Goal: Task Accomplishment & Management: Manage account settings

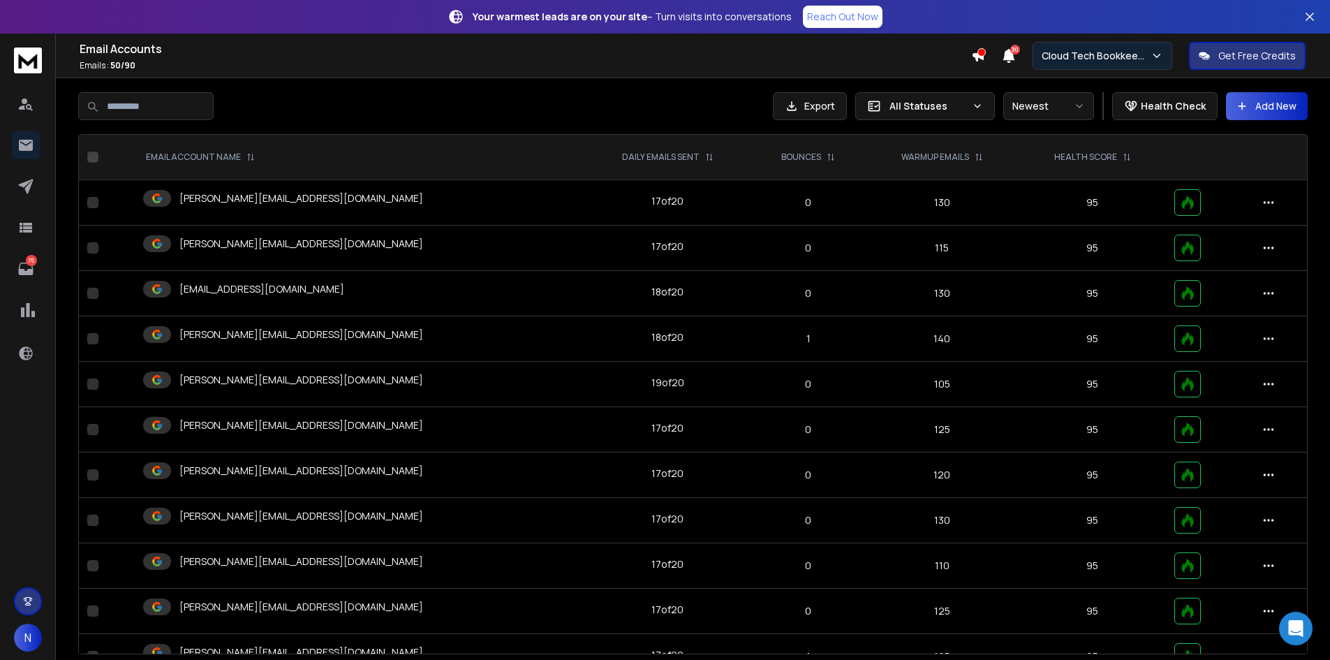
click at [1135, 60] on p "Cloud Tech Bookkeeping" at bounding box center [1096, 56] width 109 height 14
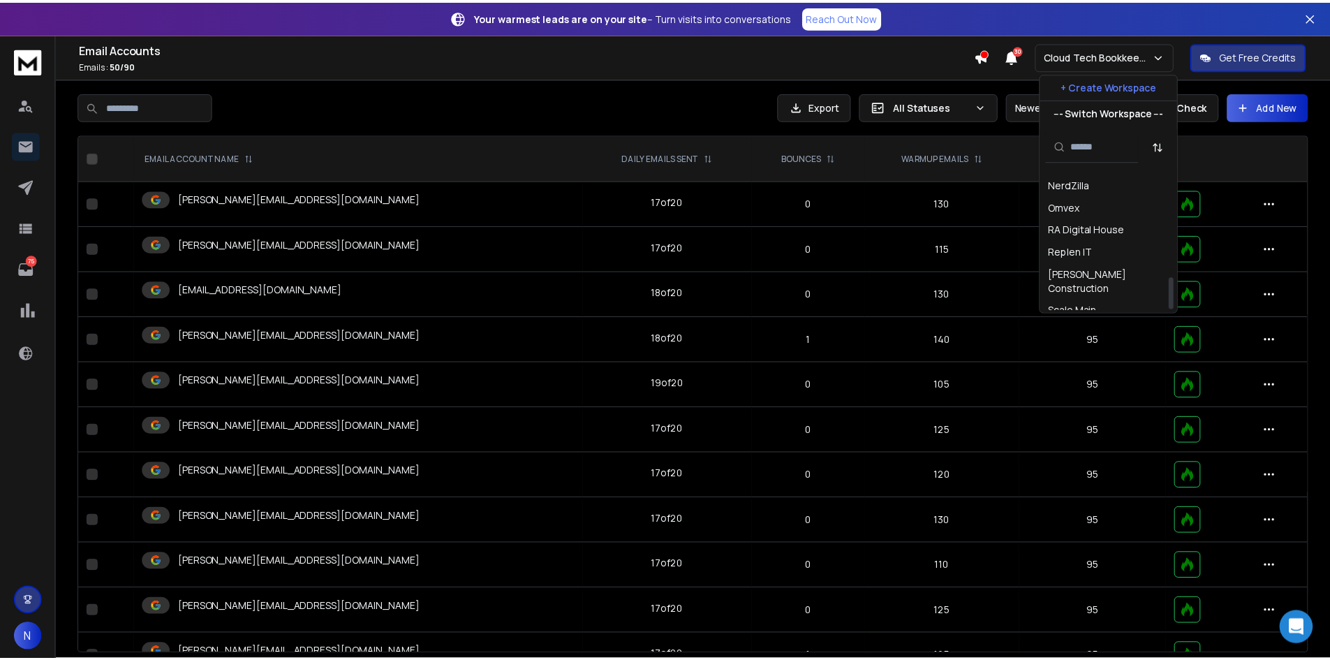
scroll to position [464, 0]
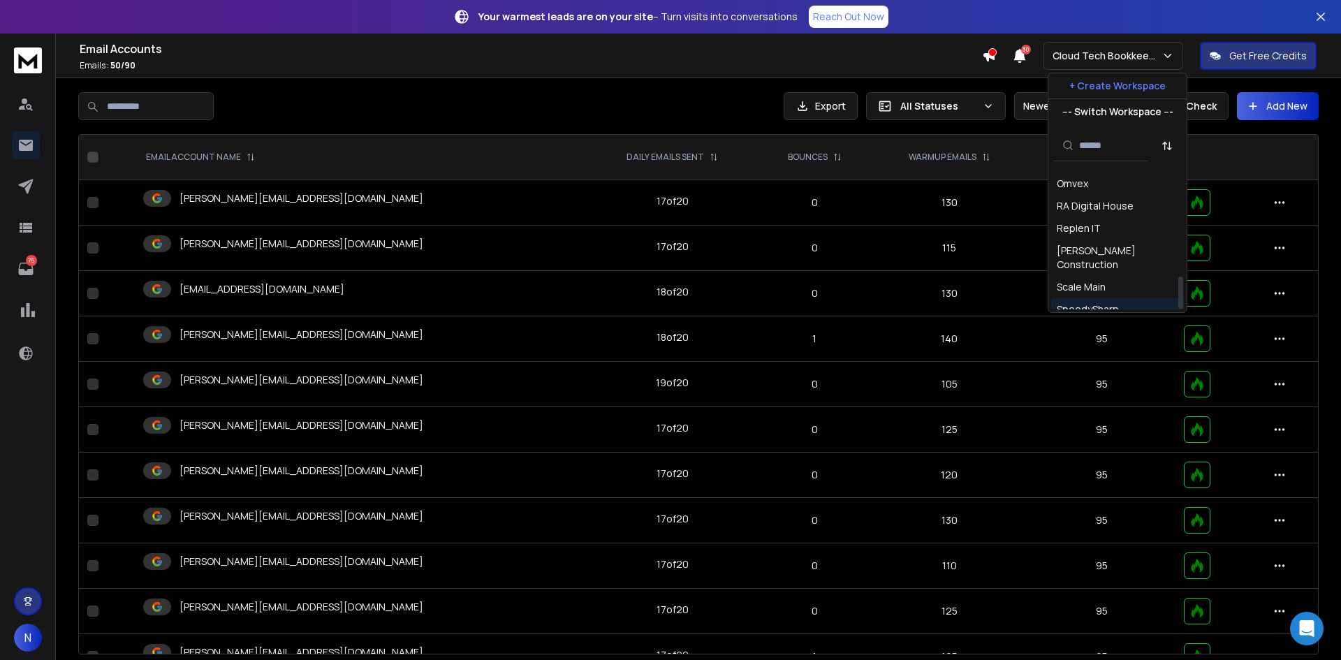
click at [1102, 302] on div "SpeedySharp" at bounding box center [1087, 309] width 62 height 14
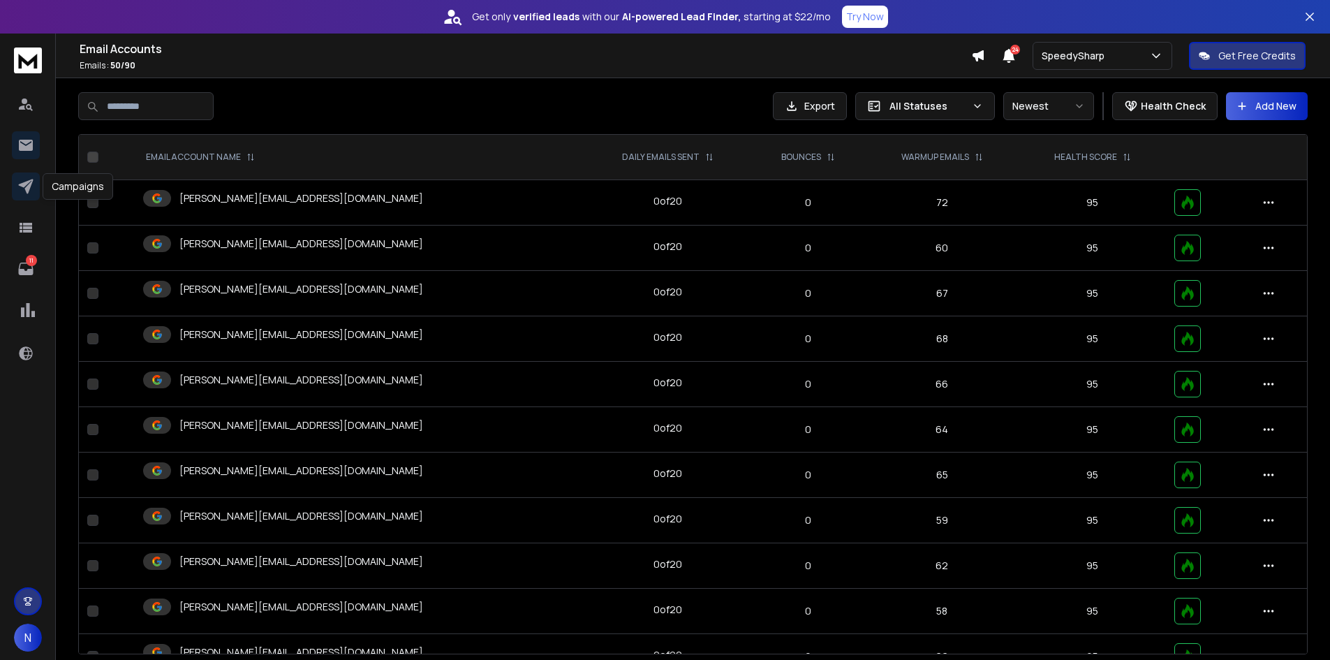
click at [30, 192] on icon at bounding box center [25, 186] width 17 height 17
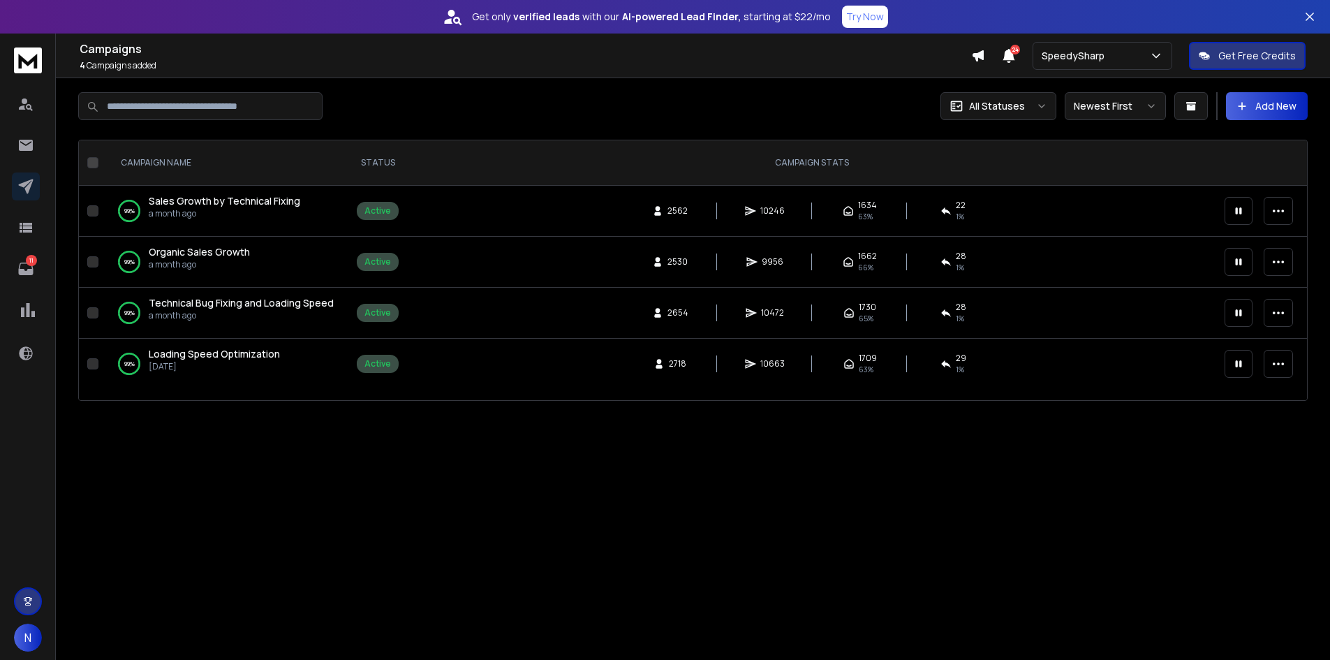
click at [260, 211] on p "a month ago" at bounding box center [225, 213] width 152 height 11
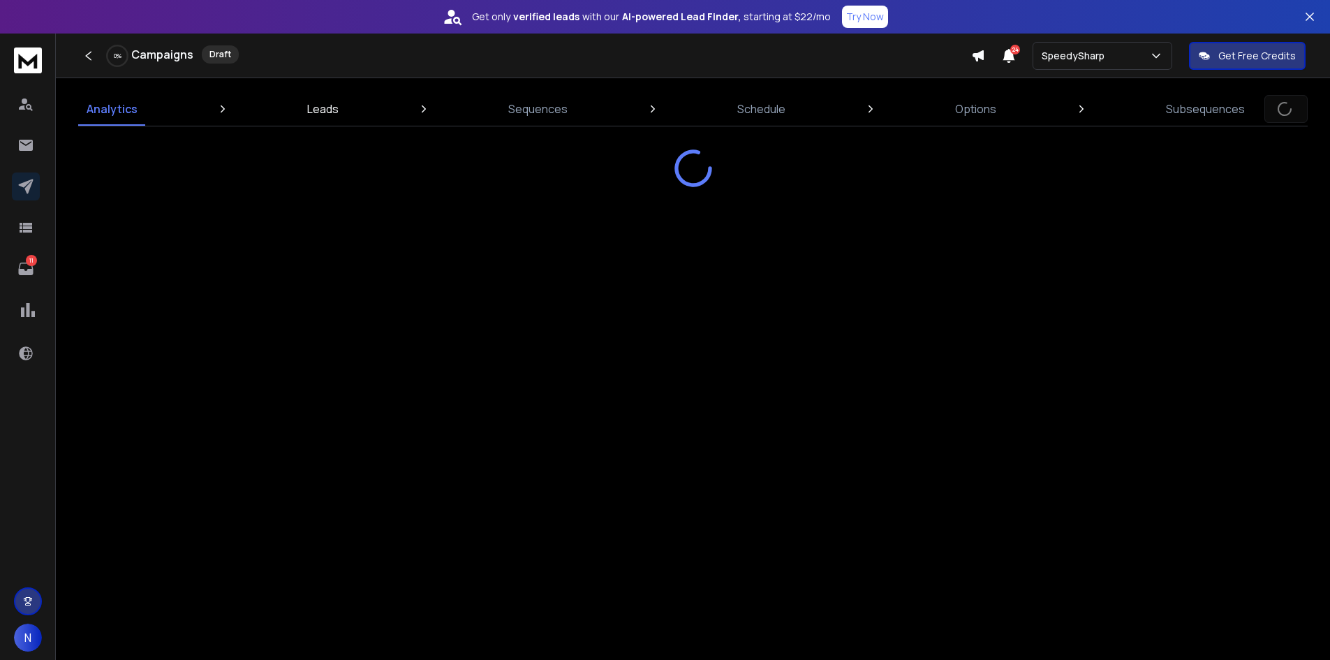
click at [335, 112] on p "Leads" at bounding box center [322, 109] width 31 height 17
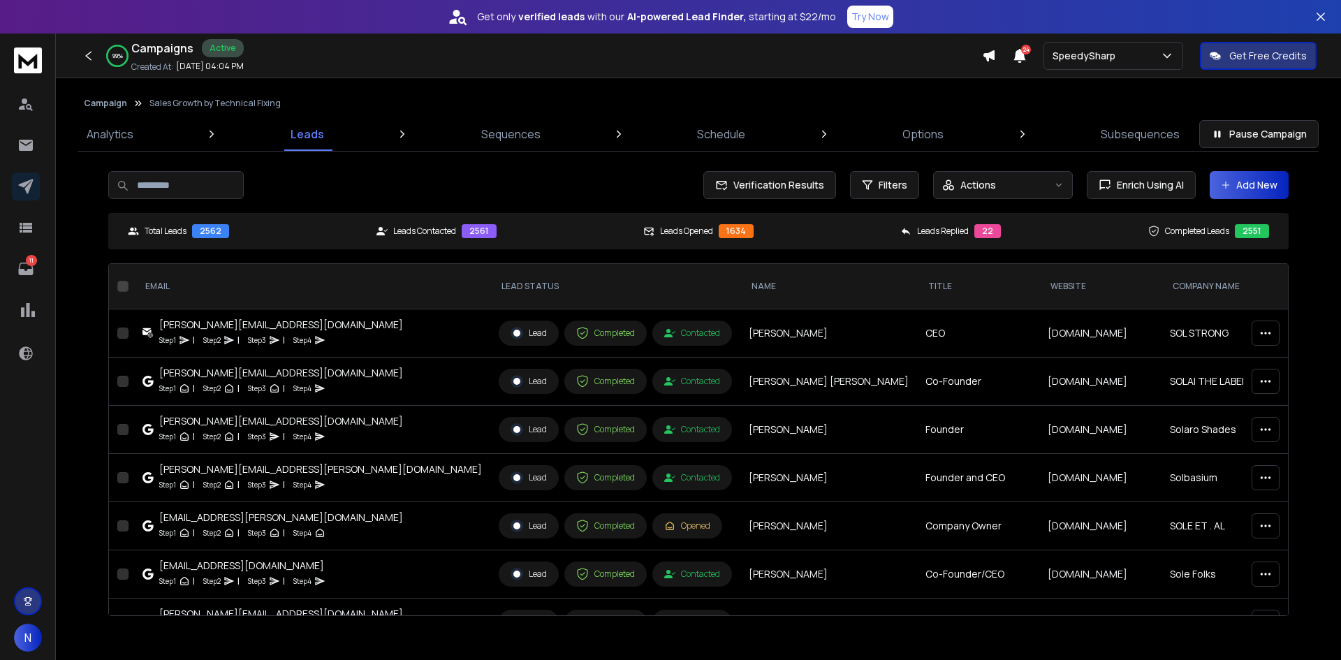
click at [917, 325] on td "CEO" at bounding box center [978, 333] width 122 height 48
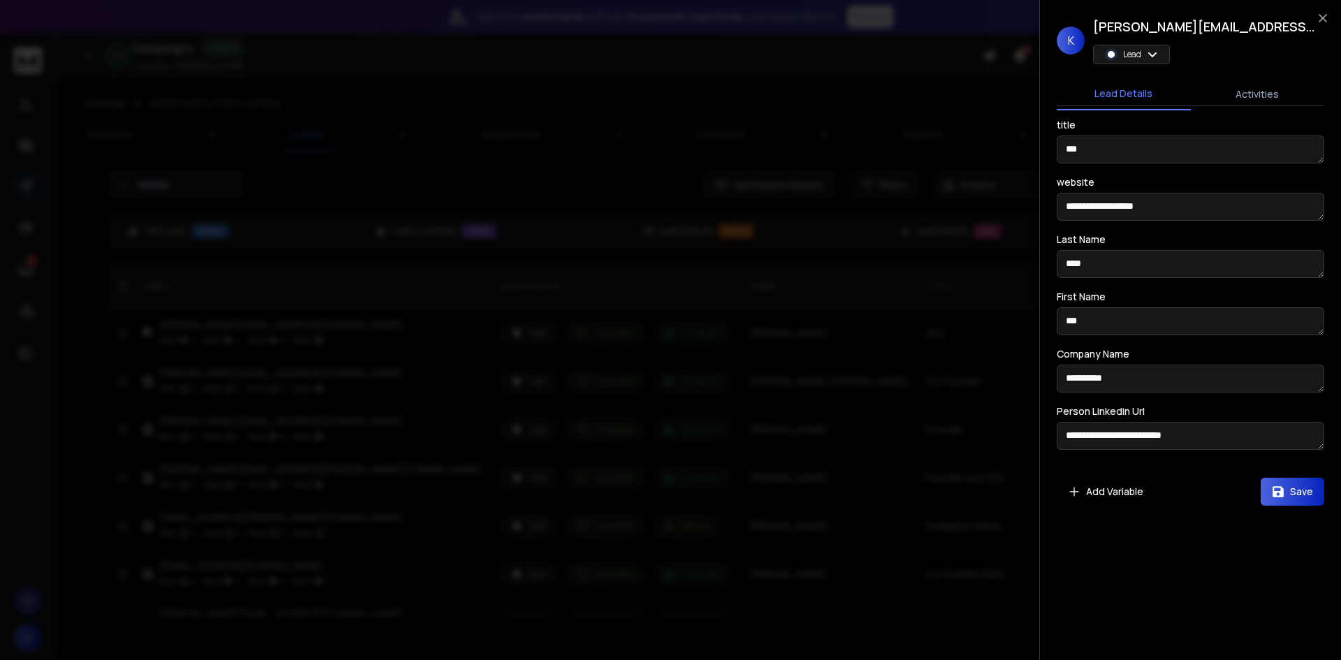
click at [1197, 20] on h1 "kim.sian@solstrongus.com" at bounding box center [1204, 27] width 223 height 20
copy h1 "kim.sian@solstrongus.com"
click at [588, 373] on div at bounding box center [670, 330] width 1341 height 660
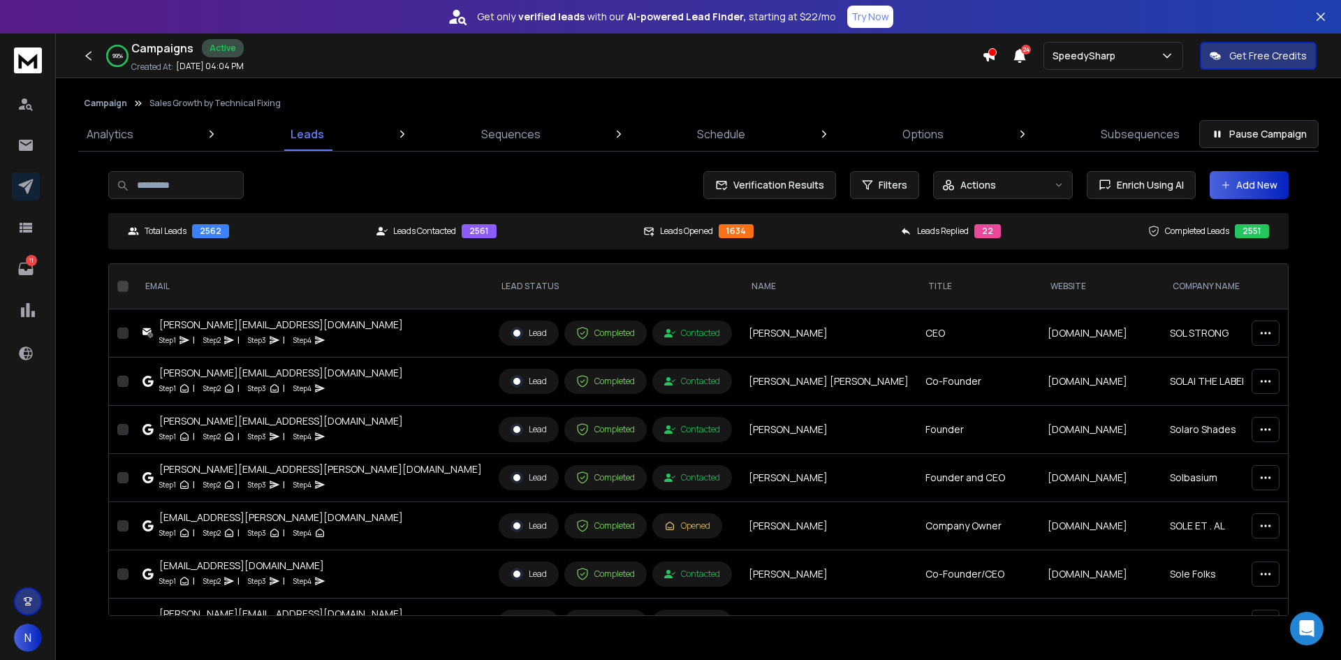
click at [463, 184] on div "Verification Results Filters Actions Enrich Using AI Add New" at bounding box center [698, 185] width 1180 height 28
click at [994, 190] on p "Actions" at bounding box center [978, 185] width 36 height 14
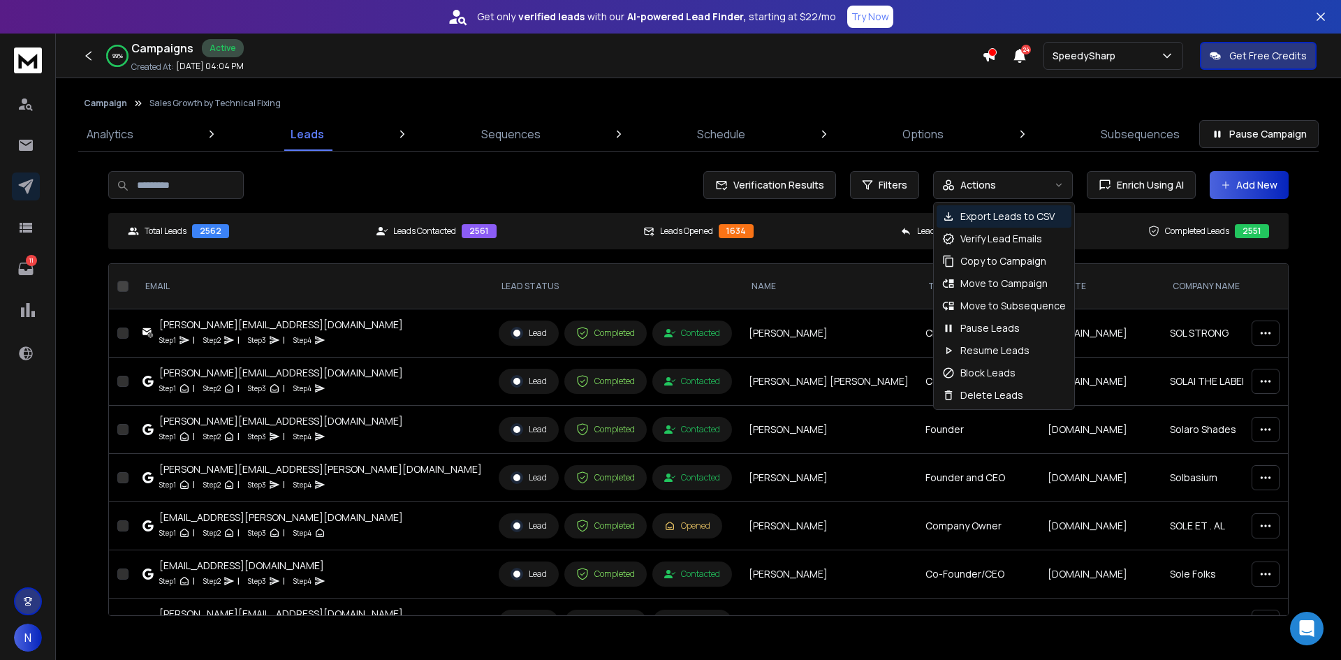
click at [1022, 220] on p "Export Leads to CSV" at bounding box center [1007, 216] width 94 height 14
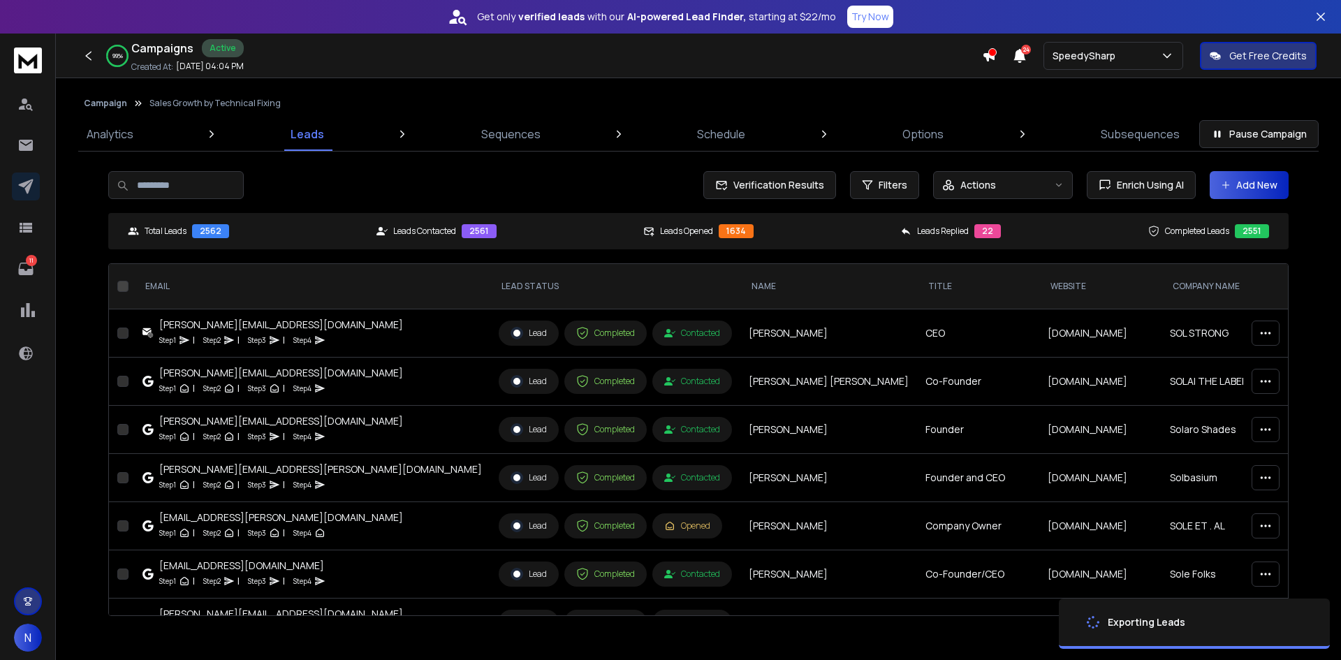
click at [191, 376] on div "mckenna@solaithelabel.com" at bounding box center [281, 373] width 244 height 14
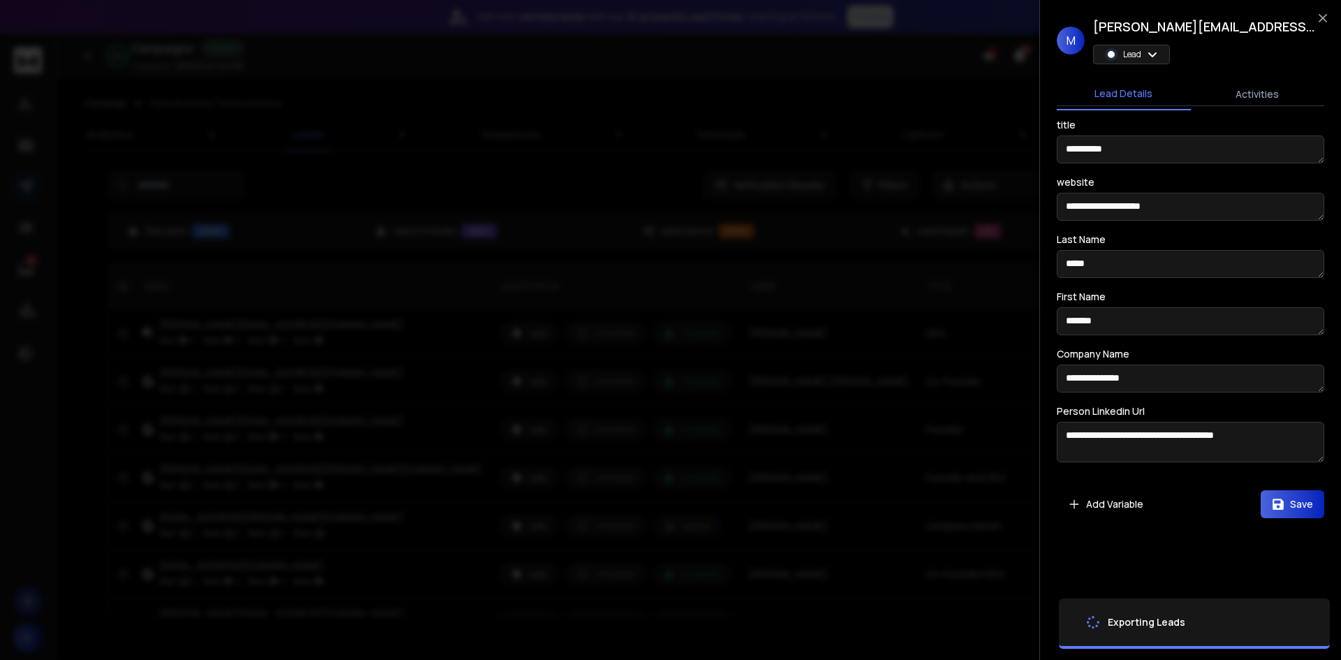
click at [1182, 27] on h1 "mckenna@solaithelabel.com" at bounding box center [1204, 27] width 223 height 20
copy h1 "mckenna@solaithelabel.com"
click at [462, 358] on div at bounding box center [670, 330] width 1341 height 660
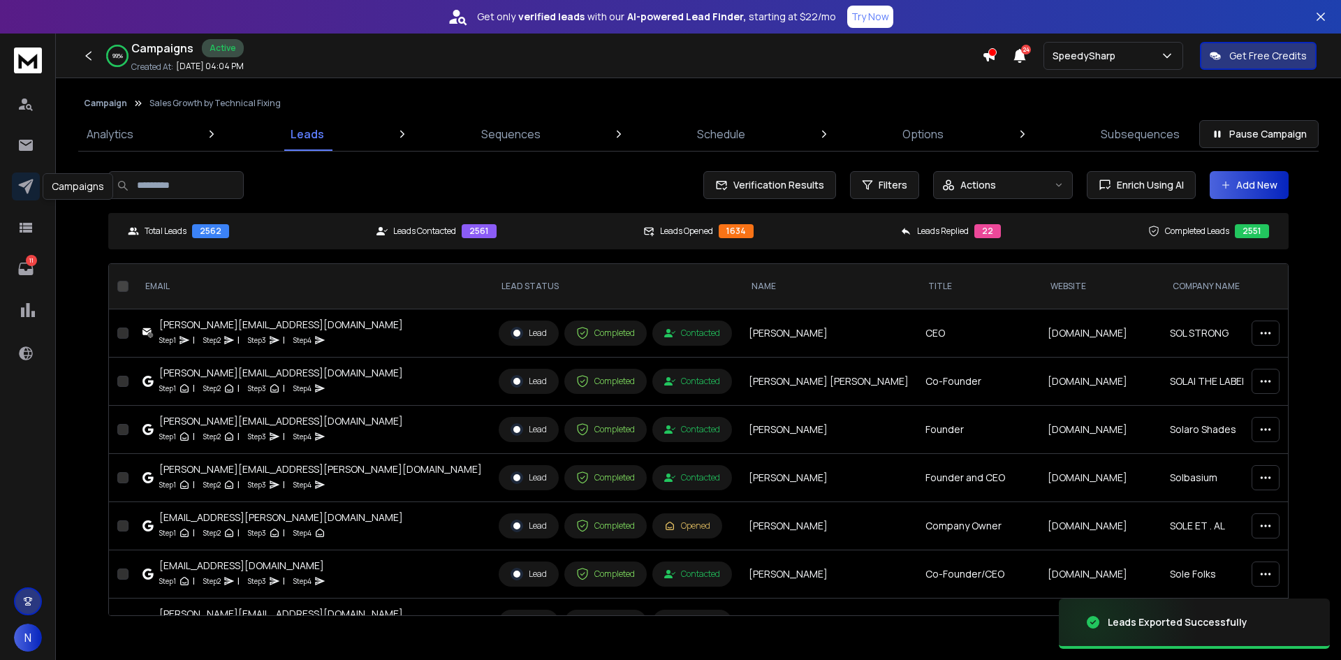
click at [27, 183] on icon at bounding box center [25, 186] width 15 height 15
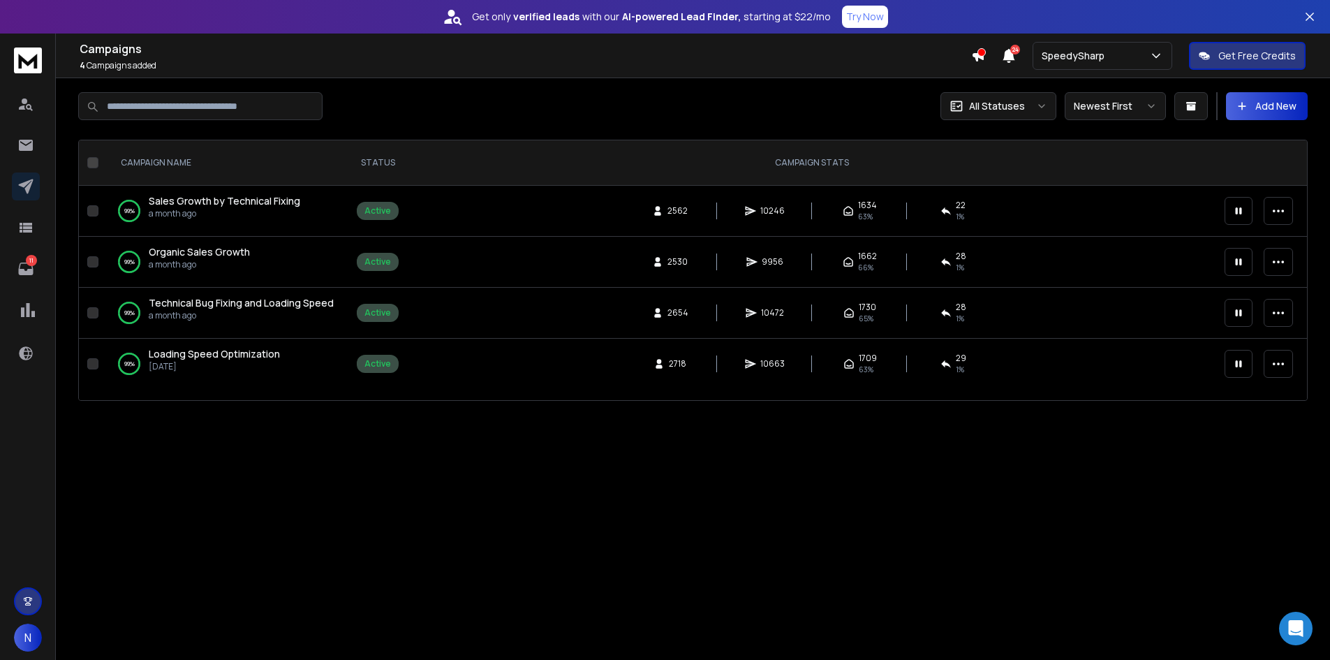
click at [260, 246] on div "99 % Organic Sales Growth a month ago" at bounding box center [226, 262] width 216 height 34
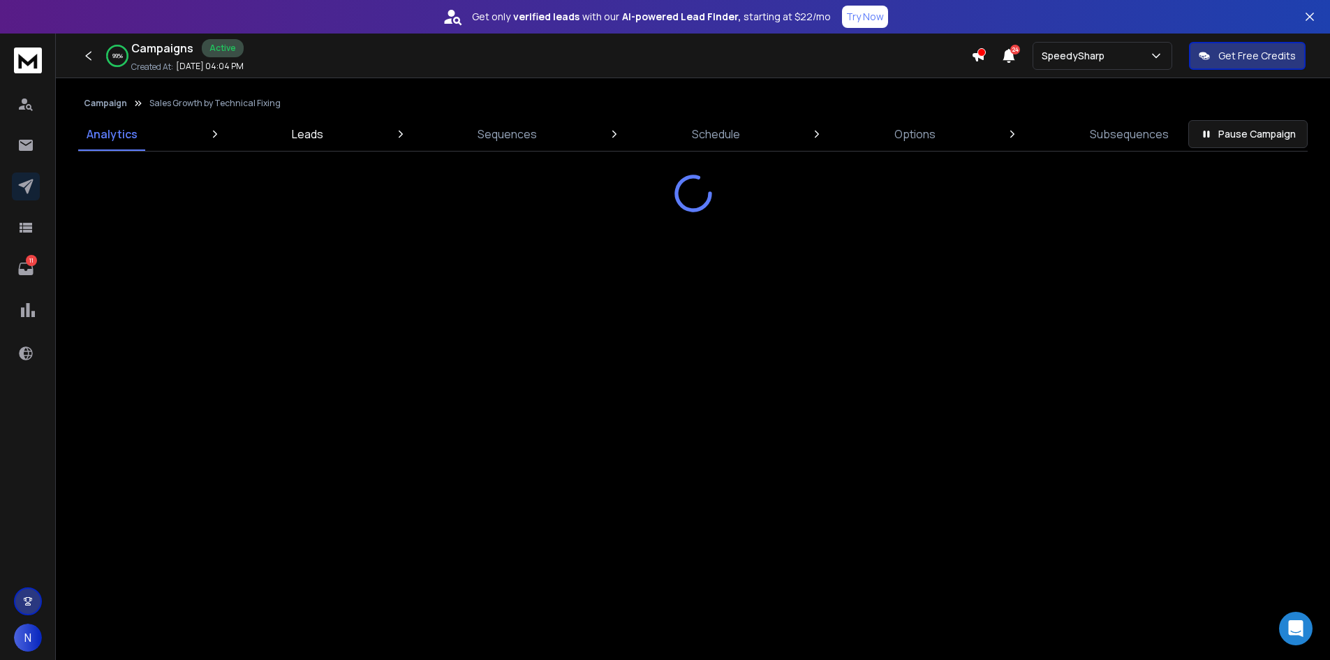
click at [330, 137] on link "Leads" at bounding box center [307, 134] width 48 height 34
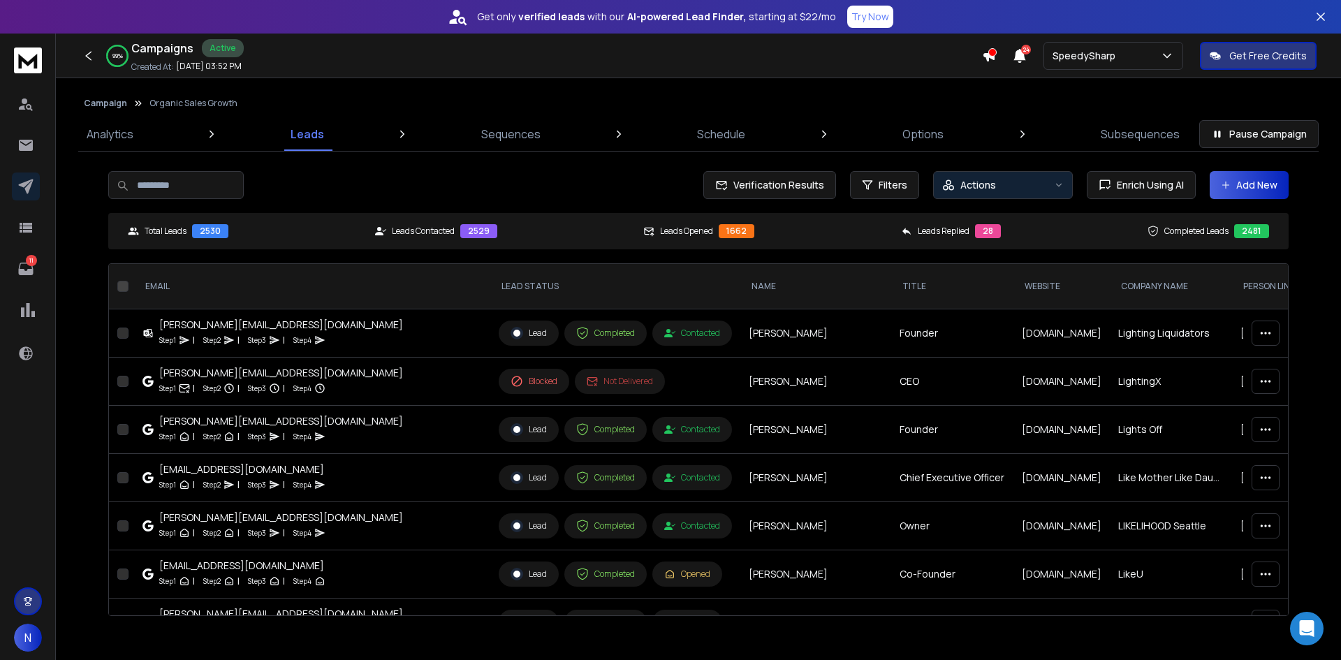
click at [985, 184] on p "Actions" at bounding box center [978, 185] width 36 height 14
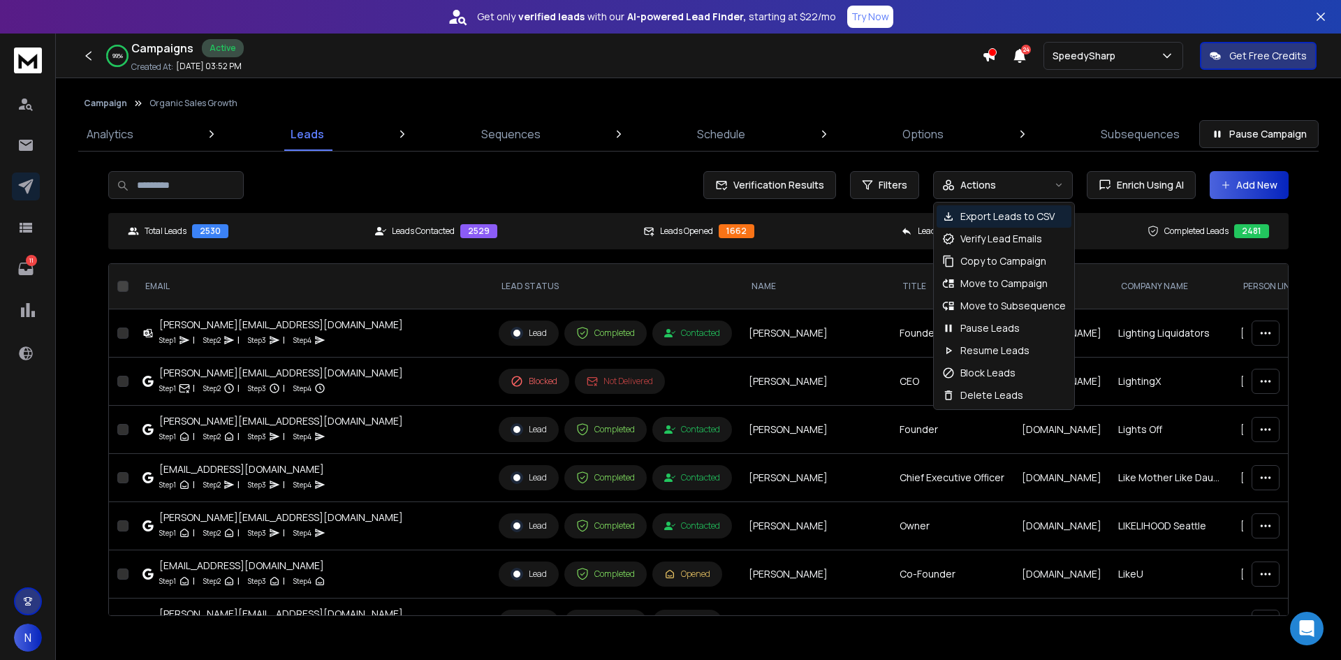
click at [985, 221] on p "Export Leads to CSV" at bounding box center [1007, 216] width 94 height 14
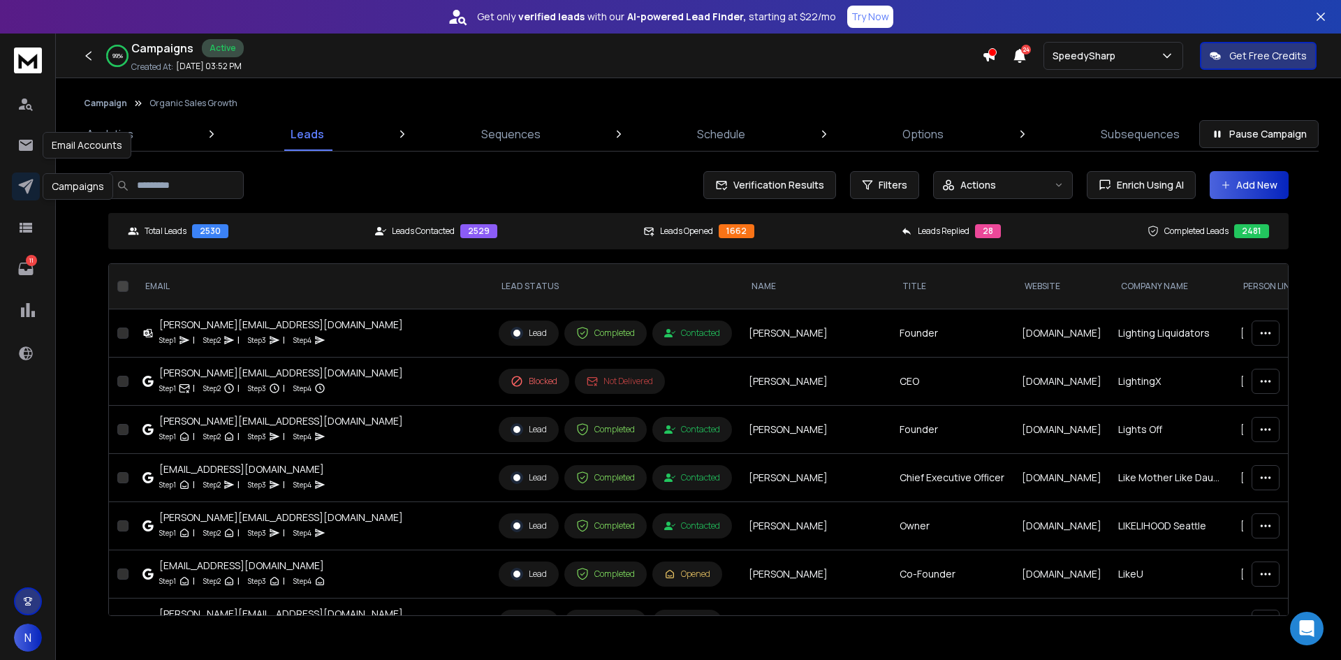
click at [23, 188] on icon at bounding box center [25, 186] width 17 height 17
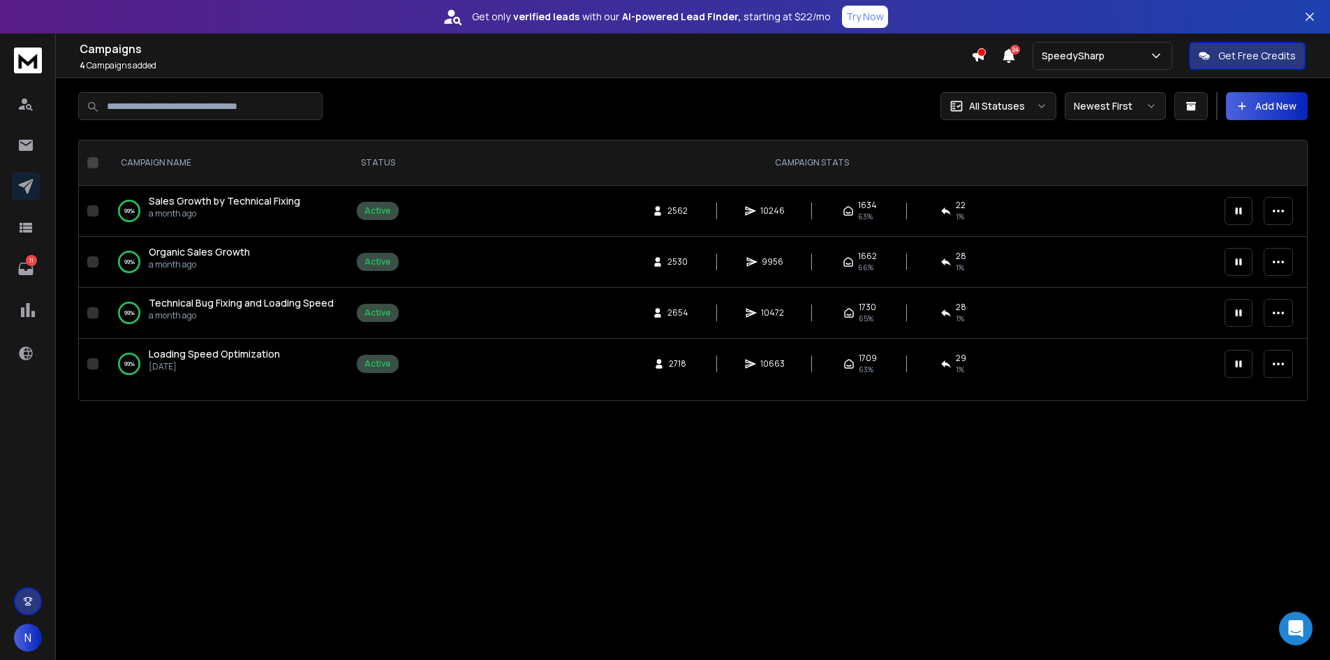
click at [197, 309] on span "Technical Bug Fixing and Loading Speed" at bounding box center [241, 302] width 185 height 13
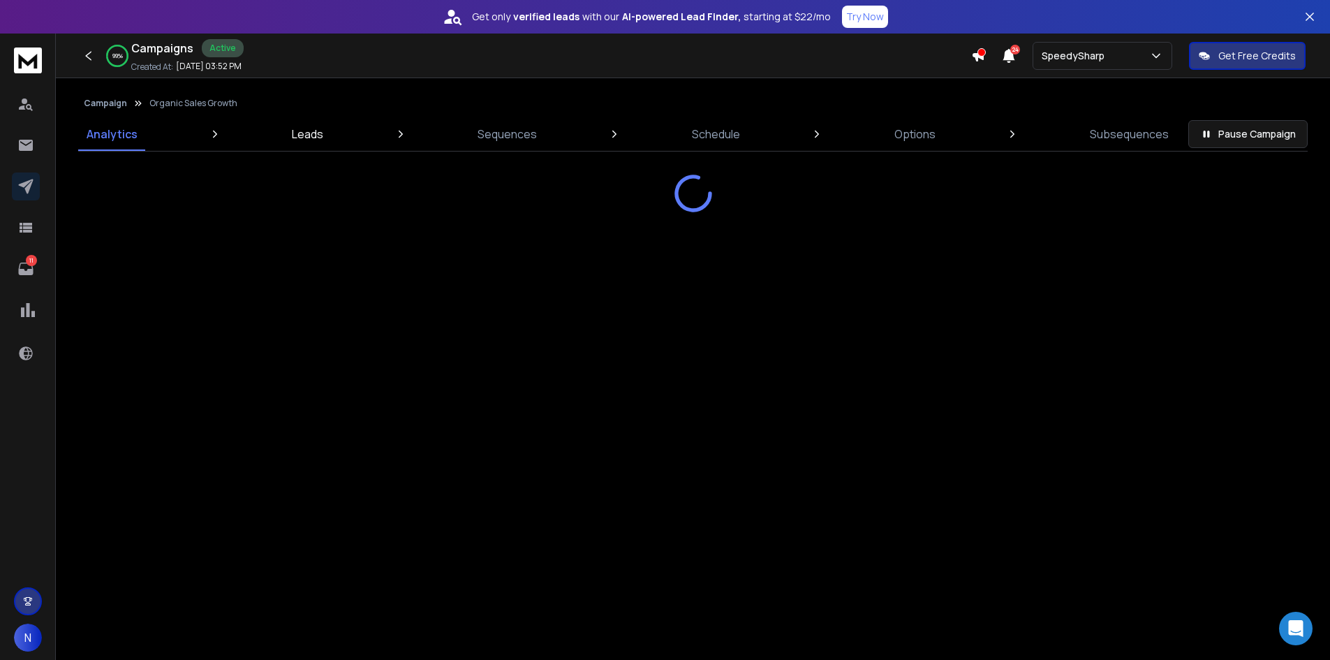
click at [310, 143] on link "Leads" at bounding box center [307, 134] width 48 height 34
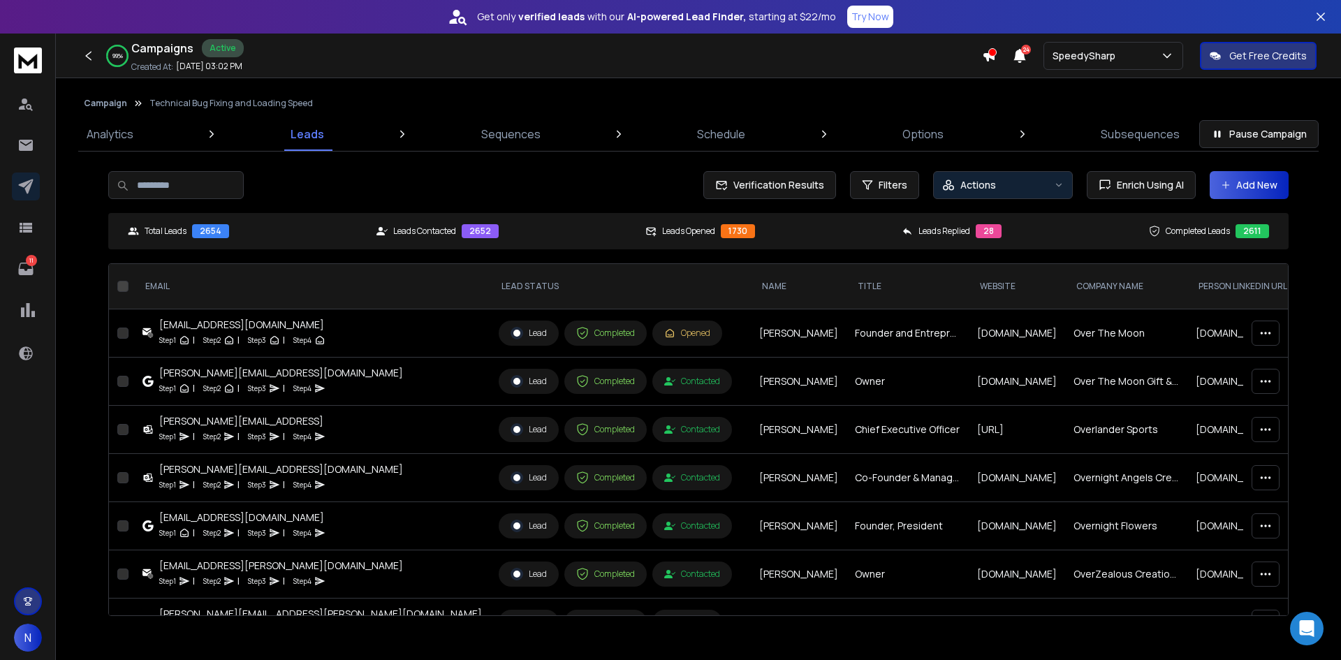
click at [1024, 185] on div "Actions" at bounding box center [995, 185] width 106 height 14
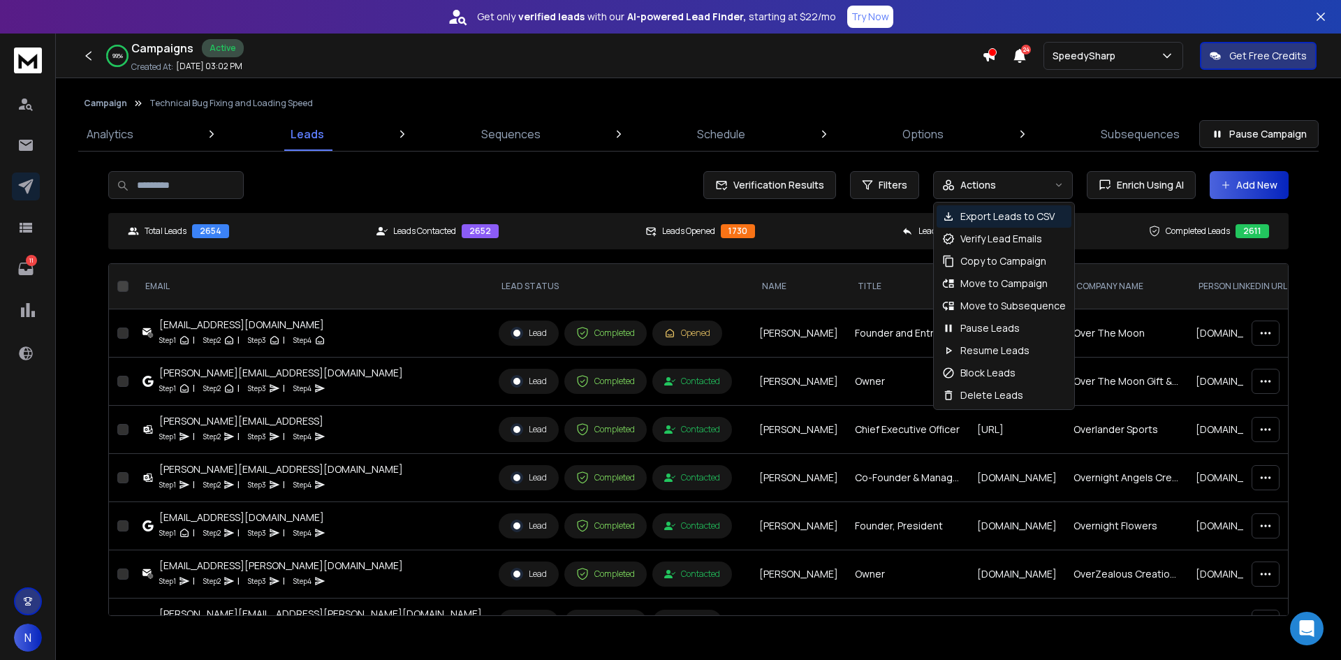
click at [1008, 218] on p "Export Leads to CSV" at bounding box center [1007, 216] width 94 height 14
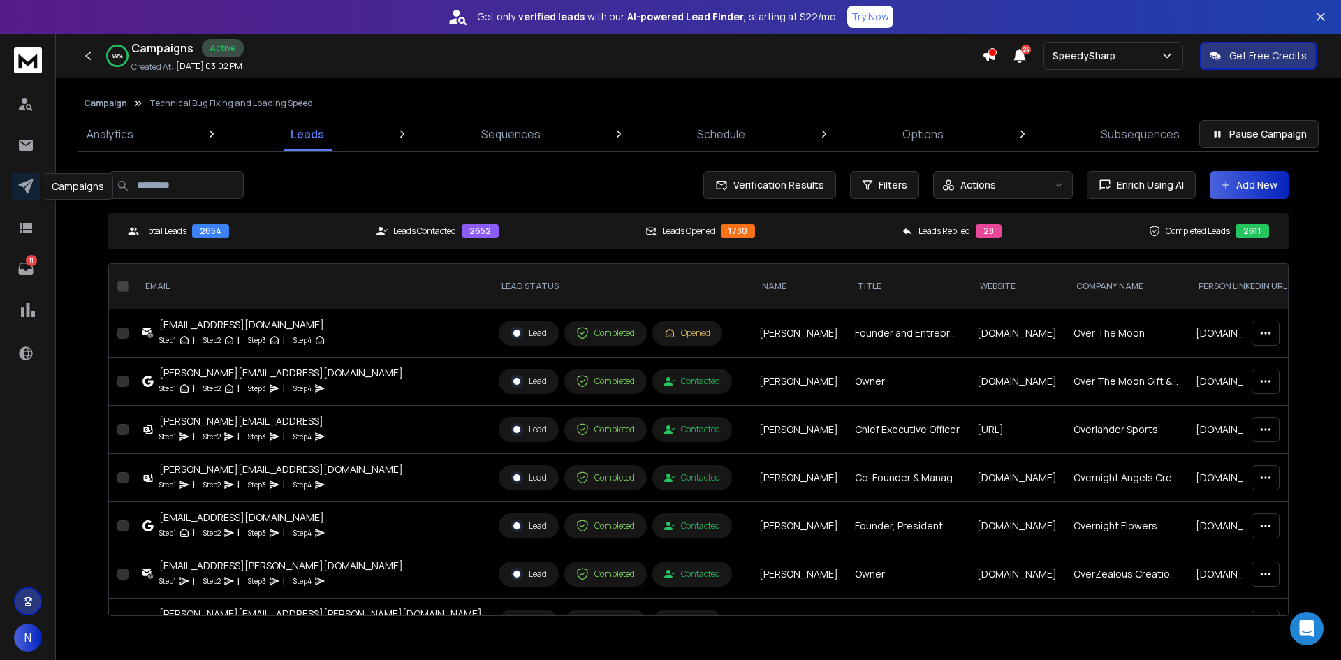
click at [17, 191] on icon at bounding box center [25, 186] width 17 height 17
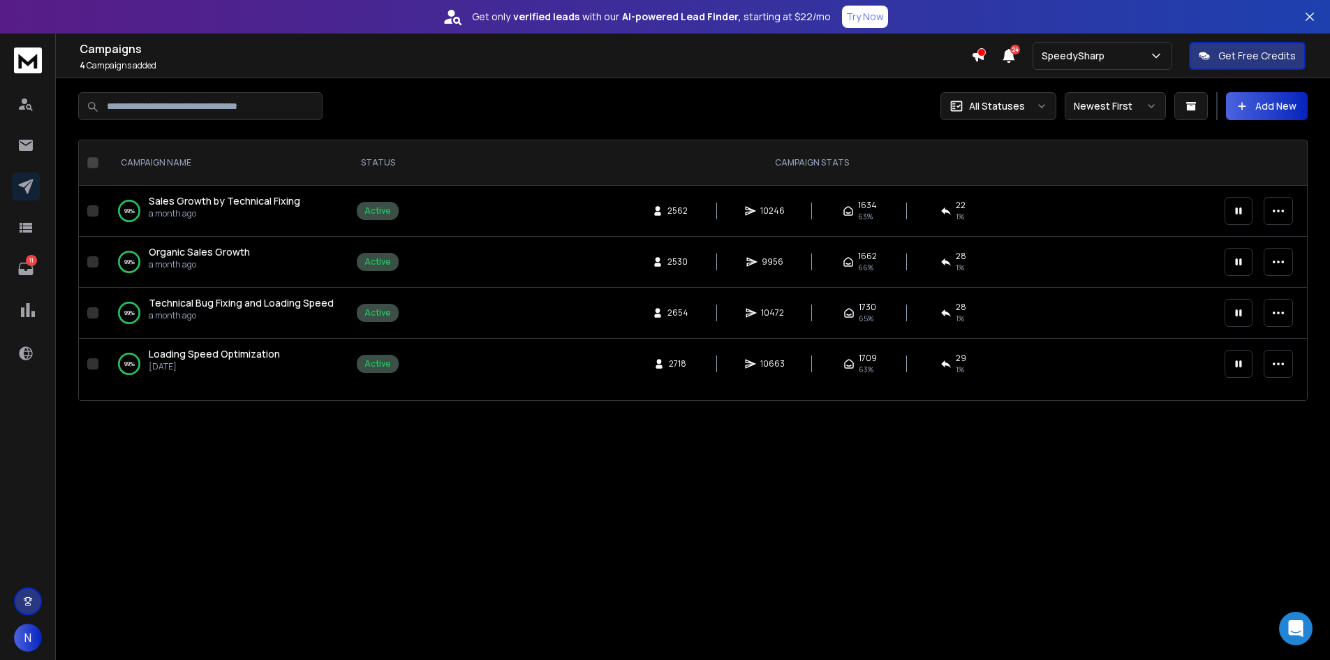
click at [453, 366] on div "2718 10663 1709 63 % 29 1 %" at bounding box center [811, 364] width 793 height 22
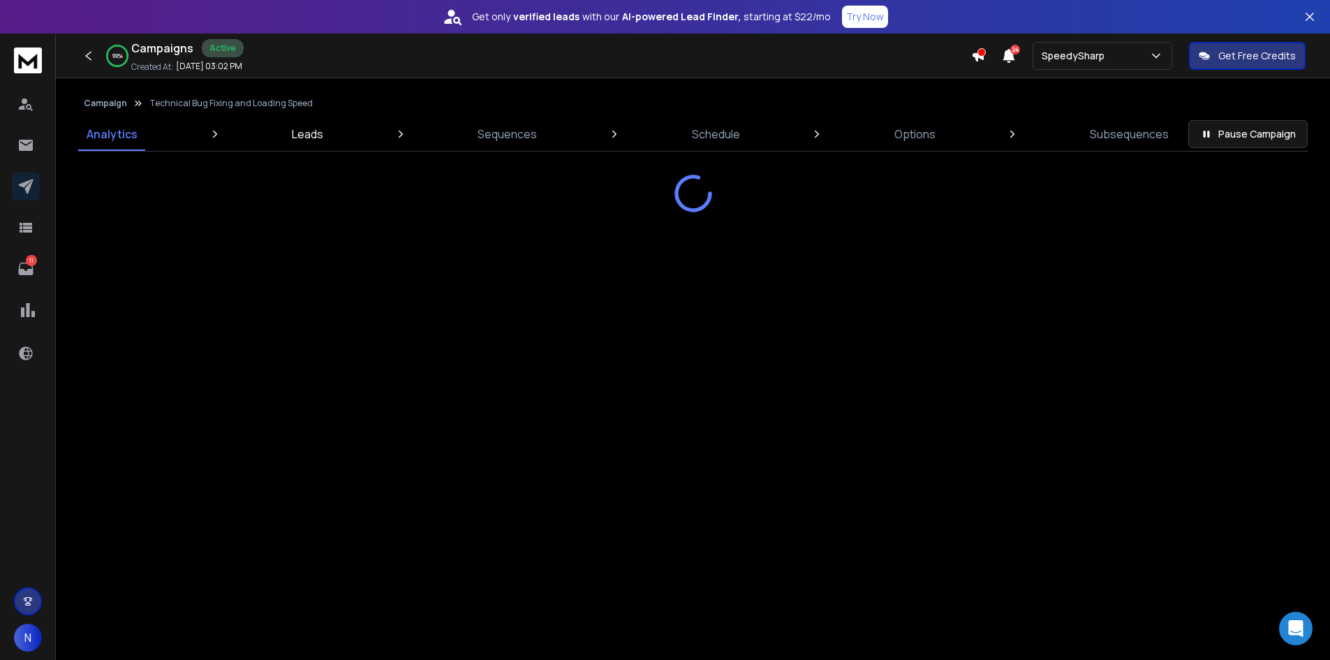
click at [329, 143] on link "Leads" at bounding box center [307, 134] width 48 height 34
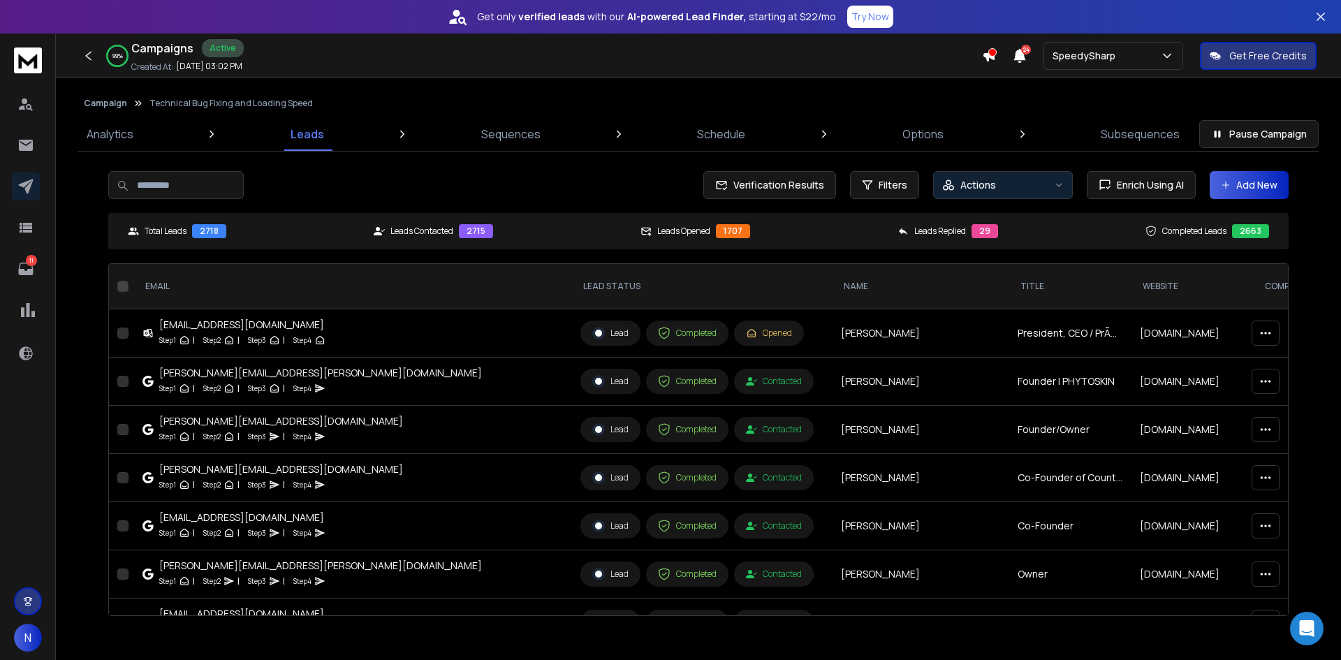
click at [1031, 190] on div "Actions" at bounding box center [995, 185] width 106 height 14
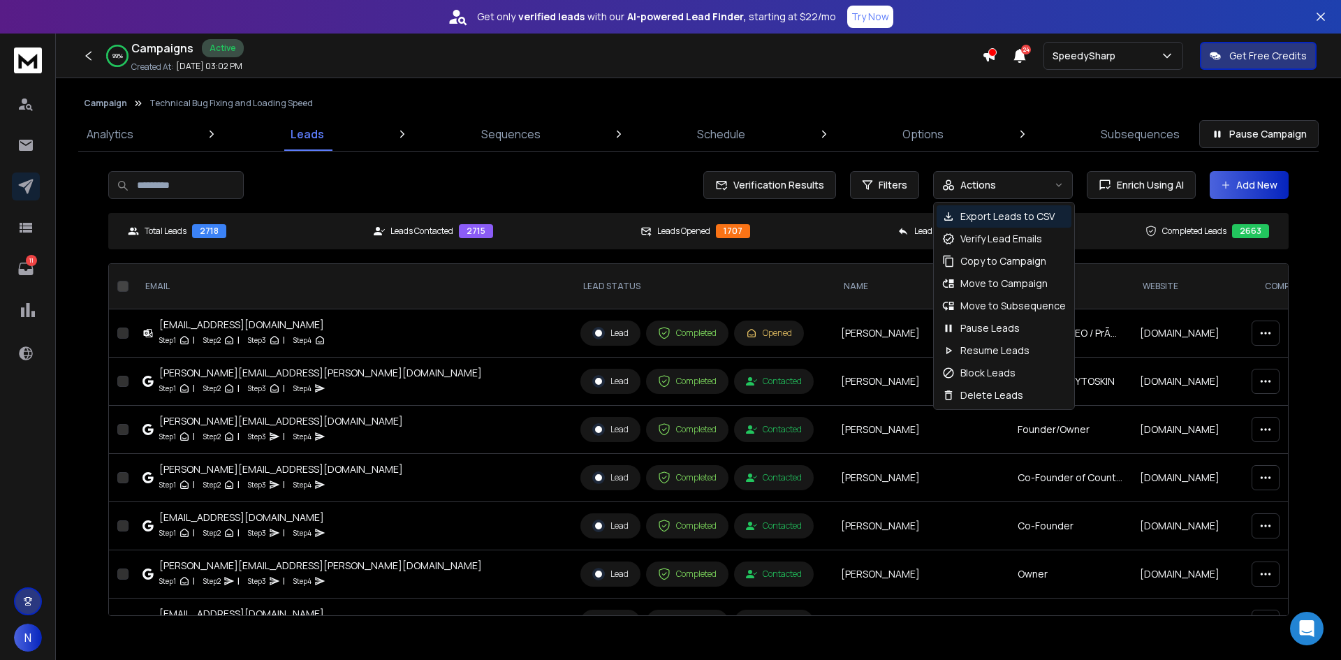
click at [1009, 219] on p "Export Leads to CSV" at bounding box center [1007, 216] width 94 height 14
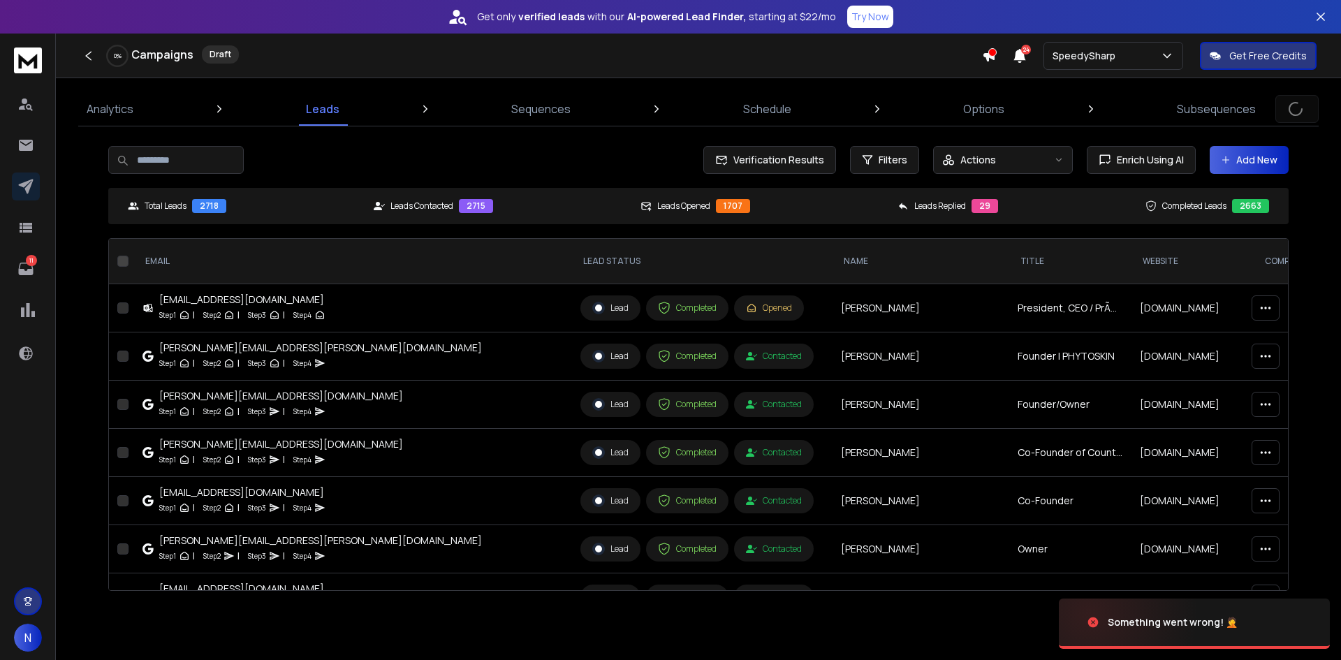
click at [1322, 17] on icon at bounding box center [1320, 16] width 13 height 13
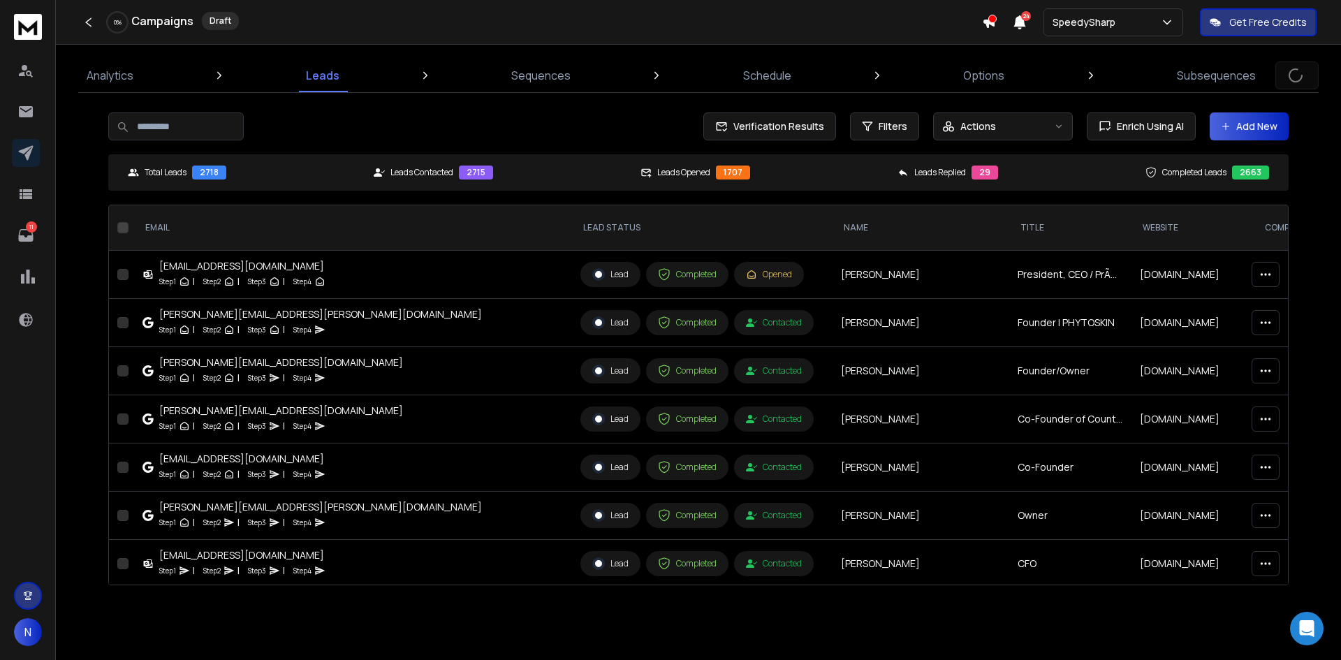
click at [832, 281] on td "Jean-Philippe Thomassin" at bounding box center [920, 275] width 177 height 48
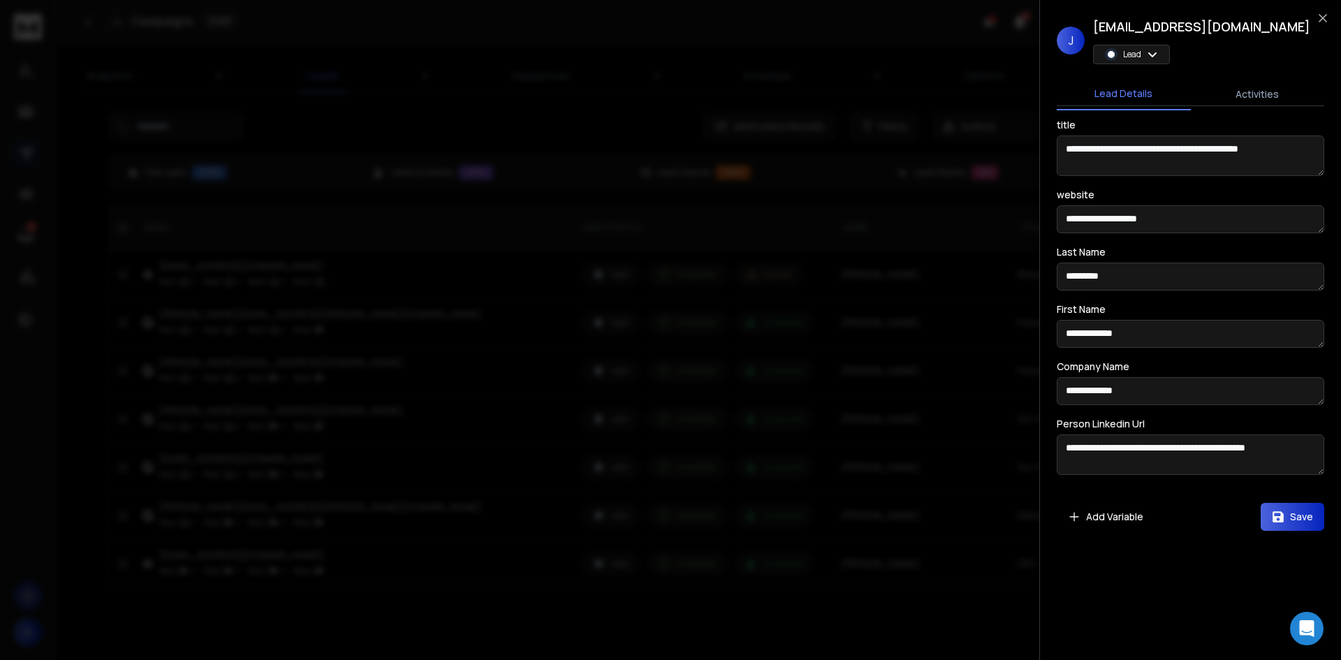
click at [584, 214] on div at bounding box center [670, 330] width 1341 height 660
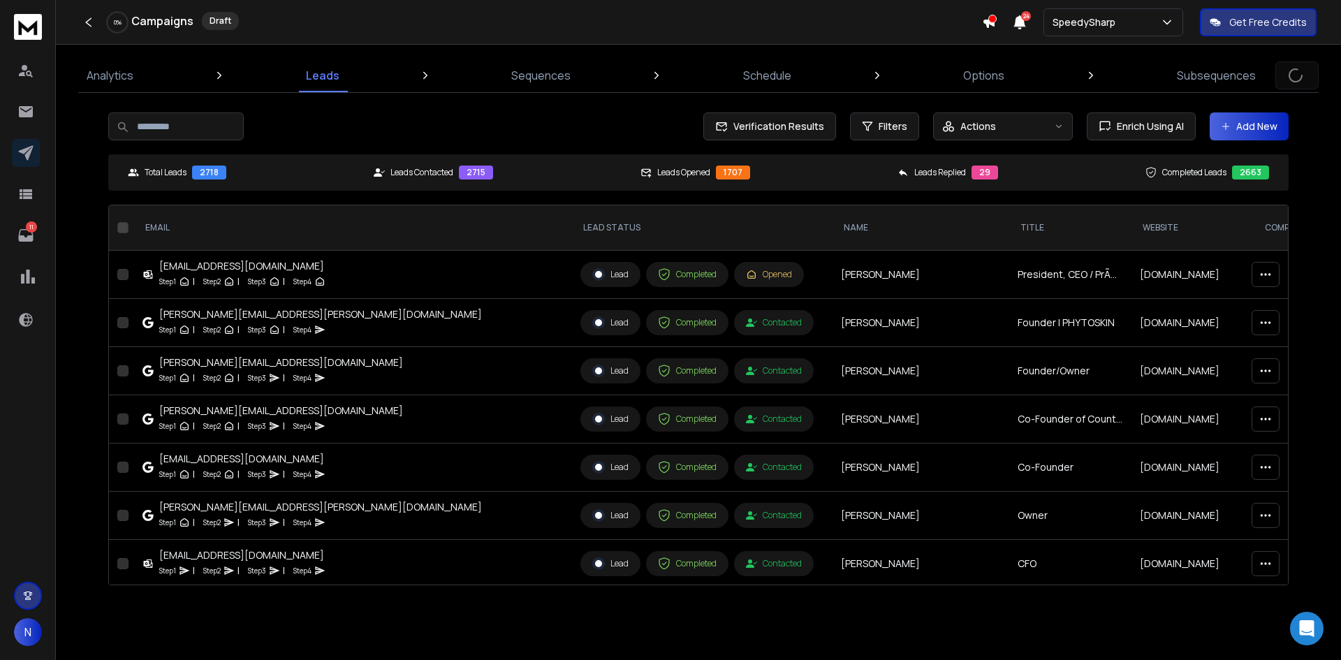
click at [1248, 125] on button "Add New" at bounding box center [1248, 126] width 79 height 28
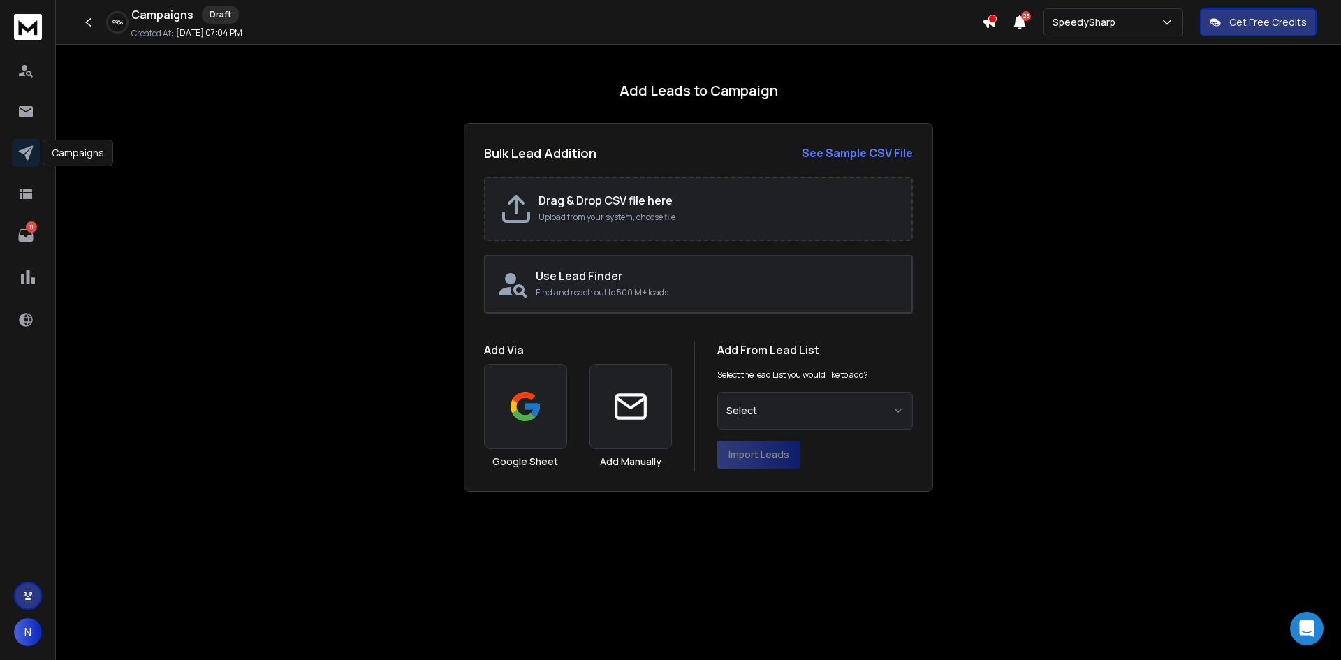
click at [33, 156] on icon at bounding box center [25, 153] width 17 height 17
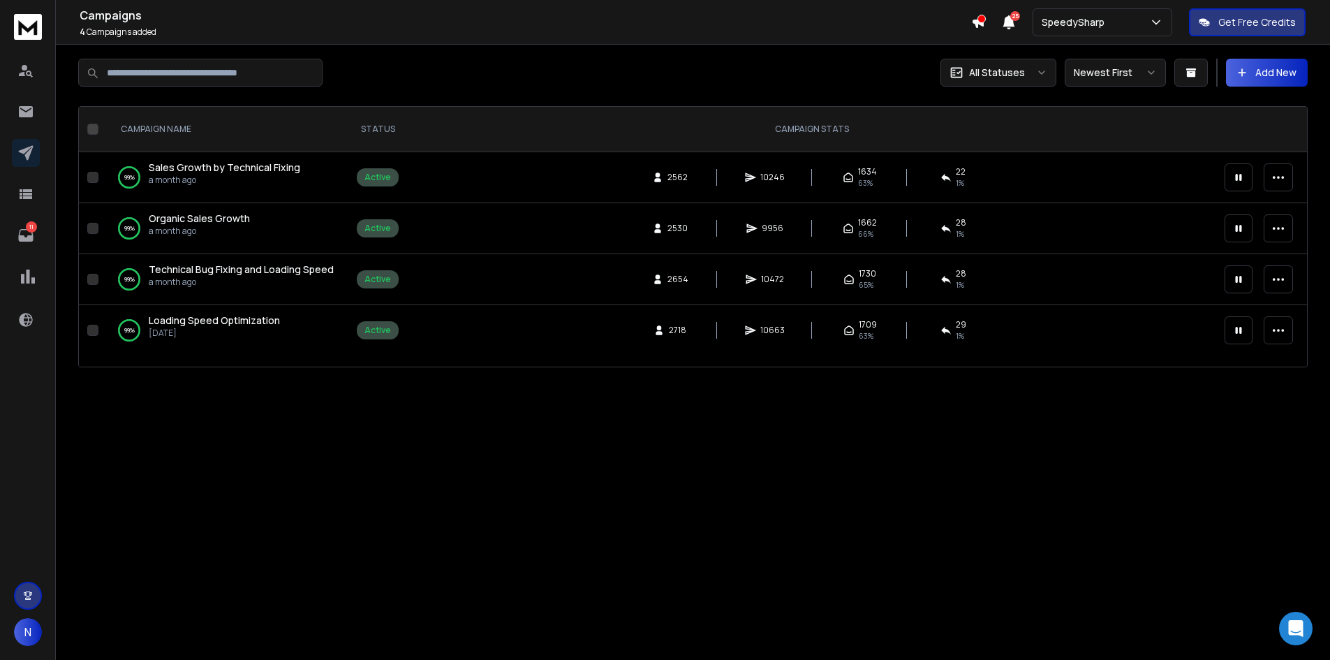
click at [184, 320] on span "Loading Speed Optimization" at bounding box center [214, 320] width 131 height 13
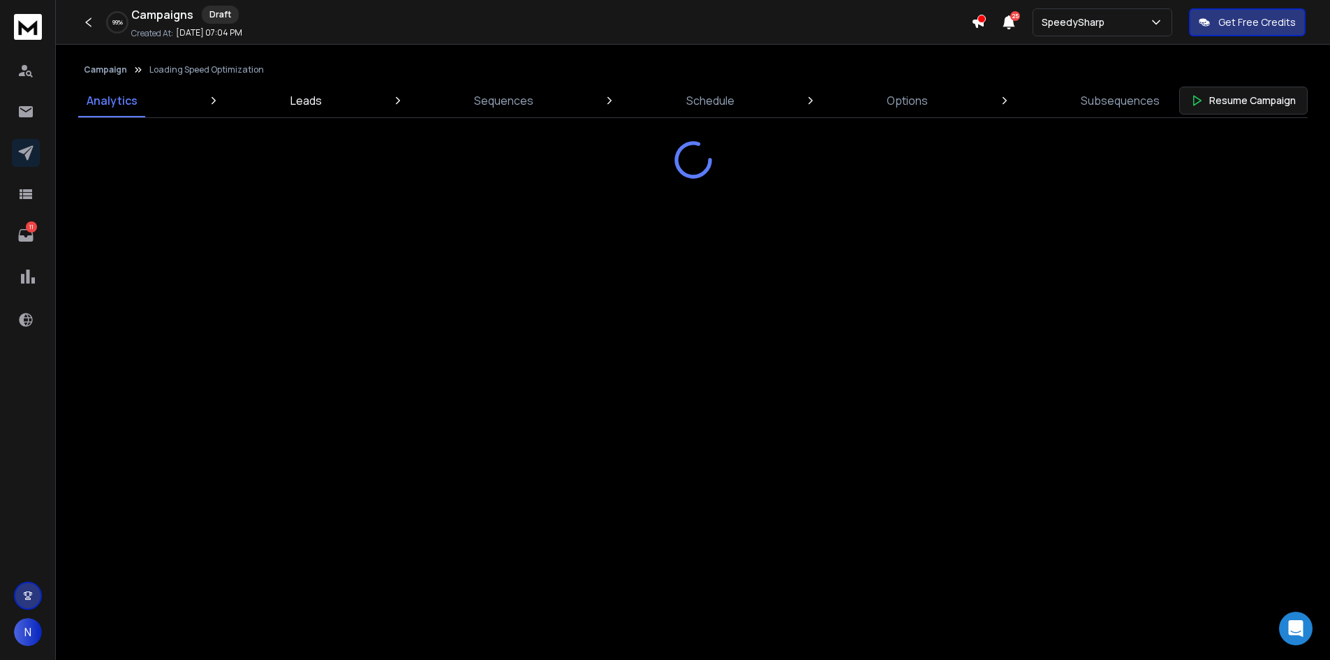
click at [308, 96] on p "Leads" at bounding box center [305, 100] width 31 height 17
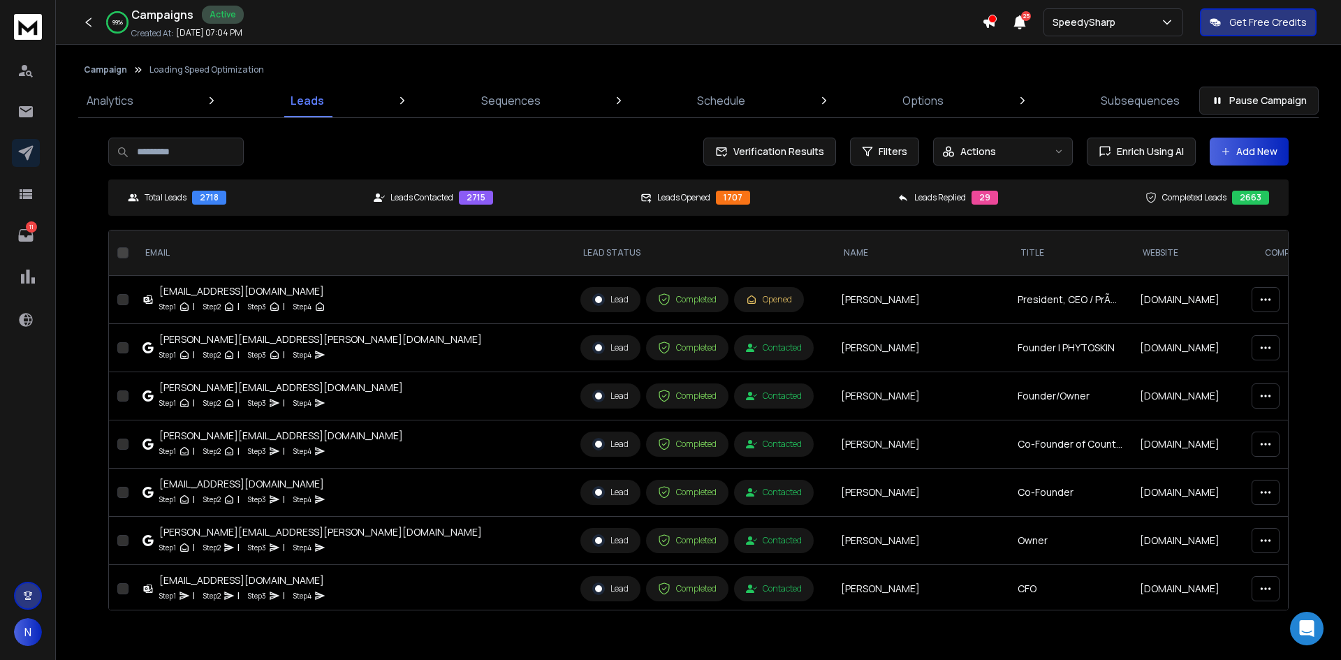
click at [1228, 156] on button "Add New" at bounding box center [1248, 152] width 79 height 28
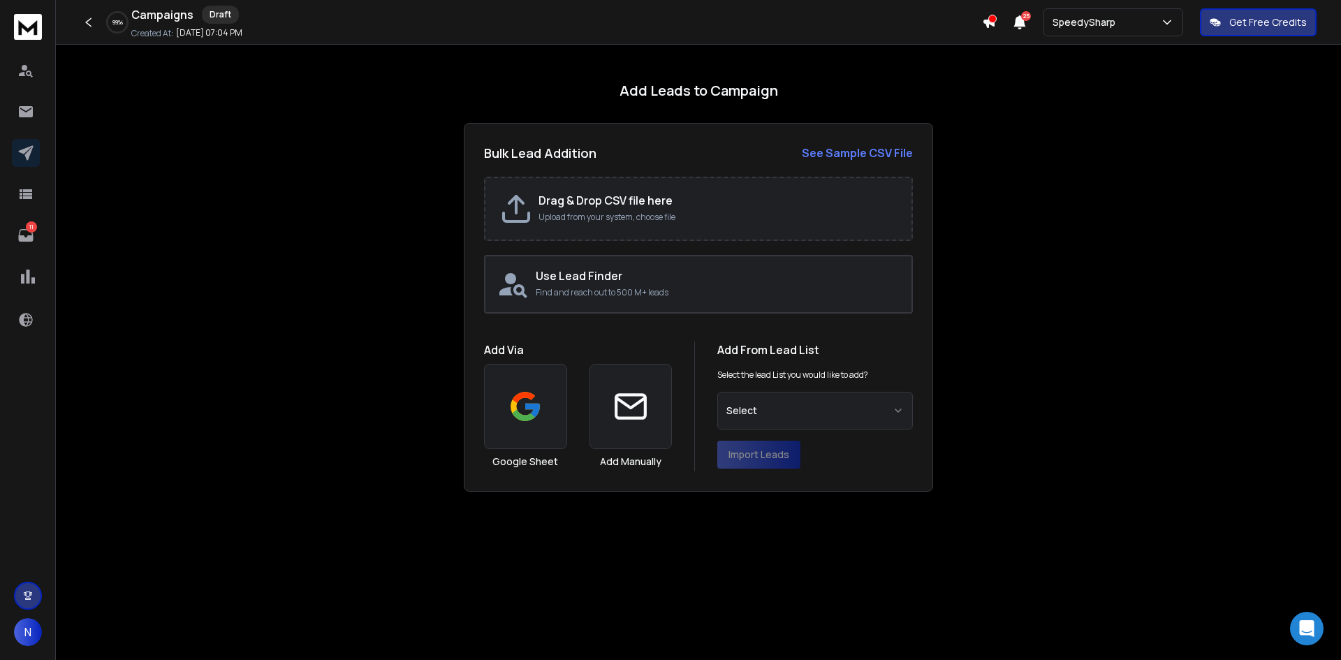
click at [588, 209] on div "Drag & Drop CSV file here Upload from your system, choose file" at bounding box center [717, 209] width 359 height 34
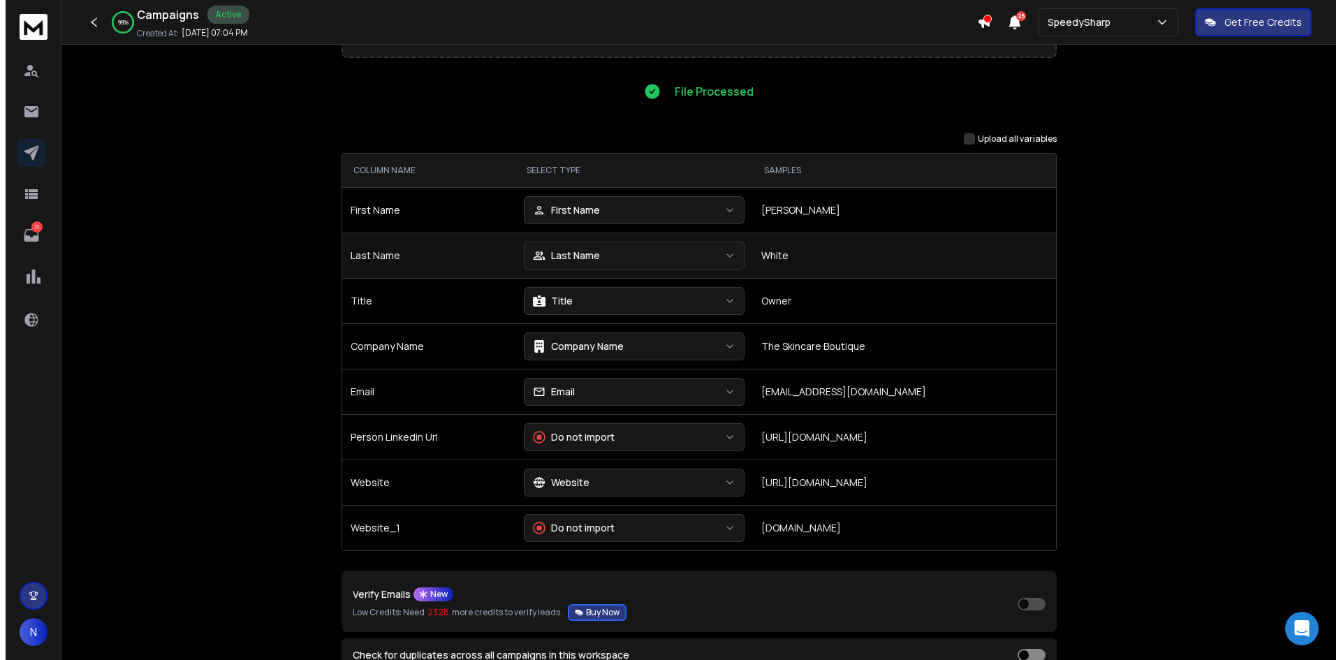
scroll to position [220, 0]
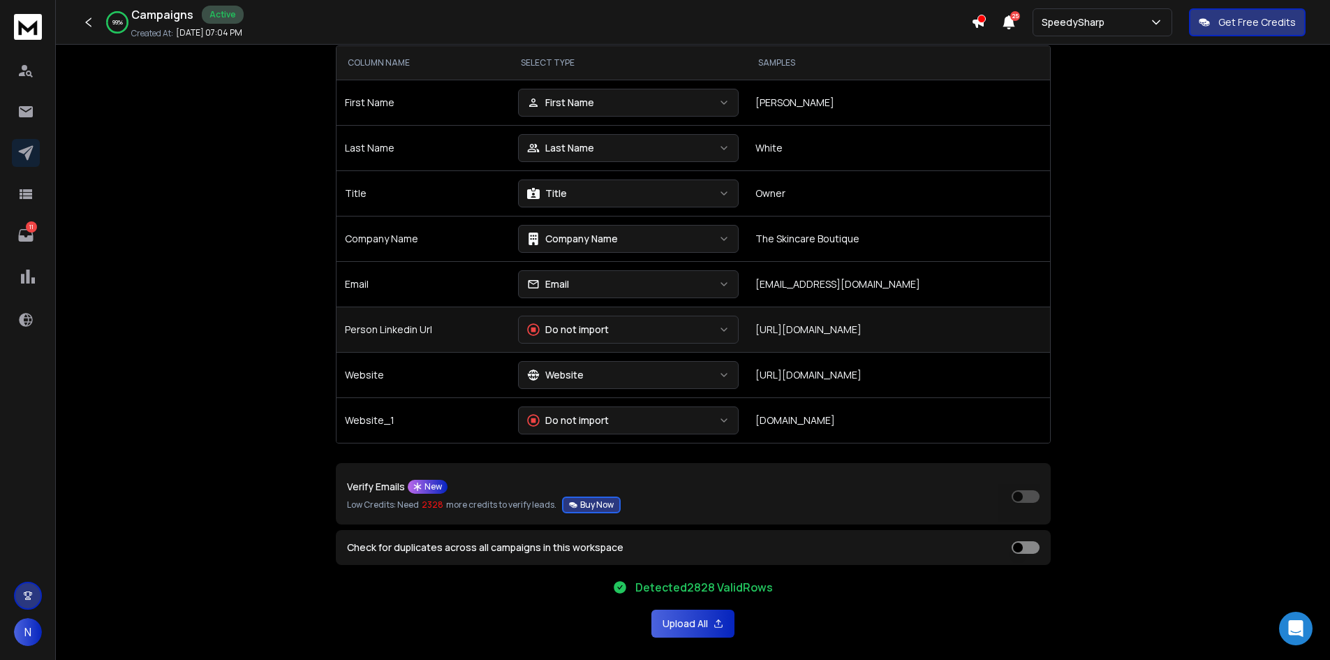
click at [580, 333] on div "Do not import" at bounding box center [568, 330] width 82 height 14
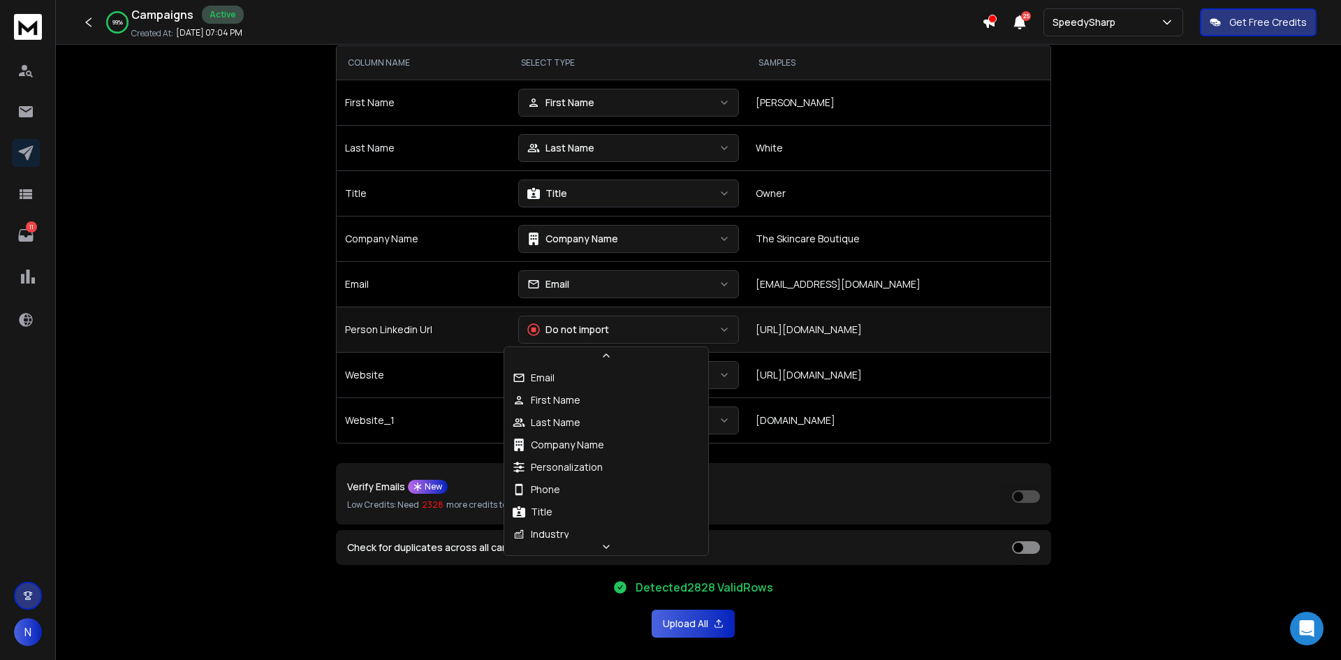
scroll to position [141, 0]
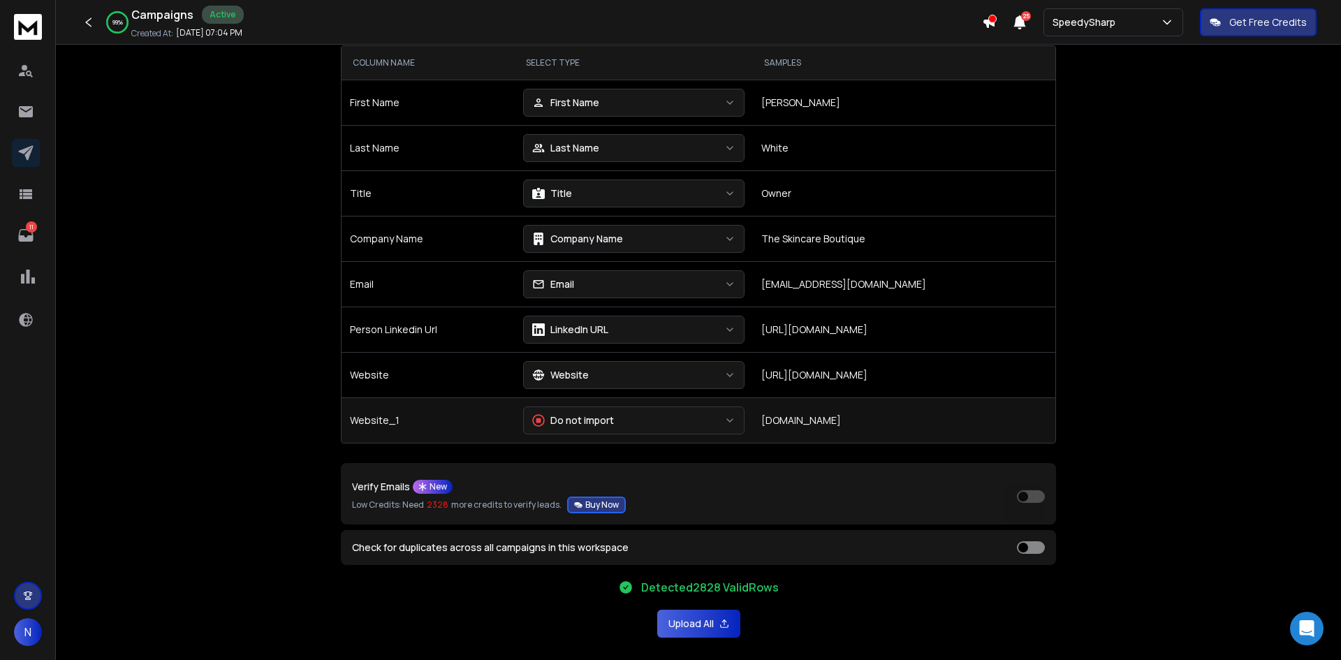
click at [539, 420] on div "Do not import" at bounding box center [573, 420] width 82 height 14
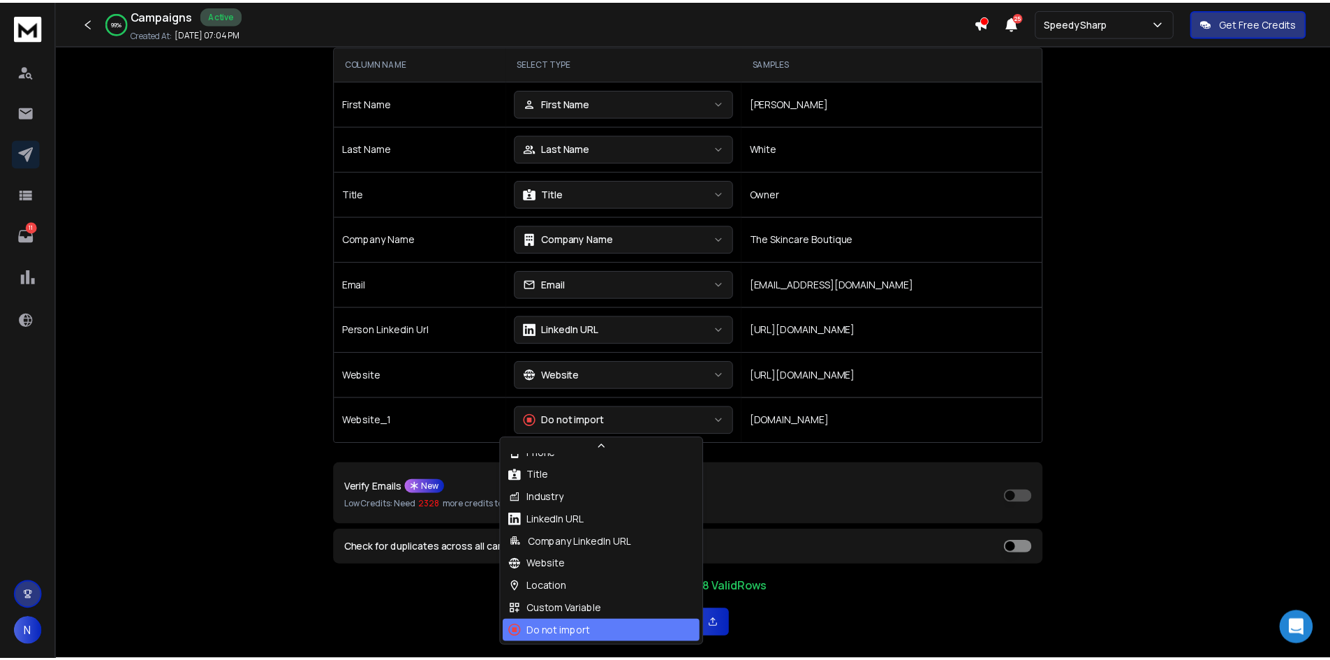
scroll to position [127, 0]
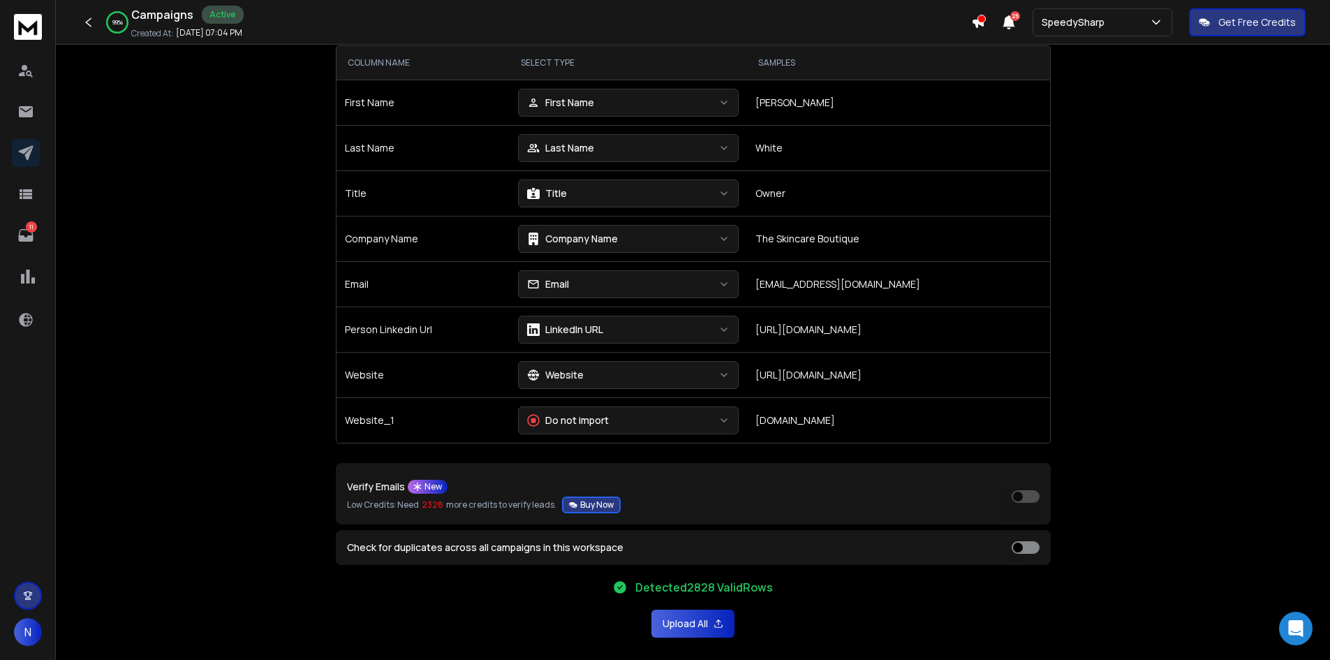
click at [236, 418] on div "Untitled spreadsheet - Sheet1 (8).csv File Processed Upload all variables COLUM…" at bounding box center [665, 220] width 1330 height 880
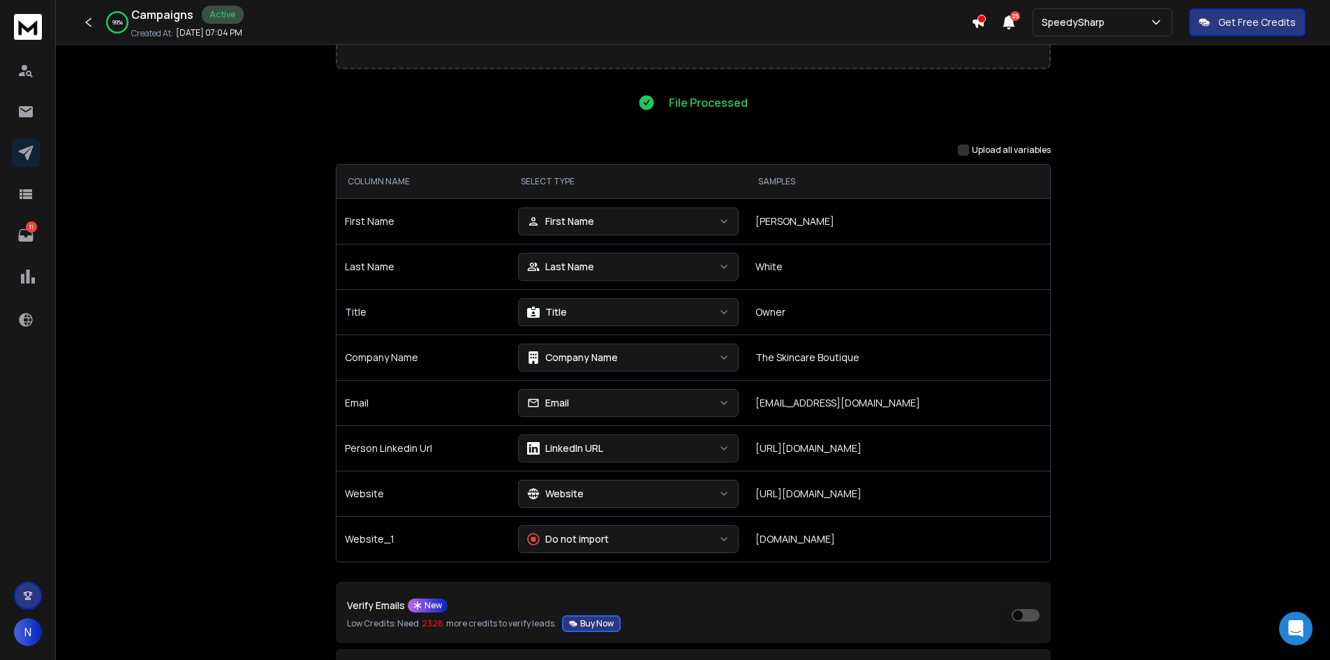
scroll to position [220, 0]
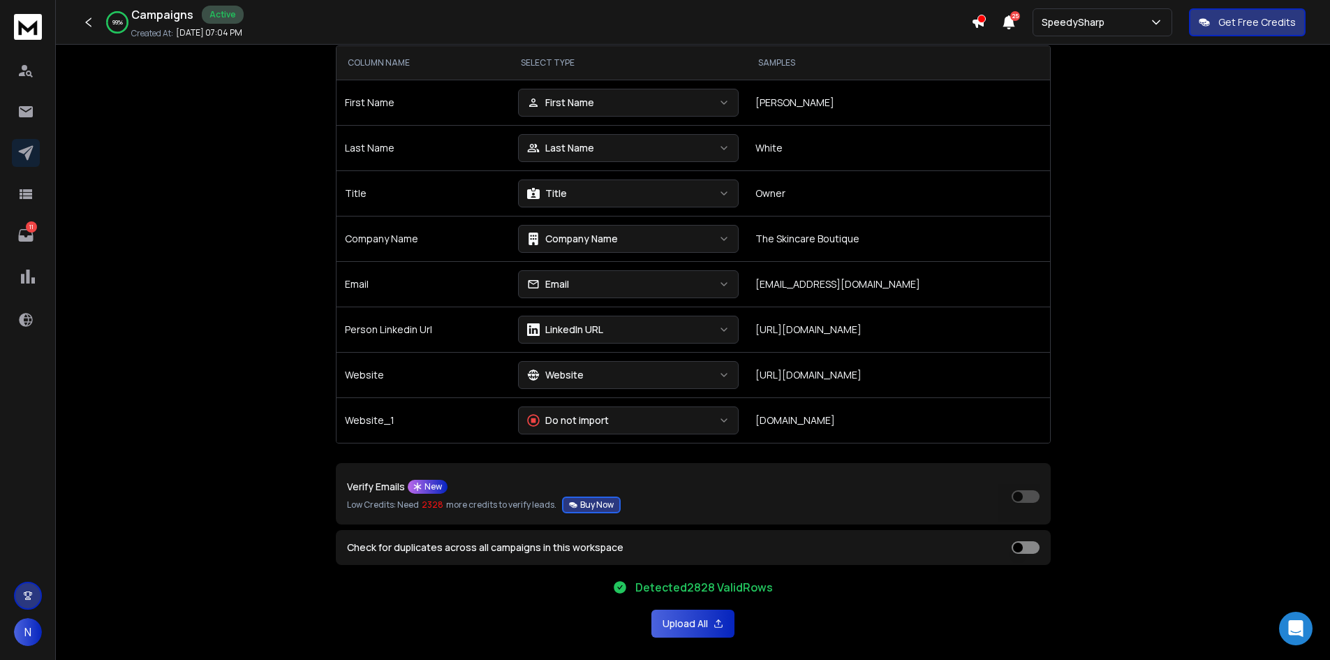
click at [690, 622] on button "Upload All" at bounding box center [692, 624] width 83 height 28
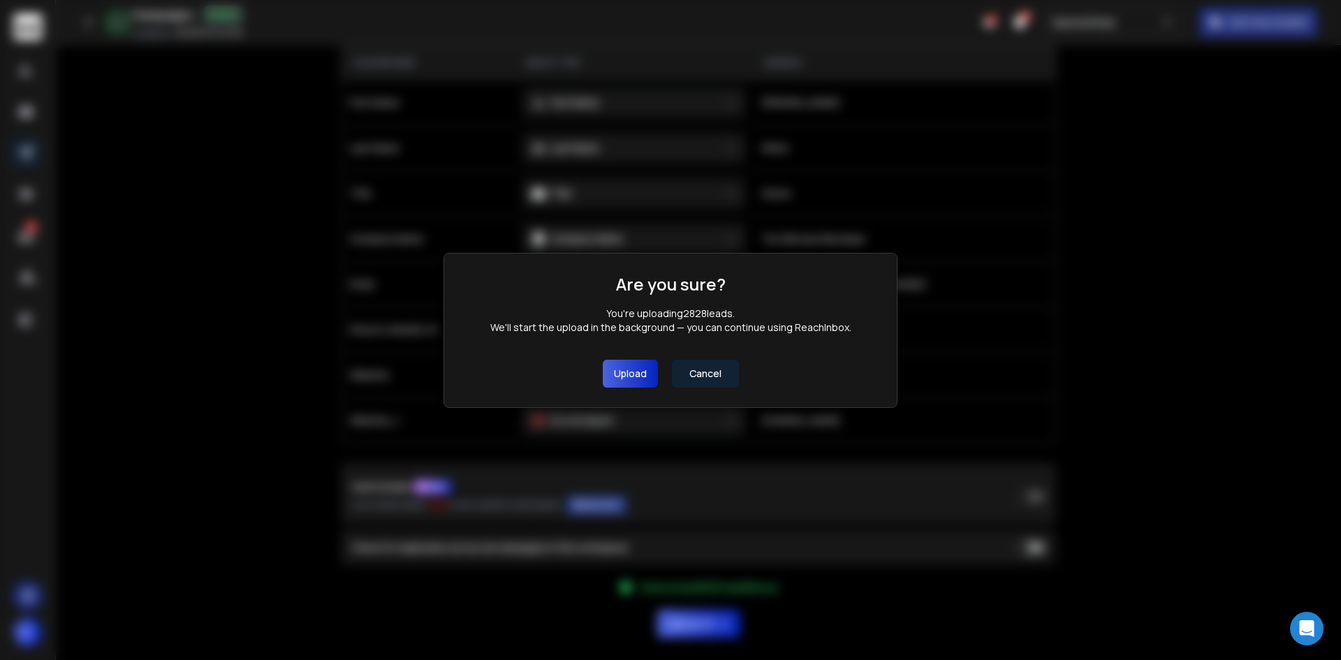
click at [634, 374] on button "Upload" at bounding box center [630, 374] width 55 height 28
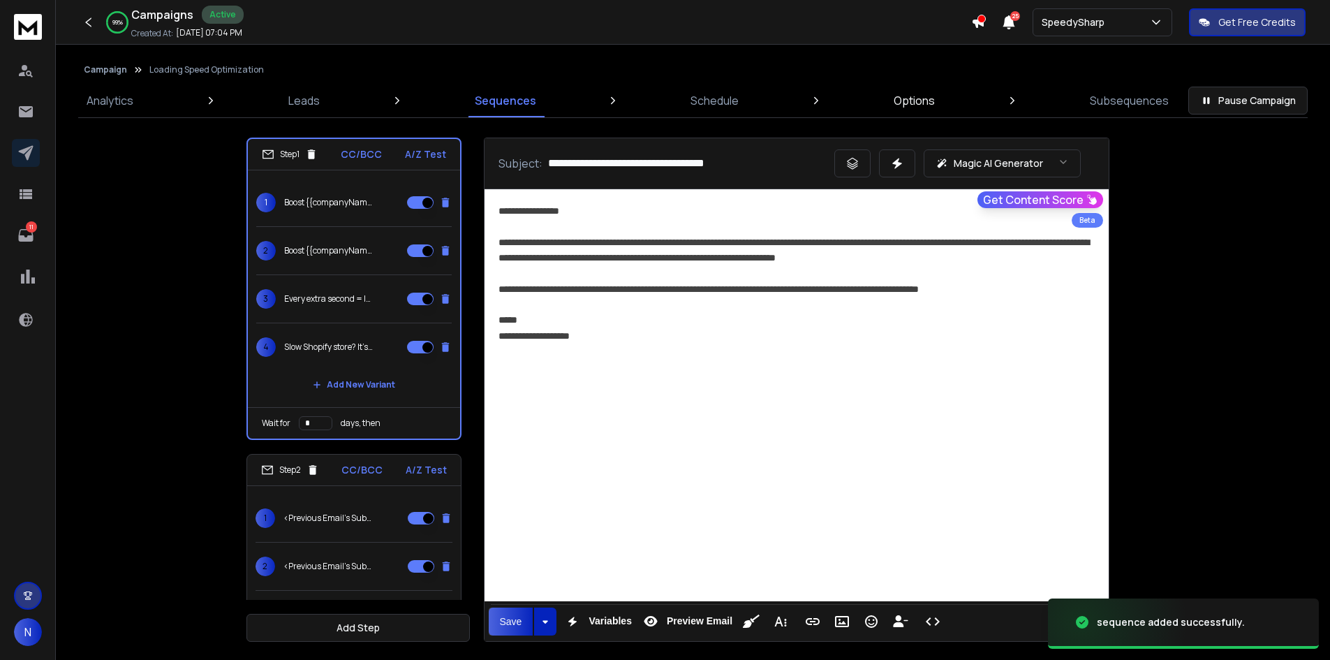
click at [940, 94] on link "Options" at bounding box center [914, 101] width 58 height 34
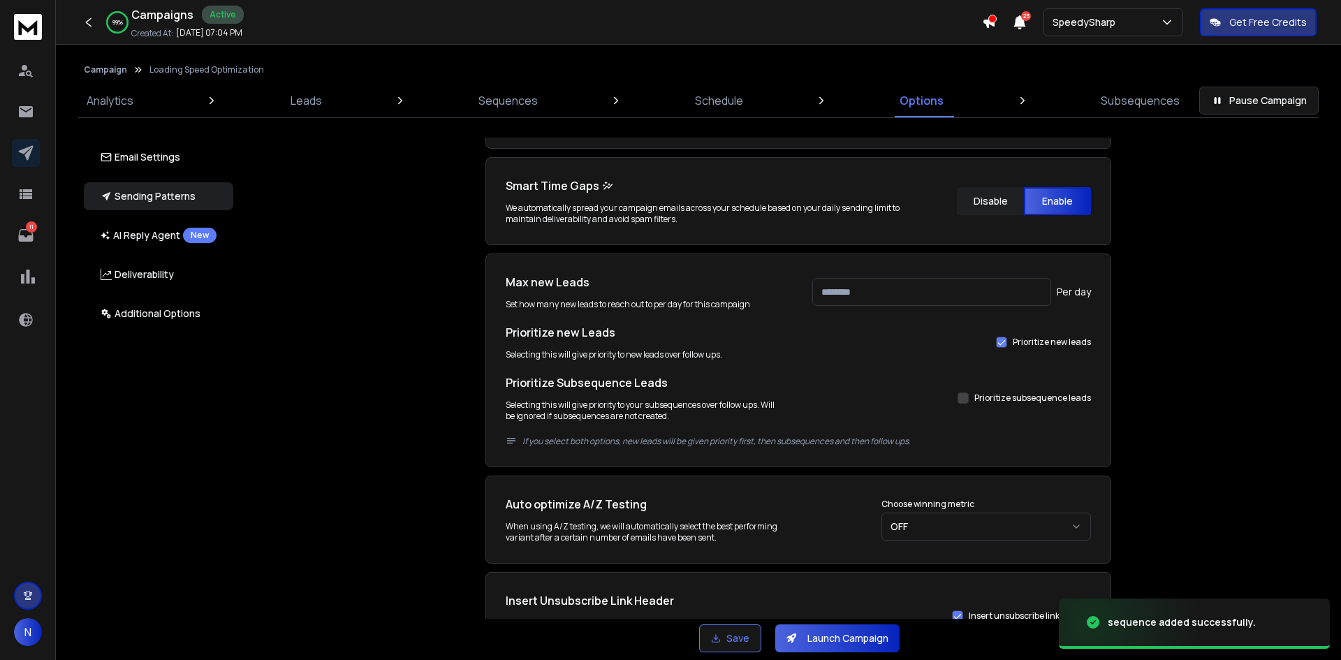
scroll to position [559, 0]
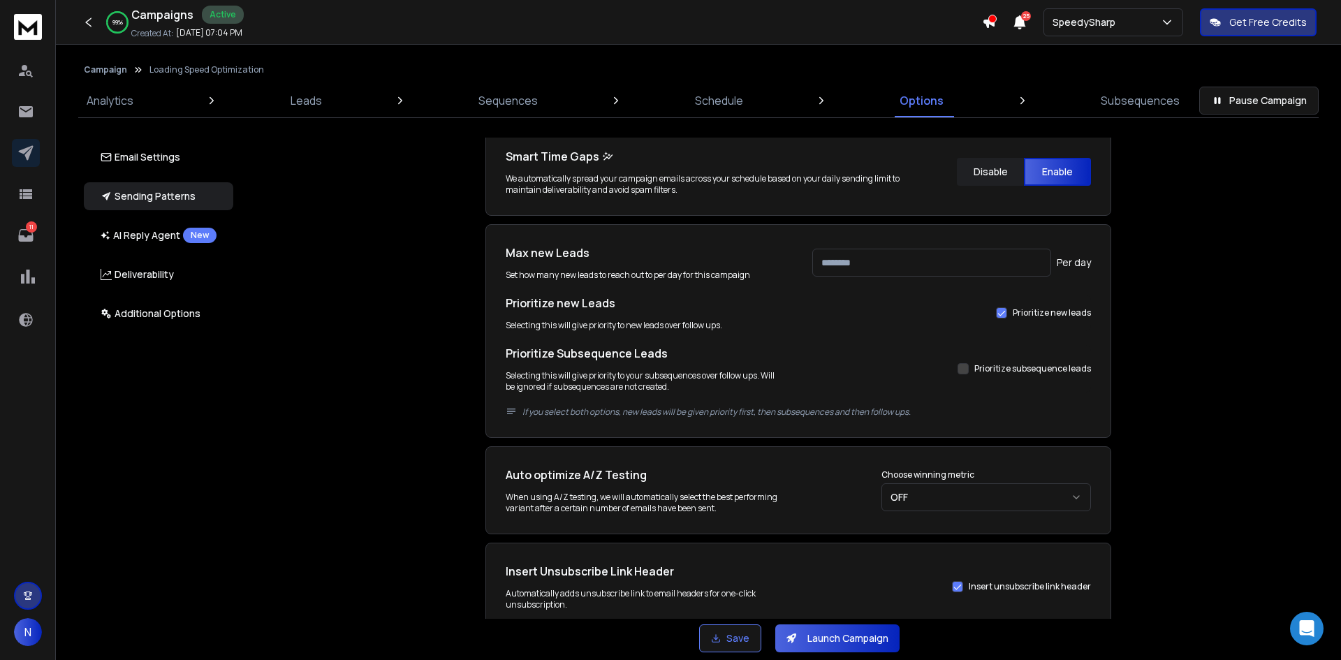
drag, startPoint x: 859, startPoint y: 267, endPoint x: 625, endPoint y: 274, distance: 234.0
click at [625, 274] on div "Max new Leads Set how many new leads to reach out to per day for this campaign …" at bounding box center [798, 262] width 585 height 36
type input "***"
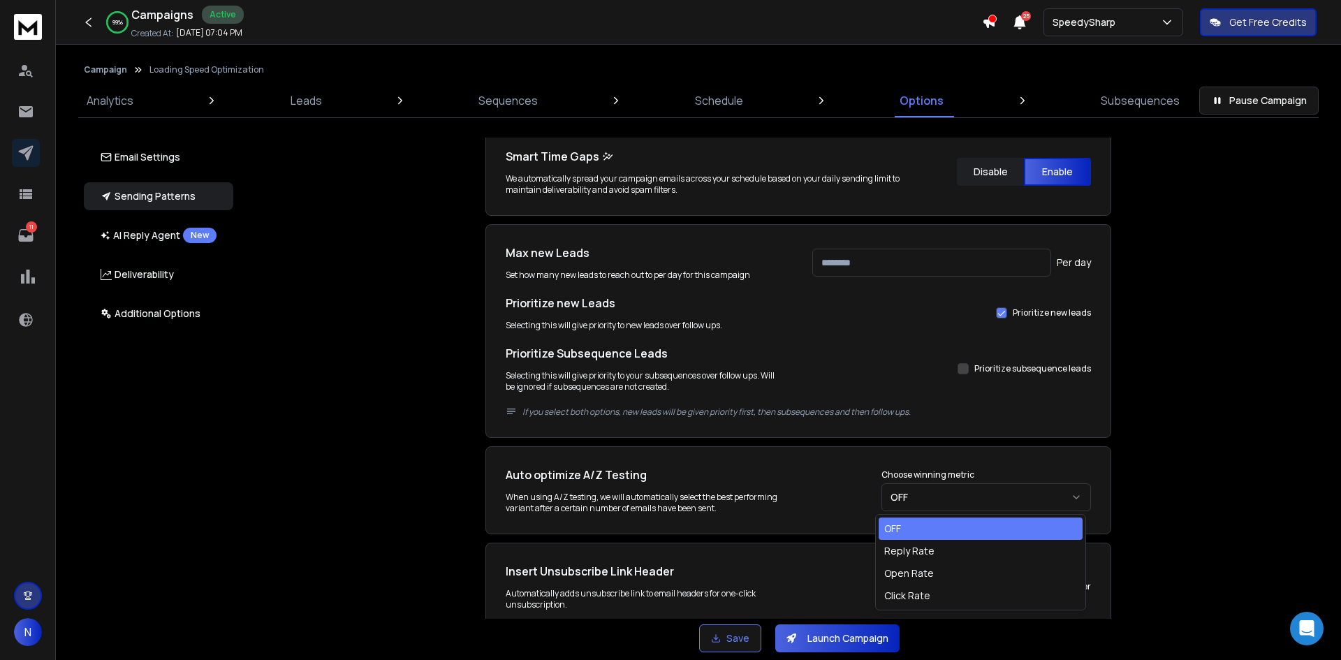
click at [309, 432] on div "Email Accounts Accounts to Use Select one or more accounts to send emails from …" at bounding box center [807, 378] width 1102 height 481
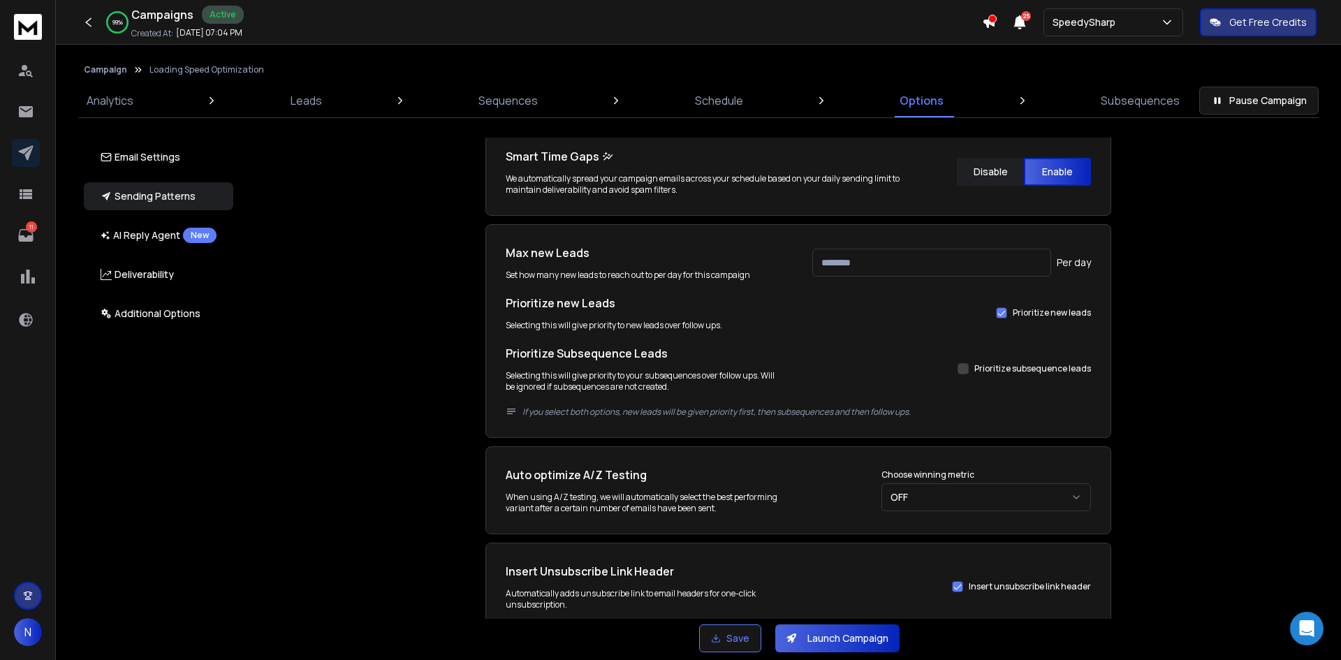
click at [429, 381] on div "Email Accounts Accounts to Use Select one or more accounts to send emails from …" at bounding box center [807, 378] width 1102 height 481
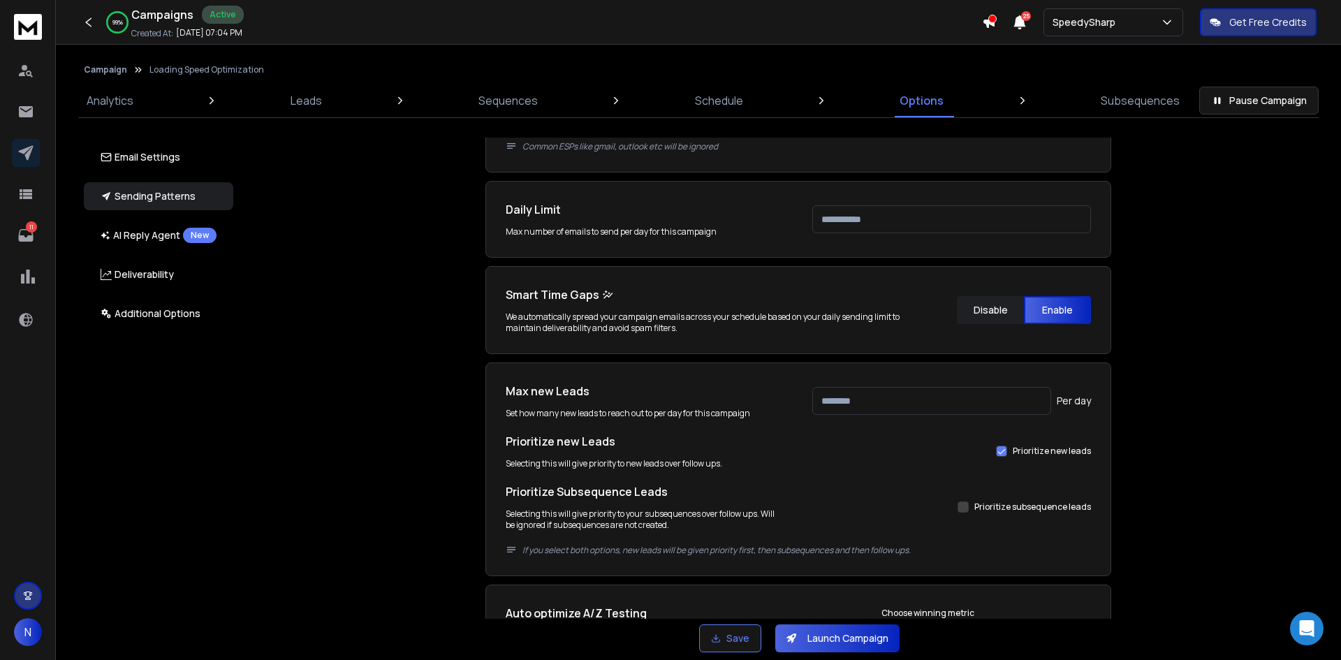
scroll to position [638, 0]
drag, startPoint x: 852, startPoint y: 222, endPoint x: 666, endPoint y: 224, distance: 185.7
click at [666, 224] on div "Daily Limit Max number of emails to send per day for this campaign ***" at bounding box center [798, 220] width 585 height 36
type input "***"
drag, startPoint x: 848, startPoint y: 402, endPoint x: 699, endPoint y: 411, distance: 149.7
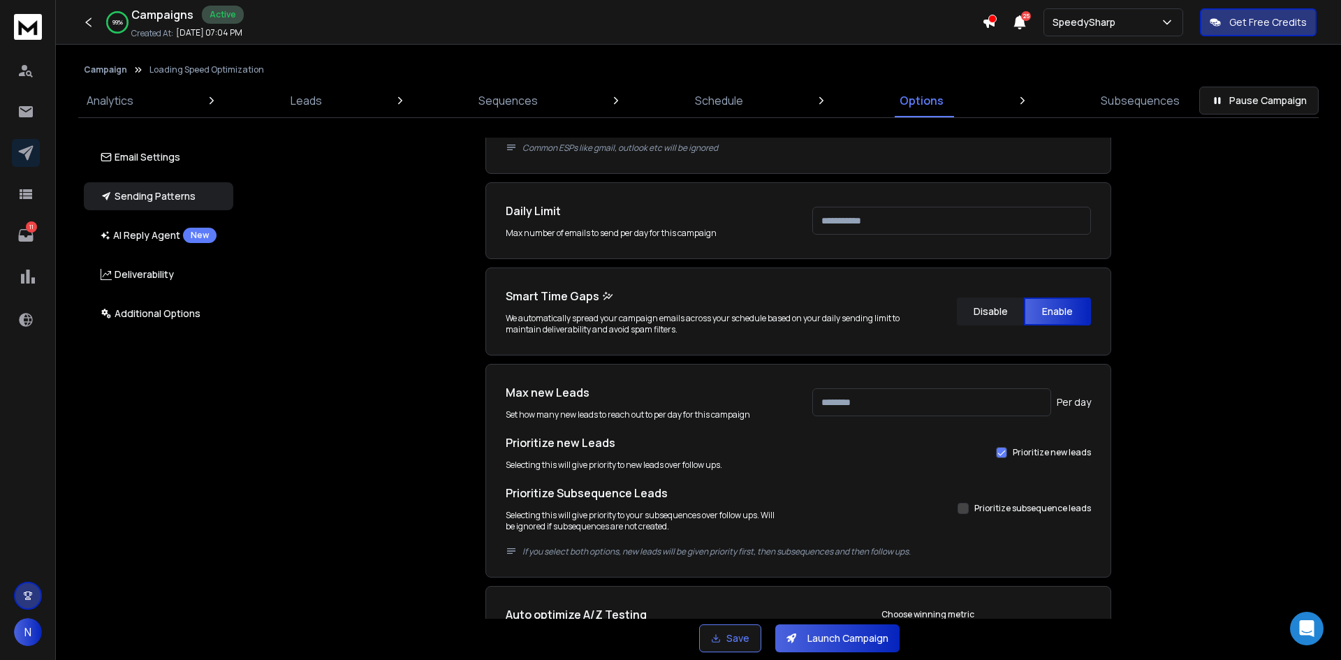
click at [699, 411] on div "Max new Leads Set how many new leads to reach out to per day for this campaign …" at bounding box center [798, 402] width 585 height 36
type input "***"
click at [716, 638] on icon "submit" at bounding box center [716, 638] width 10 height 10
click at [29, 153] on icon at bounding box center [25, 152] width 15 height 15
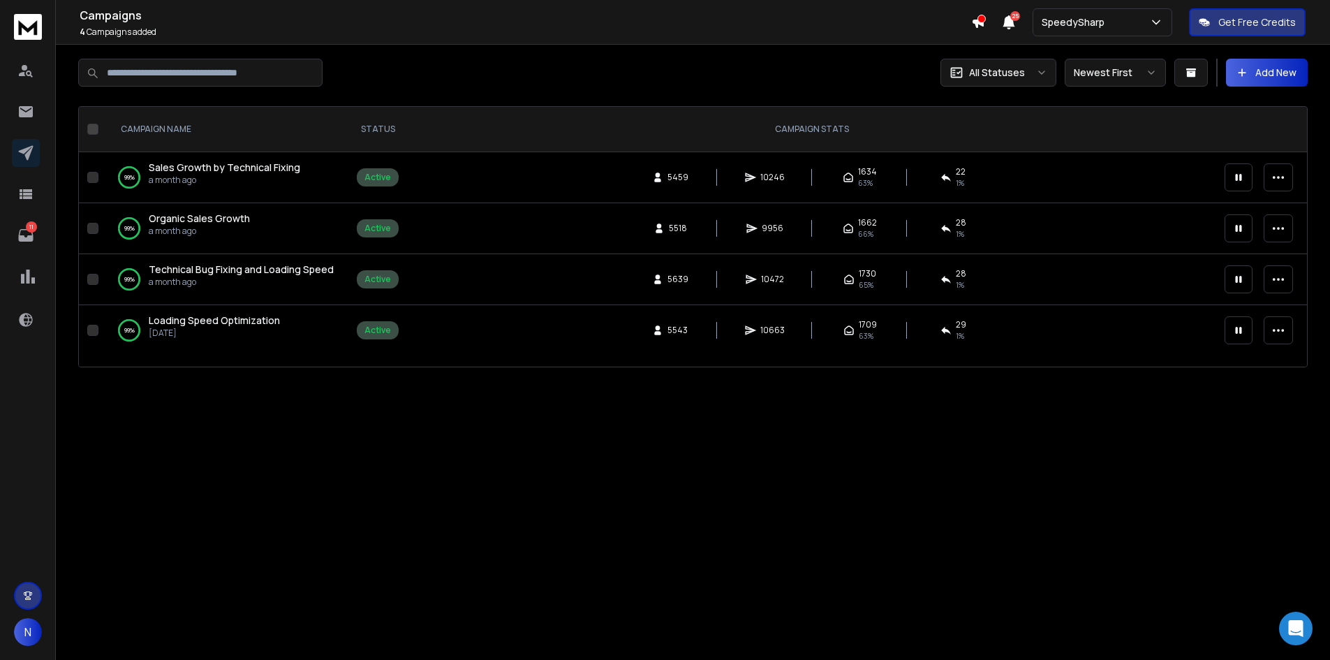
click at [674, 515] on div "Campaigns 4 Campaigns Added All Statuses Newest First Add New CAMPAIGN NAME STA…" at bounding box center [693, 389] width 1230 height 660
click at [35, 112] on link at bounding box center [26, 112] width 28 height 28
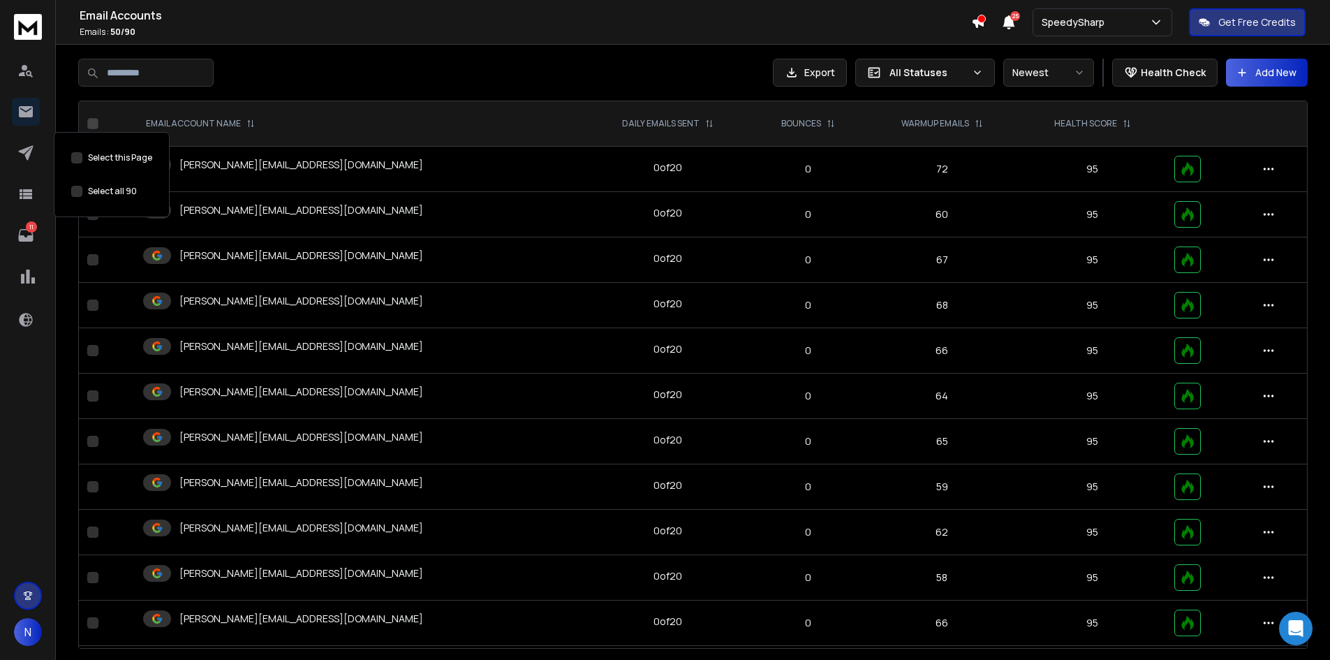
click at [94, 125] on button "Select this Page" at bounding box center [92, 123] width 11 height 11
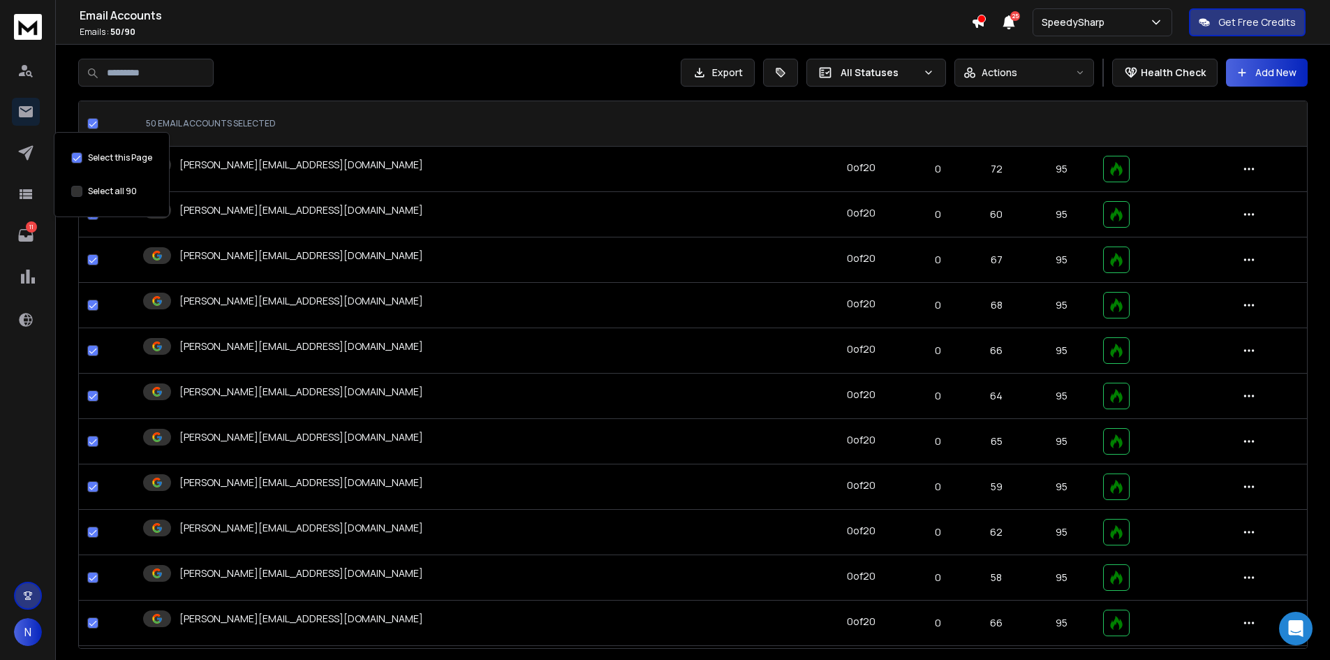
click at [78, 193] on button "Select this Page" at bounding box center [76, 191] width 11 height 11
click at [1012, 70] on p "Actions" at bounding box center [1000, 73] width 36 height 14
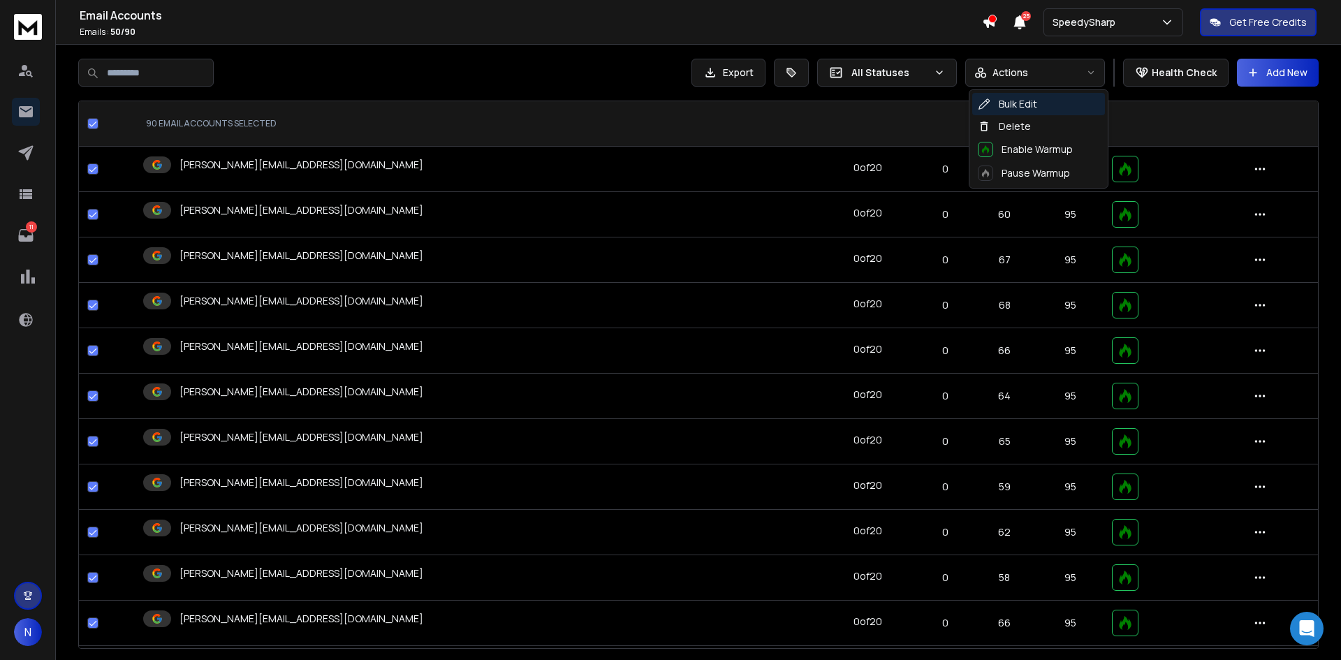
click at [1022, 107] on div "Bulk Edit" at bounding box center [1007, 104] width 59 height 14
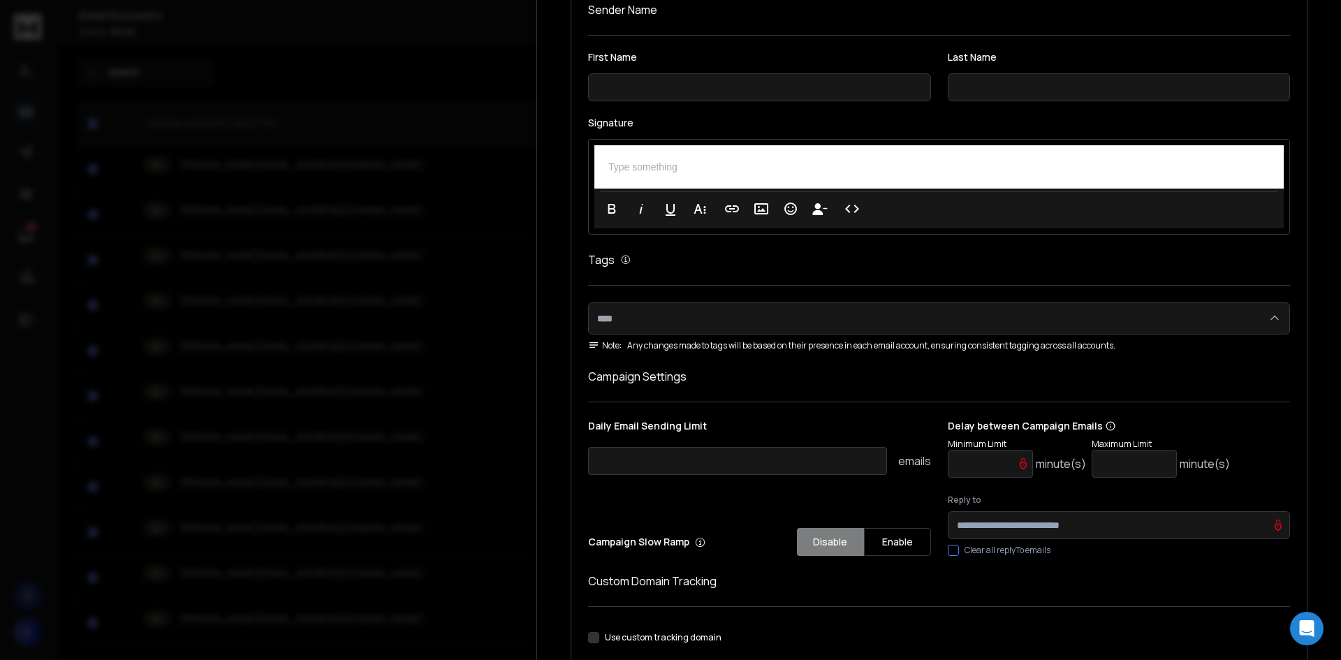
scroll to position [140, 0]
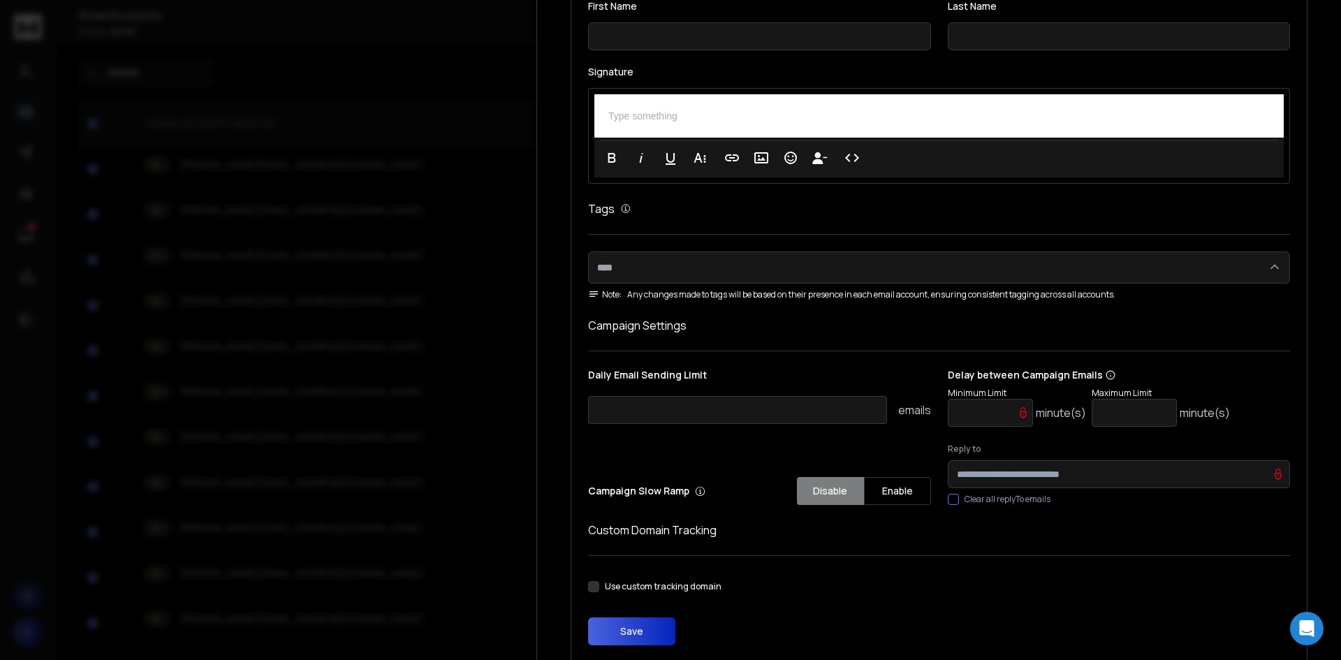
click at [677, 407] on input "number" at bounding box center [737, 410] width 299 height 28
type input "**"
click at [635, 635] on button "Save" at bounding box center [631, 631] width 87 height 28
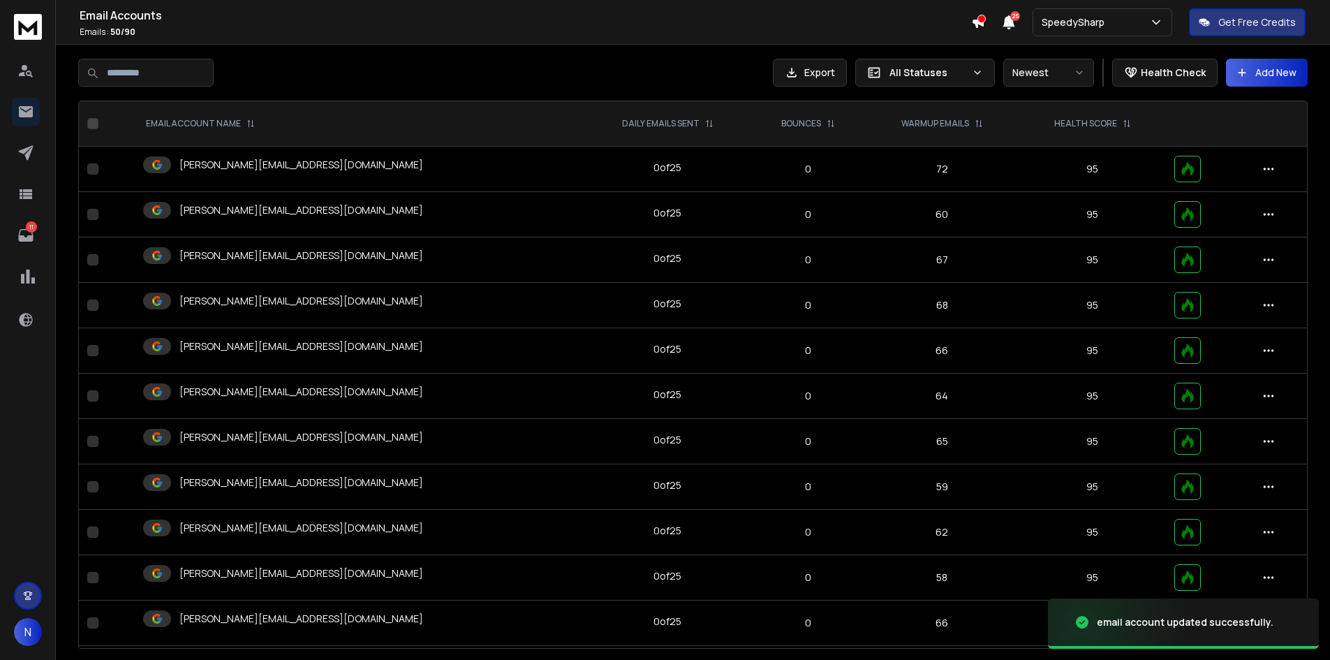
click at [464, 161] on td "jason@usespeedyserp.com" at bounding box center [359, 169] width 448 height 45
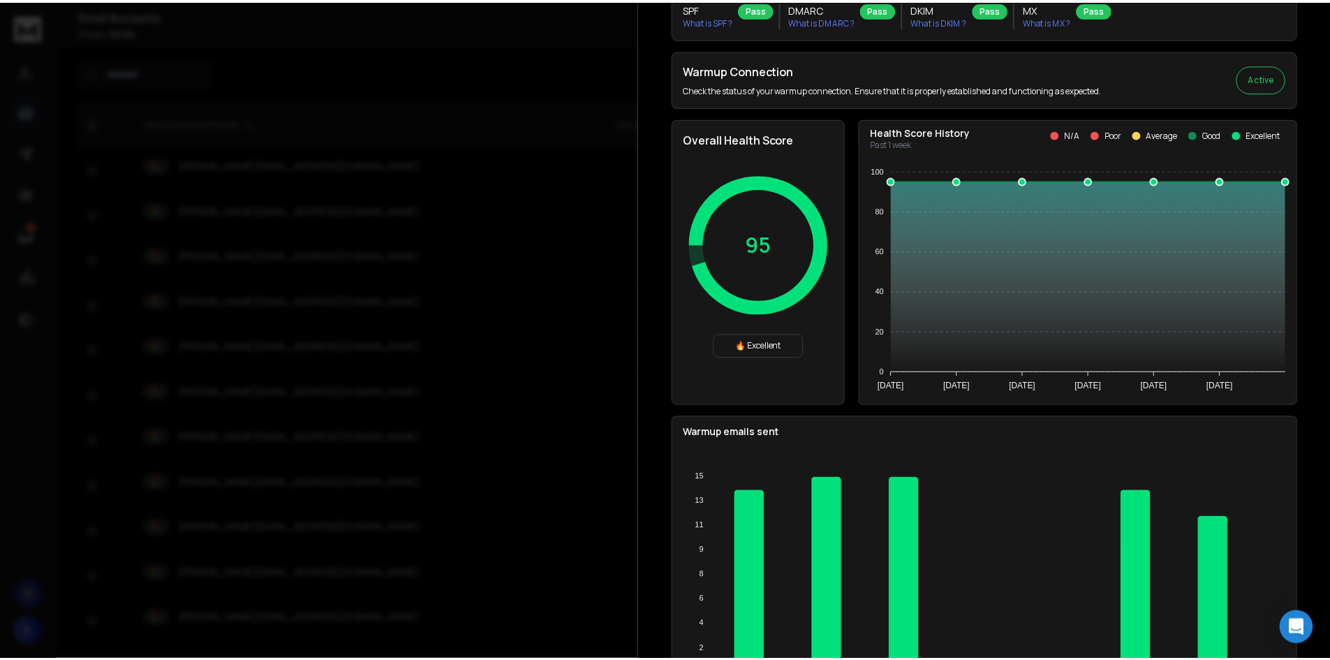
scroll to position [448, 0]
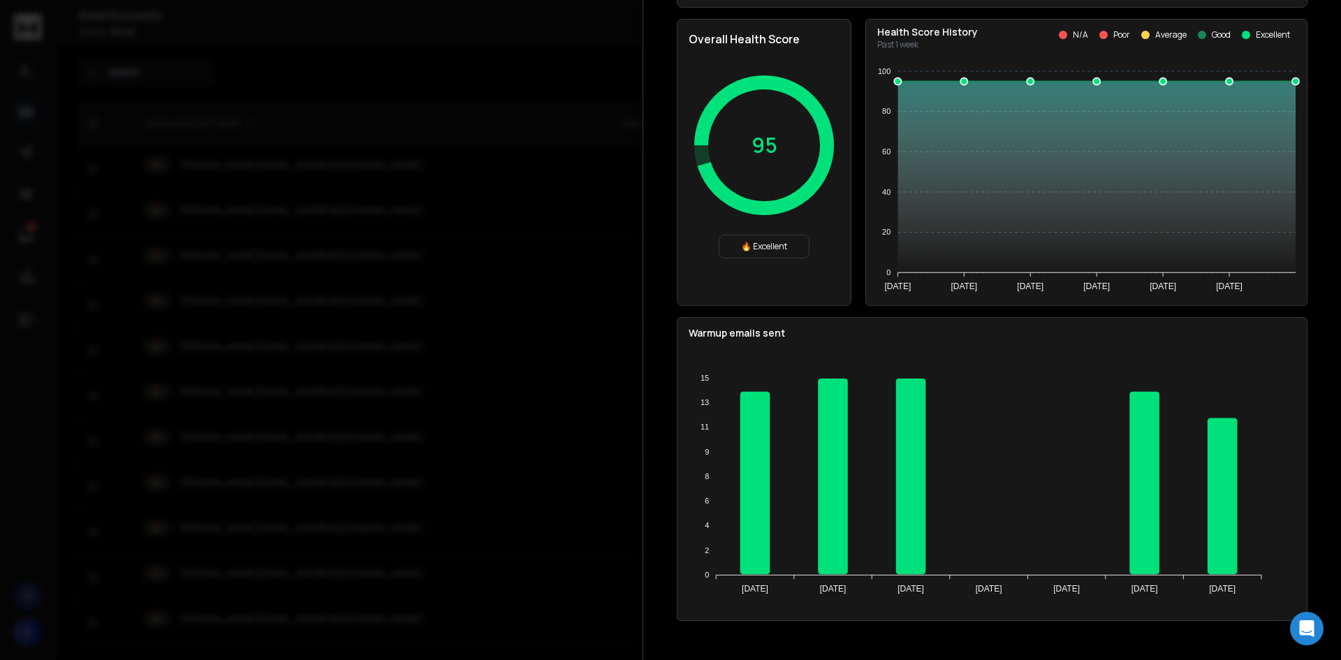
click at [420, 288] on div at bounding box center [670, 330] width 1341 height 660
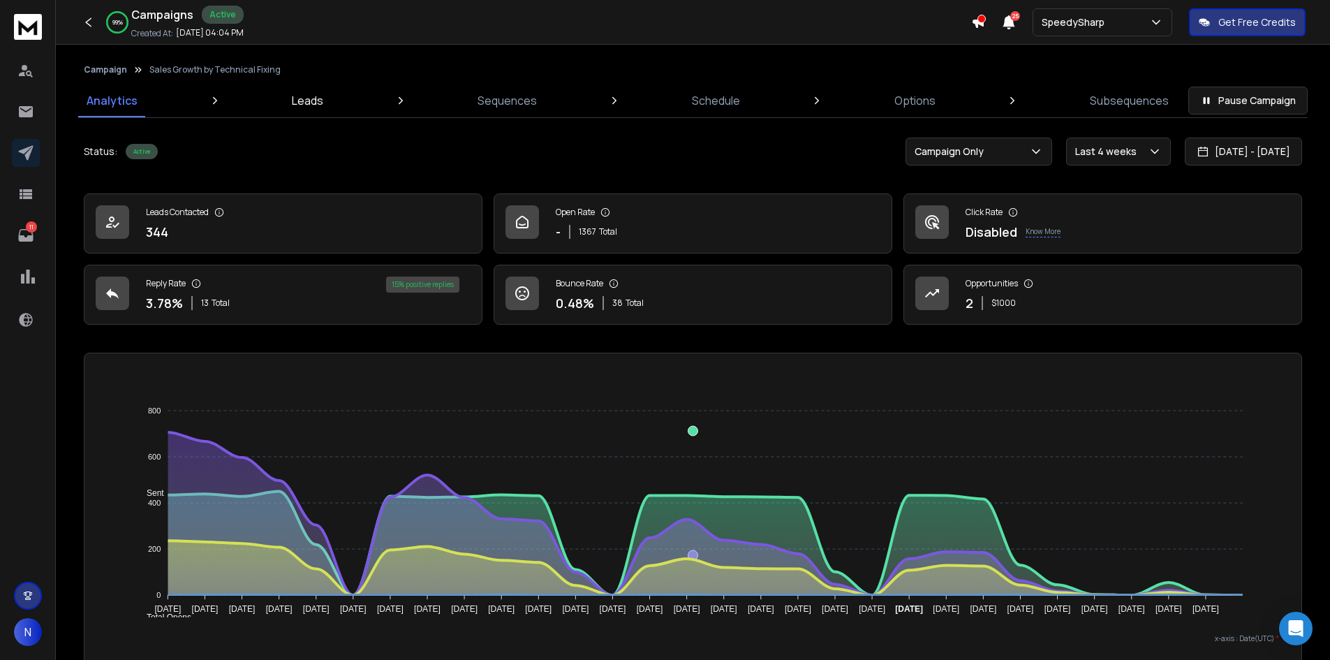
click at [304, 106] on p "Leads" at bounding box center [307, 100] width 31 height 17
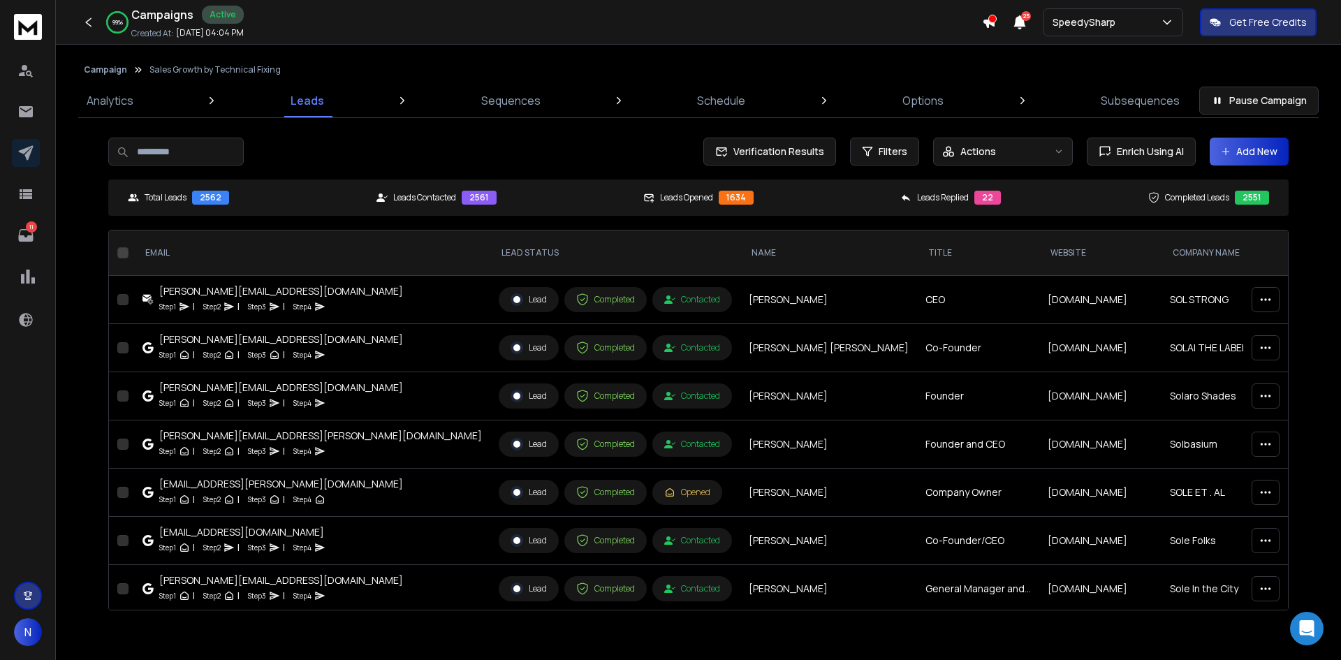
click at [1246, 155] on button "Add New" at bounding box center [1248, 152] width 79 height 28
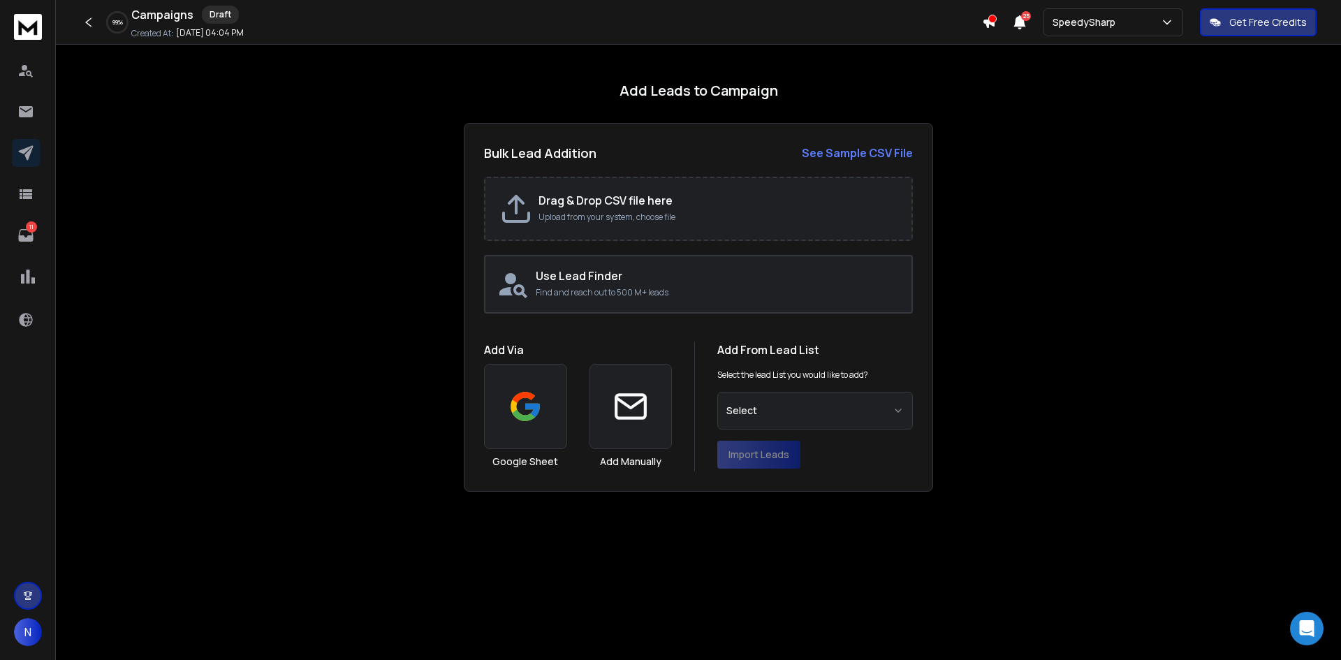
click at [635, 202] on h2 "Drag & Drop CSV file here" at bounding box center [717, 200] width 359 height 17
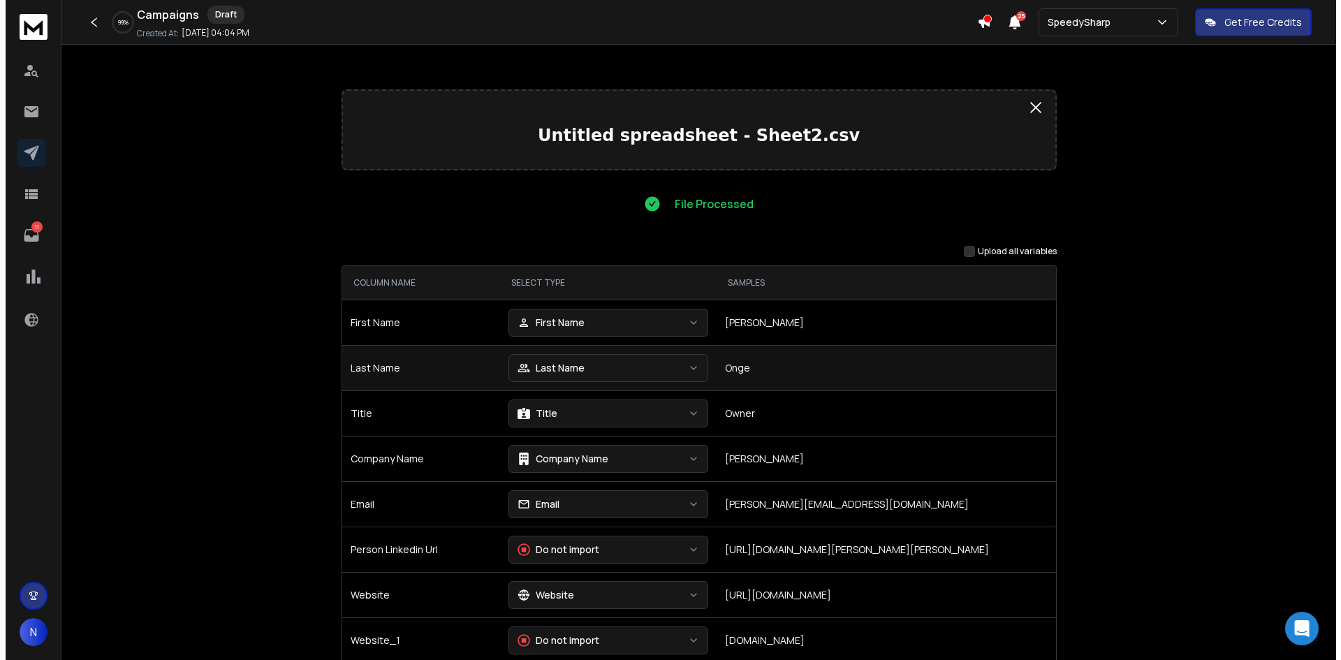
scroll to position [209, 0]
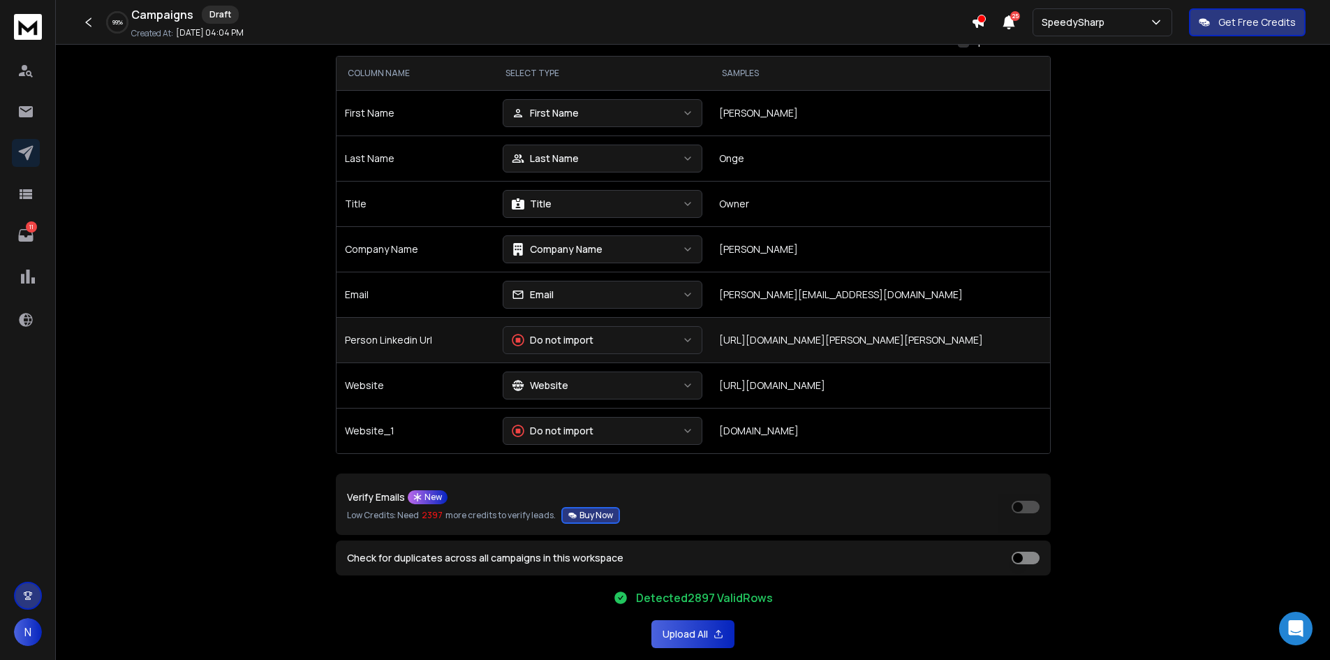
click at [589, 332] on button "Do not import" at bounding box center [603, 340] width 200 height 28
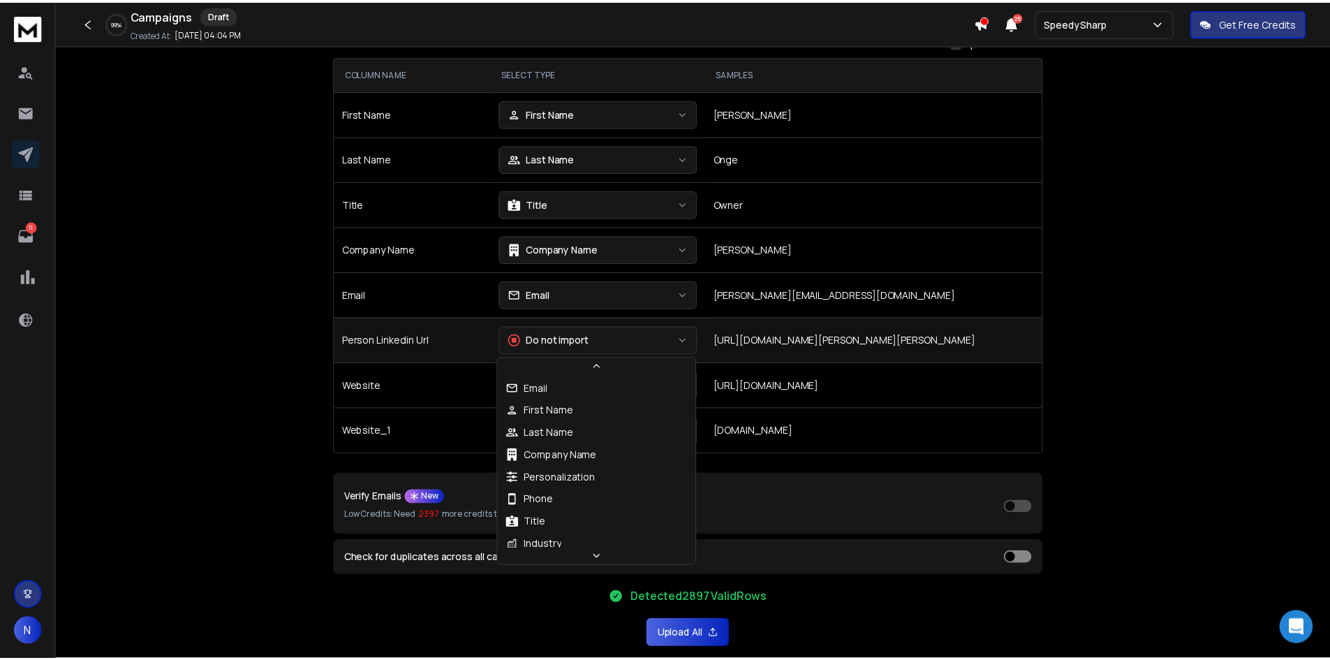
scroll to position [141, 0]
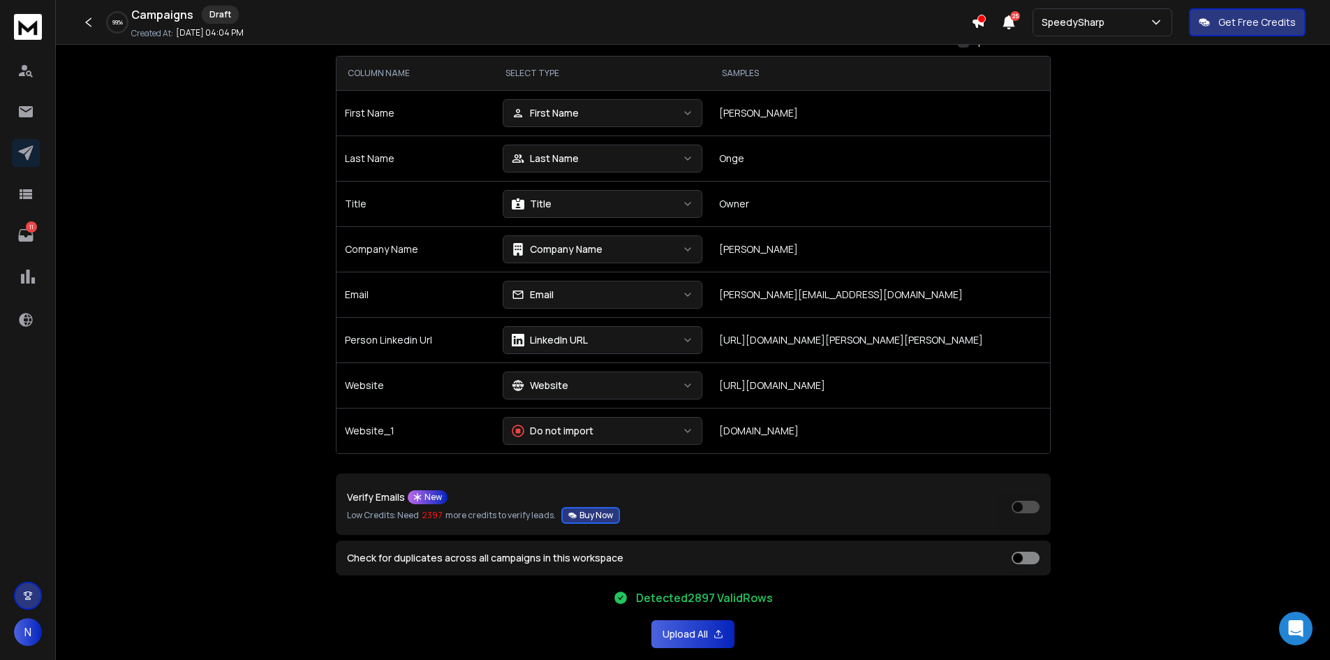
click at [191, 430] on div "Untitled spreadsheet - Sheet2.csv File Processed Upload all variables COLUMN NA…" at bounding box center [665, 231] width 1330 height 880
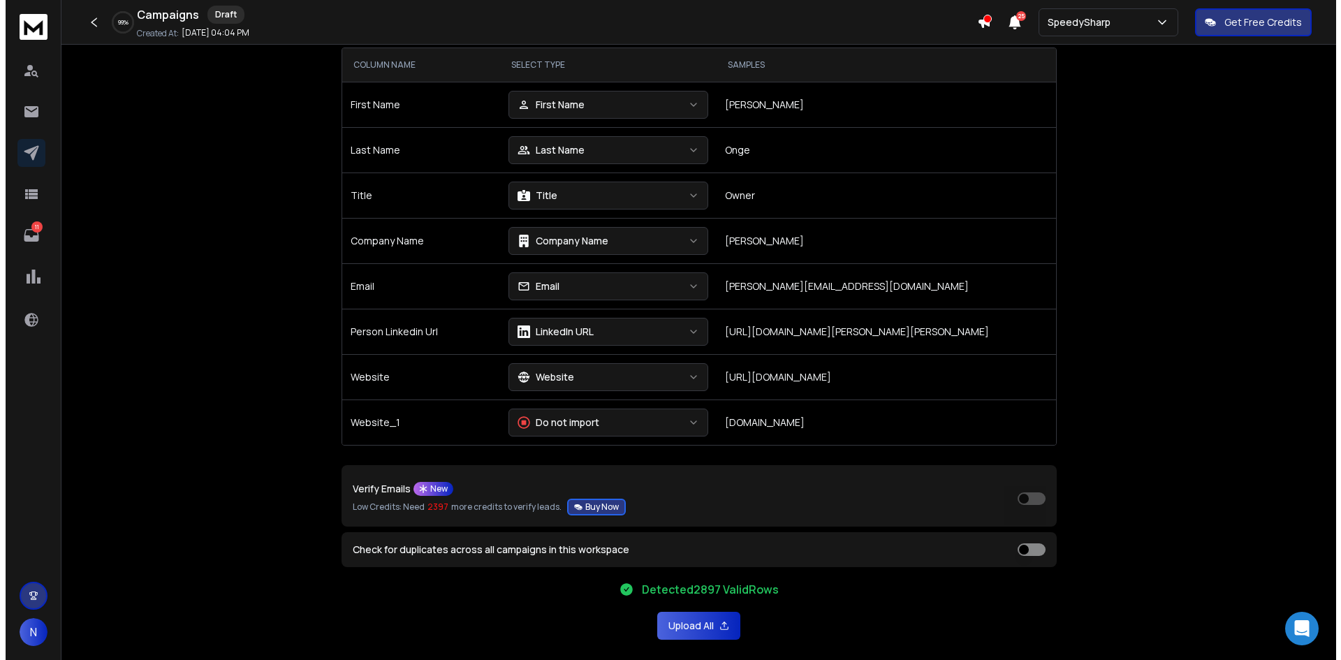
scroll to position [220, 0]
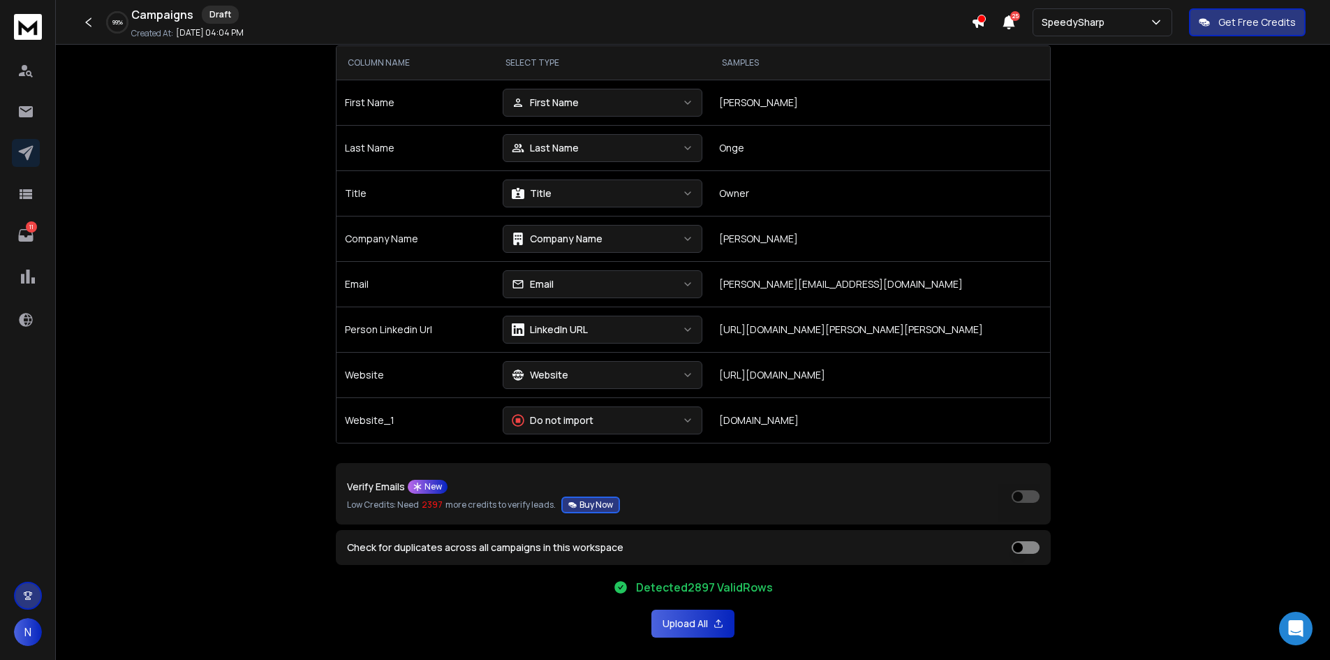
click at [706, 625] on button "Upload All" at bounding box center [692, 624] width 83 height 28
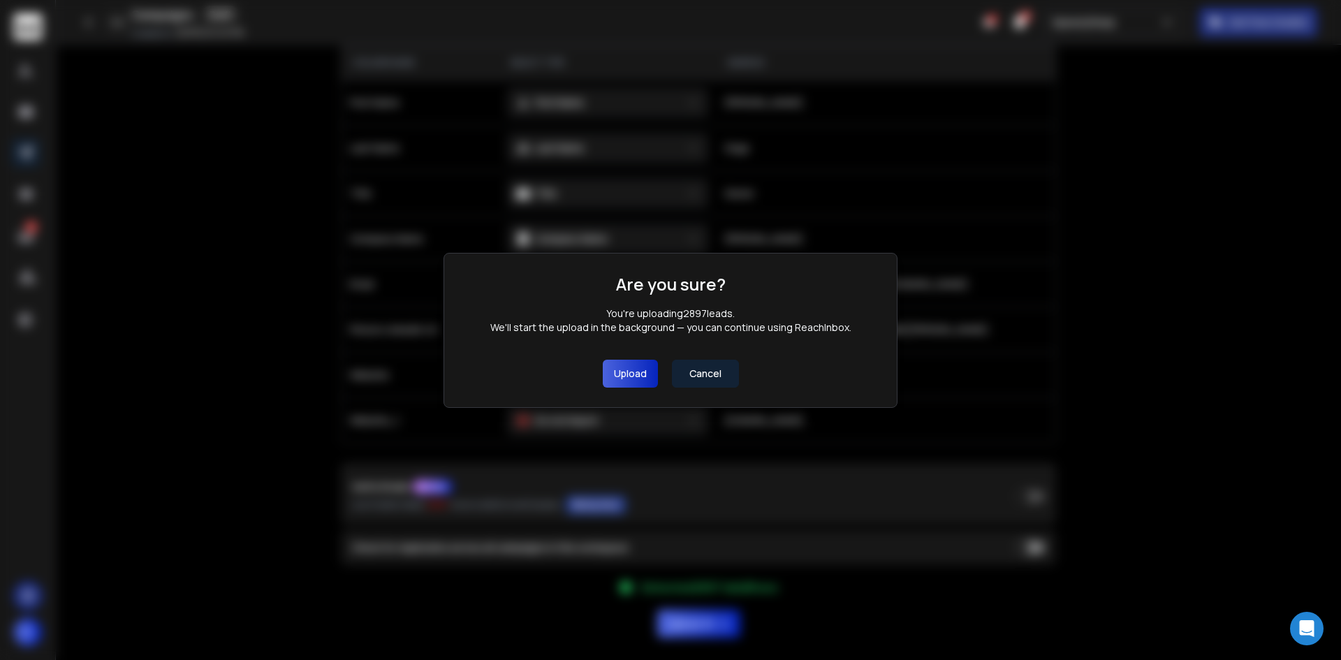
click at [640, 372] on button "Upload" at bounding box center [630, 374] width 55 height 28
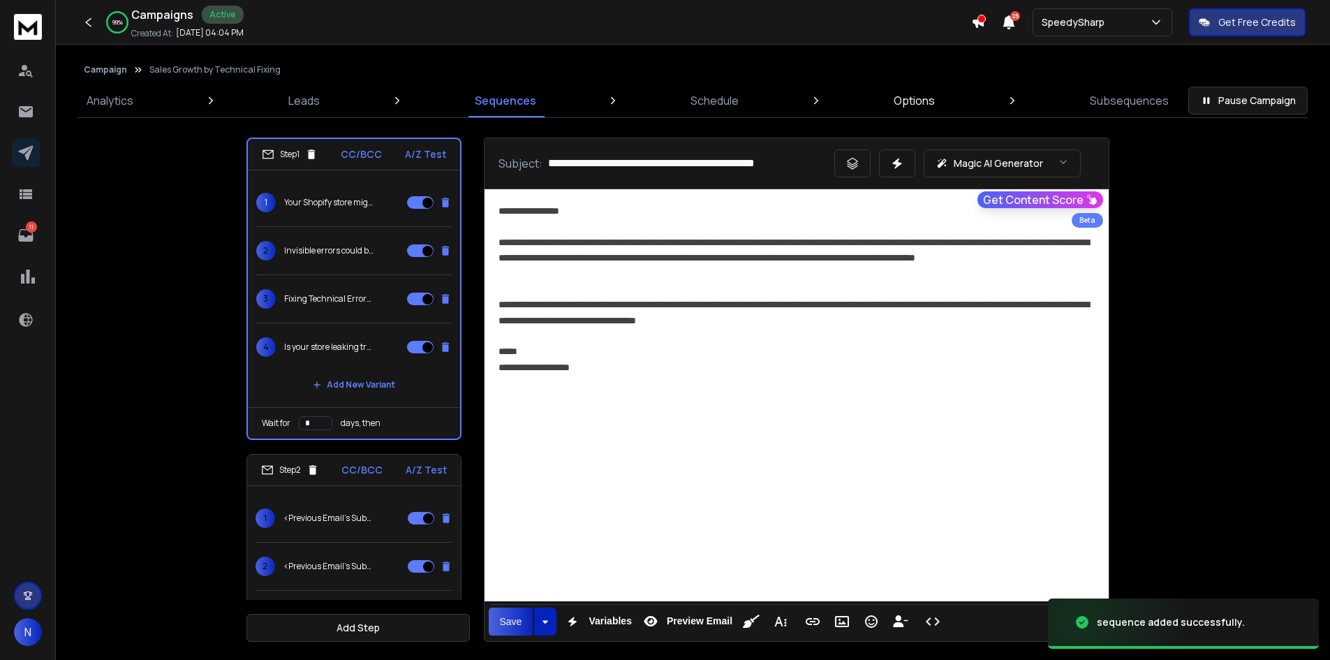
click at [915, 99] on p "Options" at bounding box center [914, 100] width 41 height 17
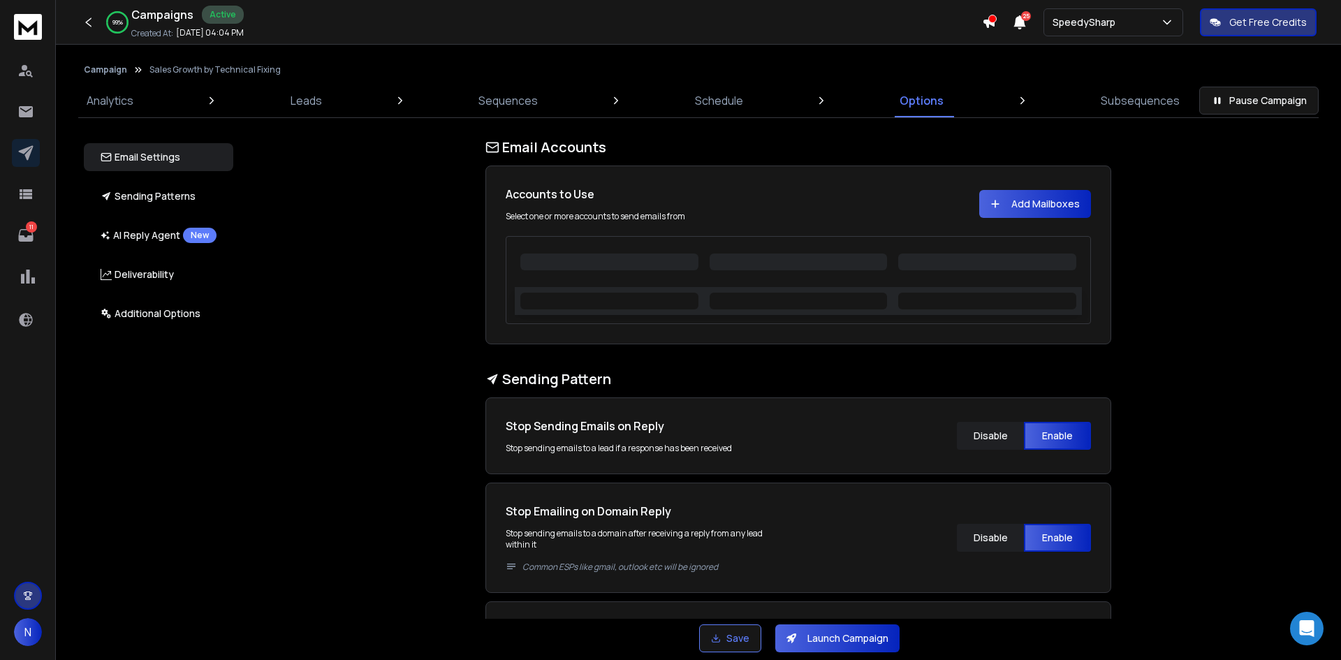
scroll to position [419, 0]
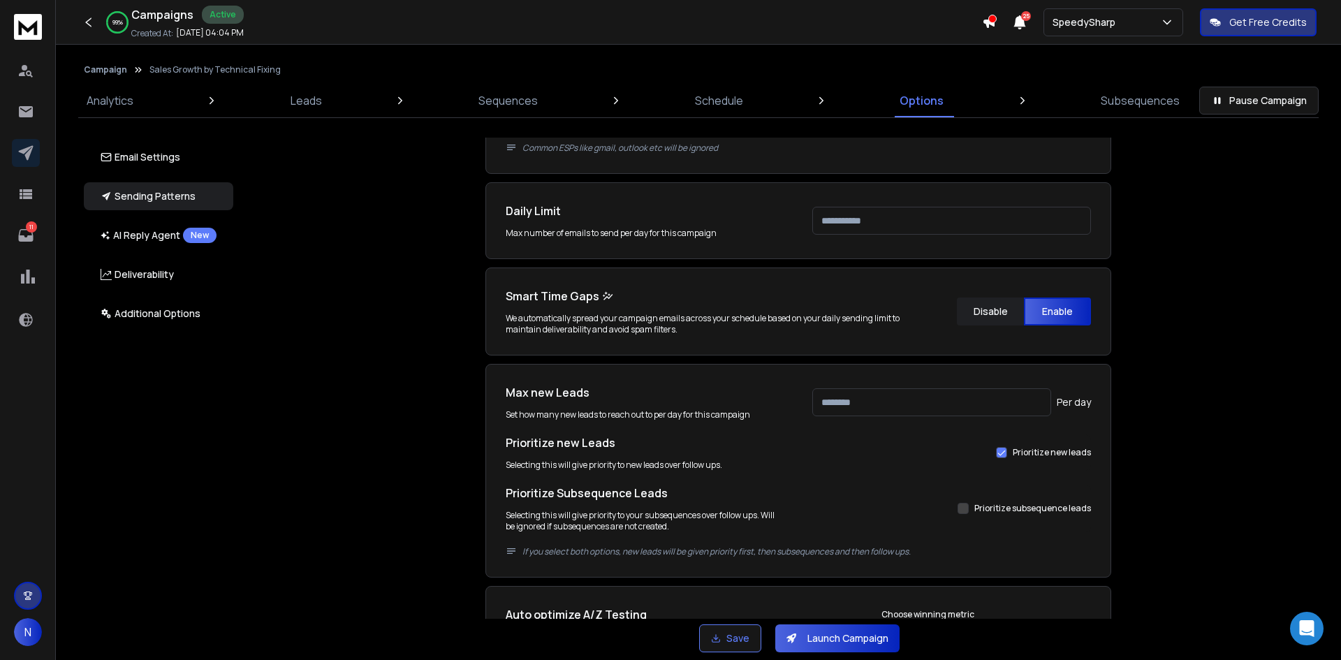
drag, startPoint x: 849, startPoint y: 221, endPoint x: 783, endPoint y: 218, distance: 66.4
click at [783, 218] on div "Daily Limit Max number of emails to send per day for this campaign ***" at bounding box center [798, 220] width 585 height 36
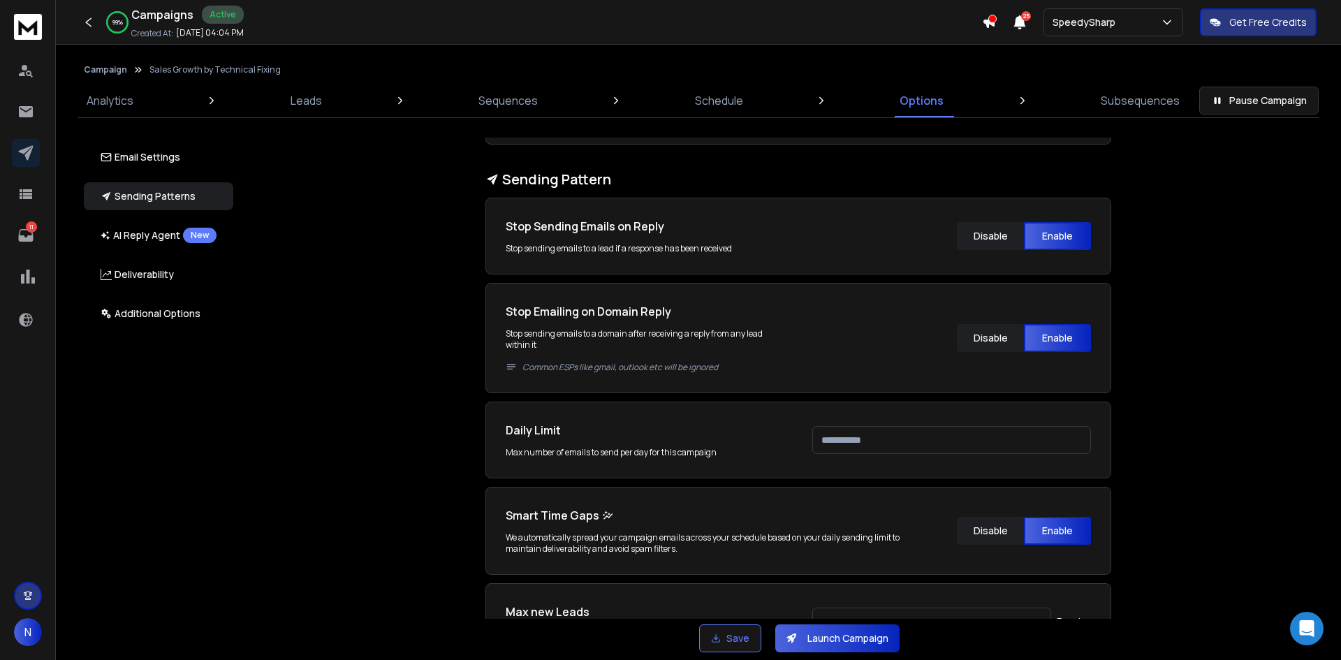
scroll to position [638, 0]
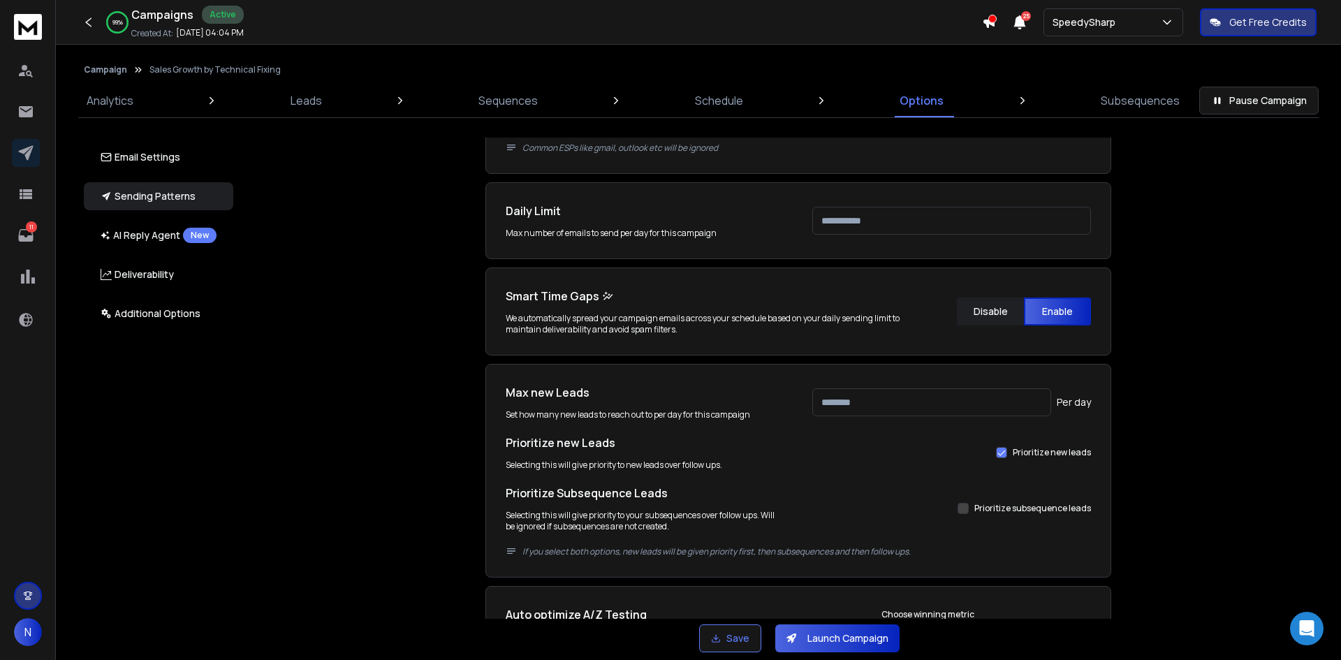
type input "***"
drag, startPoint x: 839, startPoint y: 409, endPoint x: 751, endPoint y: 399, distance: 88.6
click at [751, 399] on div "Max new Leads Set how many new leads to reach out to per day for this campaign …" at bounding box center [798, 402] width 585 height 36
type input "***"
click at [721, 650] on button "Save" at bounding box center [730, 638] width 62 height 28
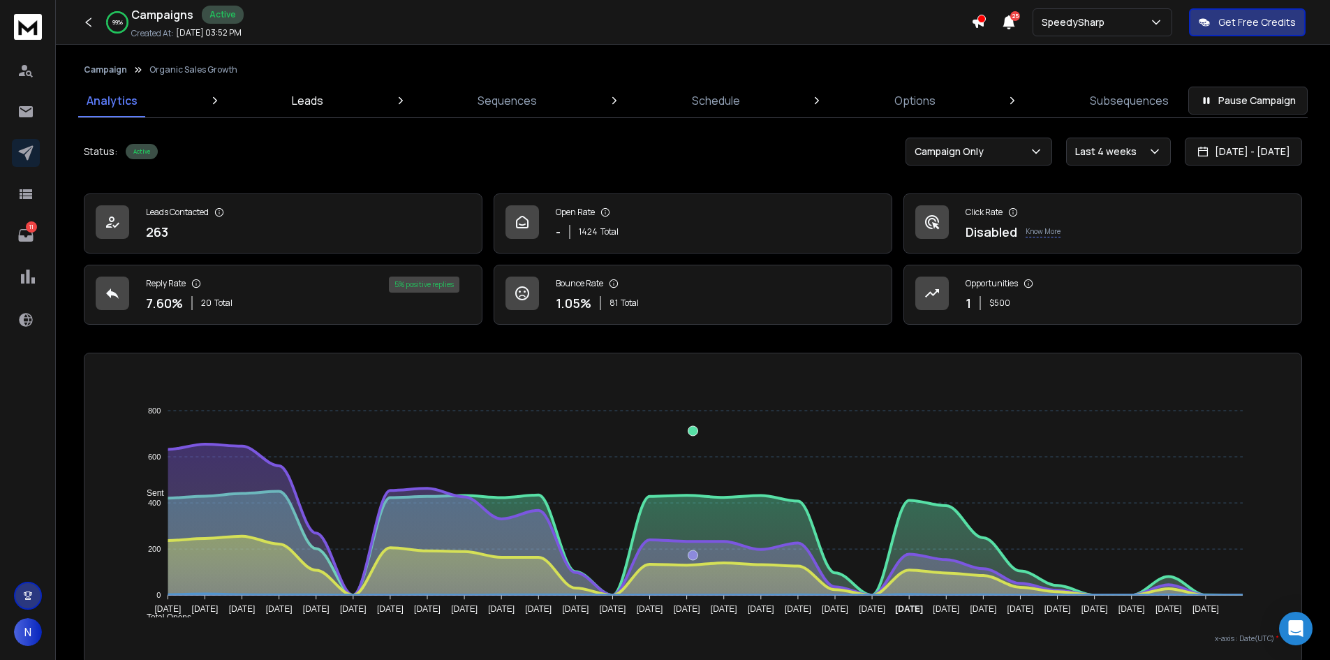
click at [309, 102] on p "Leads" at bounding box center [307, 100] width 31 height 17
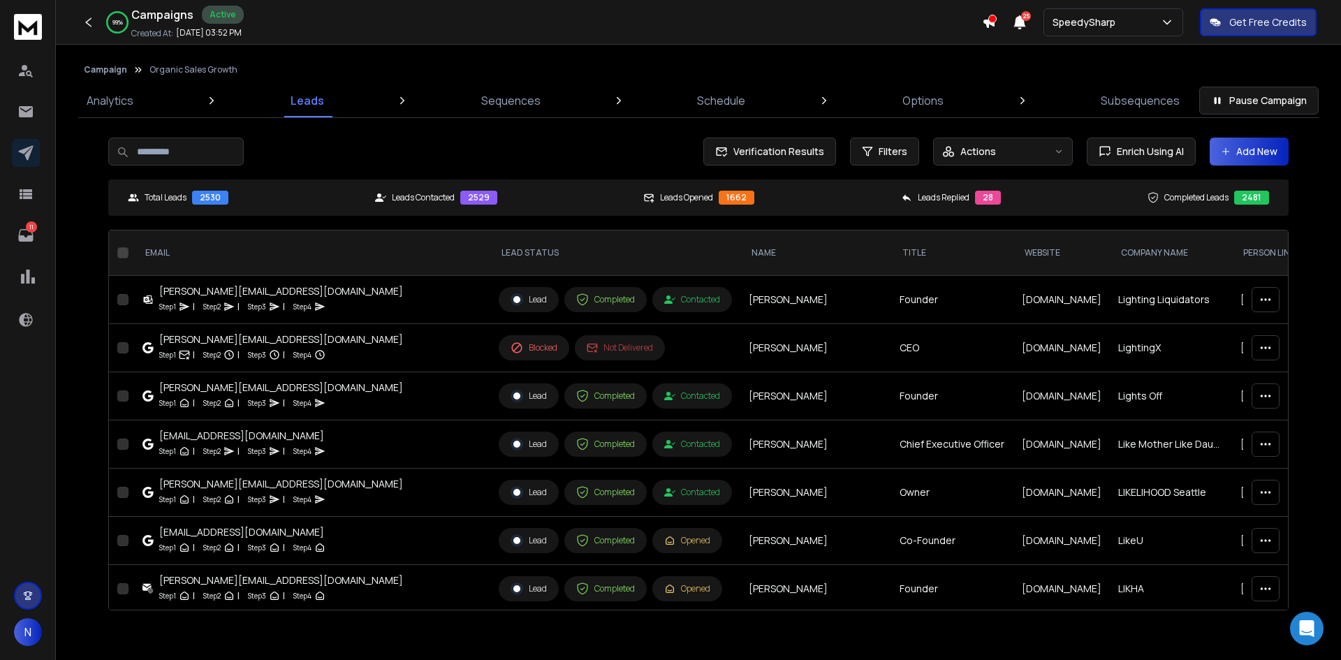
click at [1260, 149] on button "Add New" at bounding box center [1248, 152] width 79 height 28
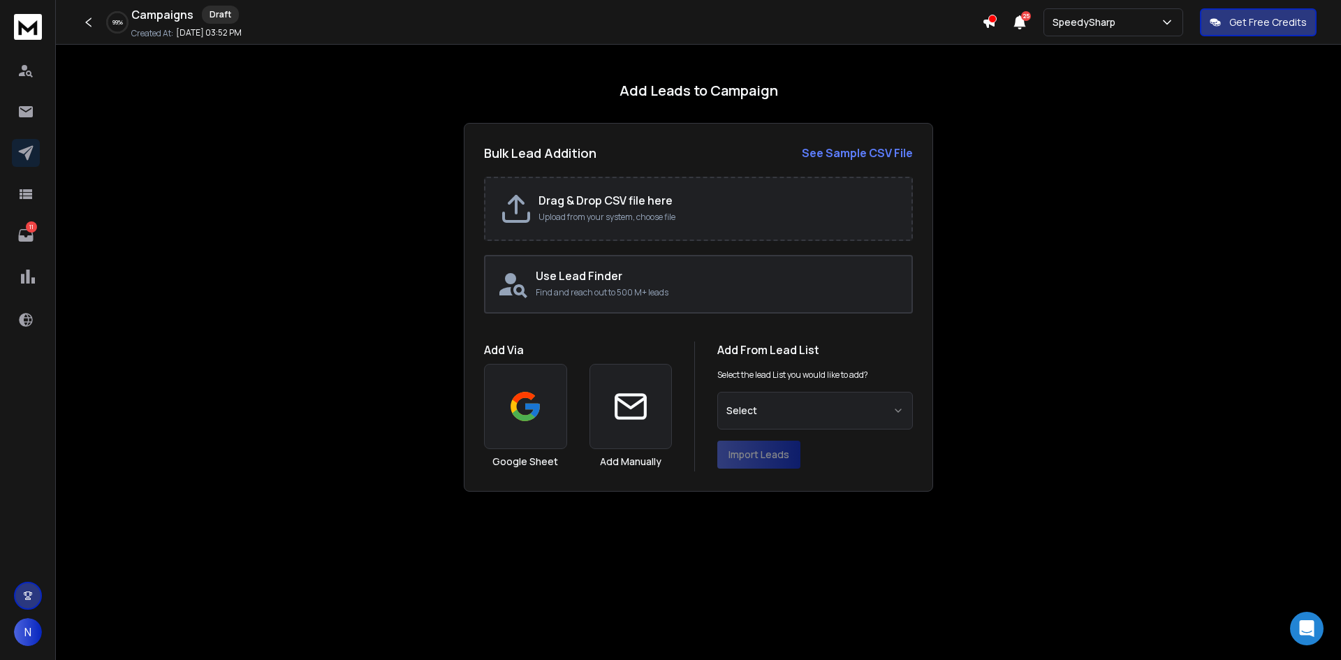
click at [610, 226] on div "Drag & Drop CSV file here Upload from your system, choose file" at bounding box center [698, 209] width 429 height 64
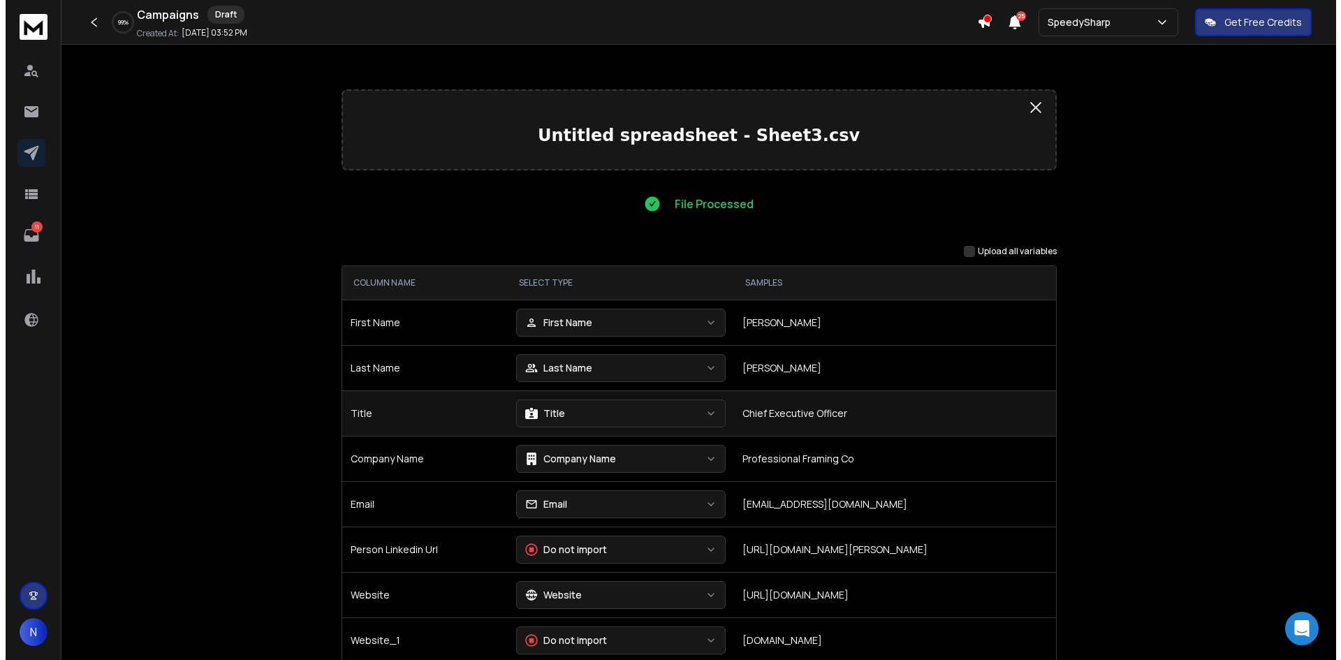
scroll to position [209, 0]
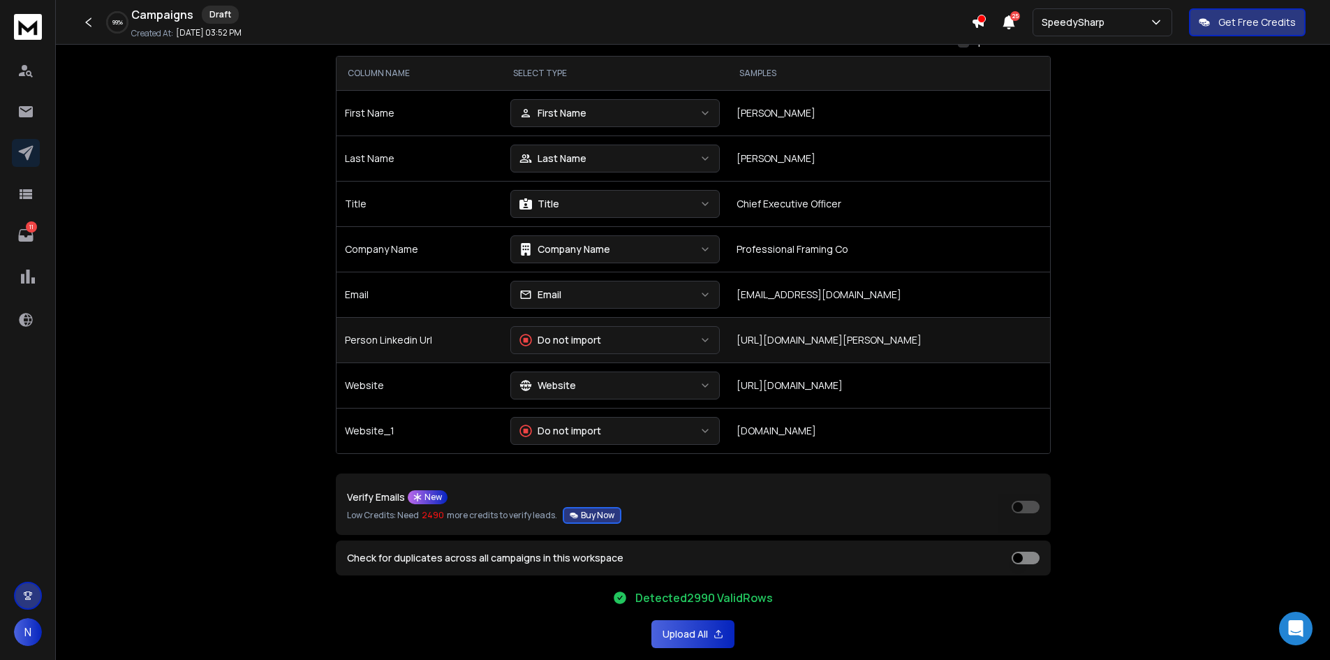
click at [544, 339] on div "Do not import" at bounding box center [561, 340] width 82 height 14
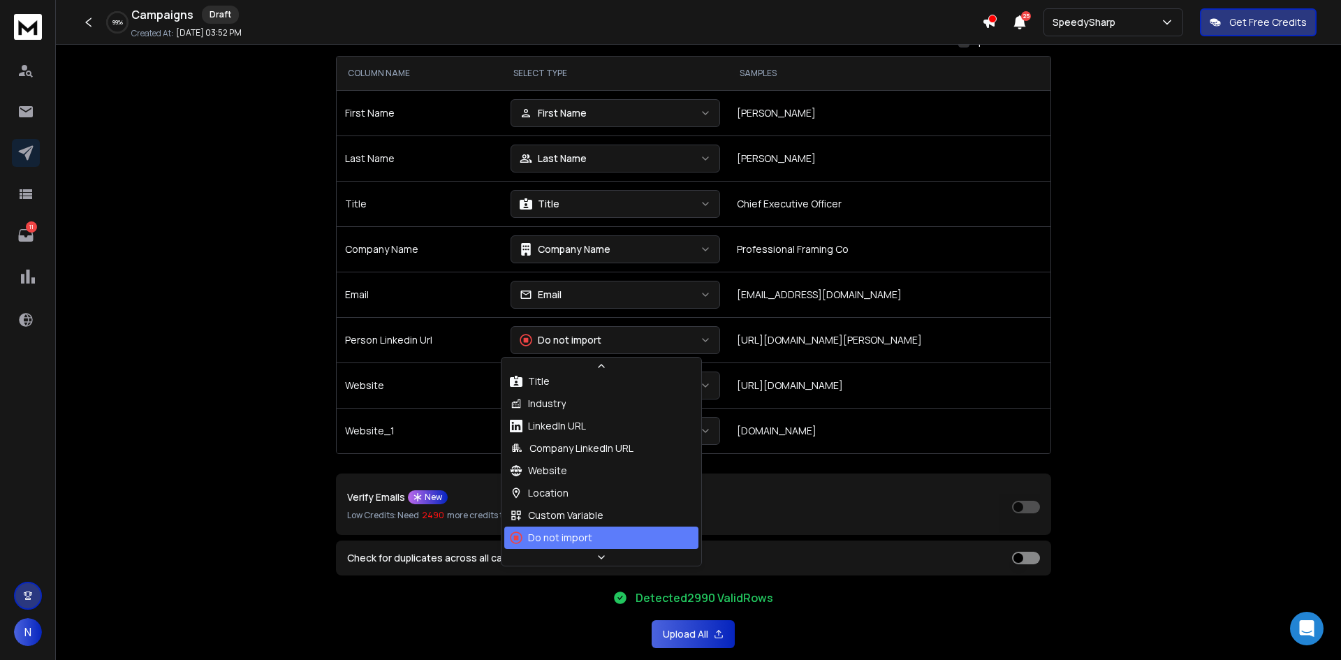
scroll to position [96, 0]
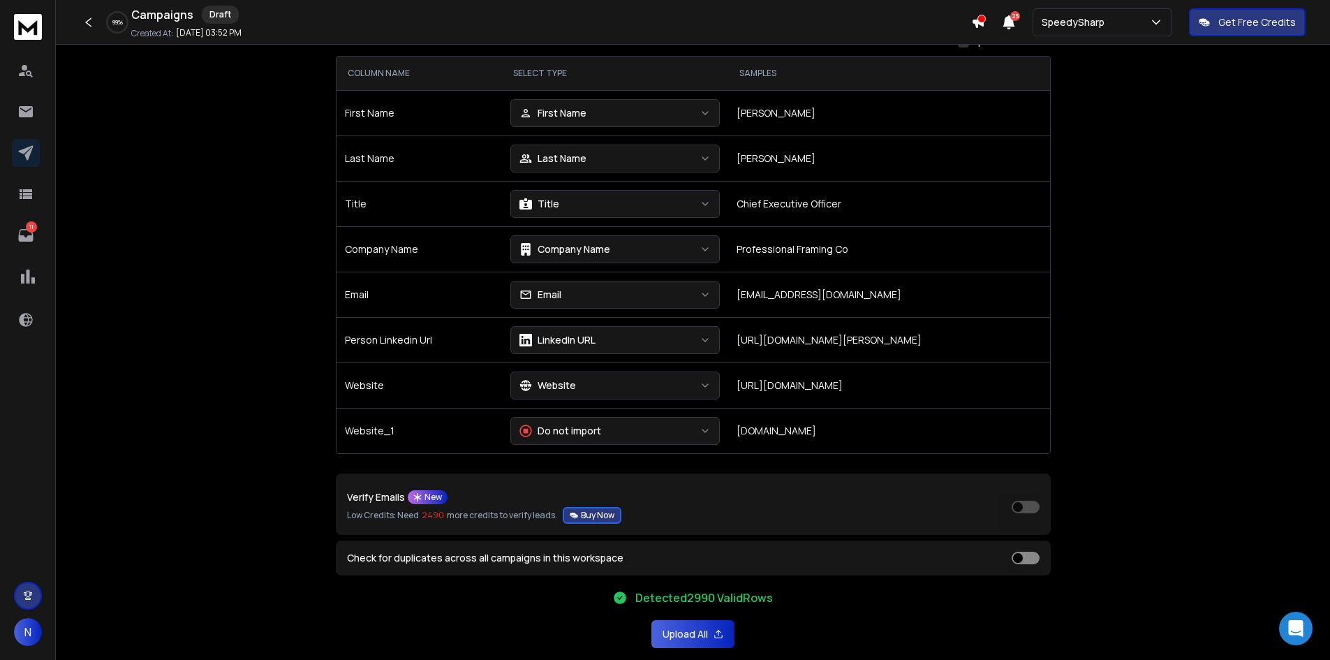
click at [171, 415] on div "Untitled spreadsheet - Sheet3.csv File Processed Upload all variables COLUMN NA…" at bounding box center [665, 231] width 1330 height 880
click at [673, 638] on button "Upload All" at bounding box center [692, 634] width 83 height 28
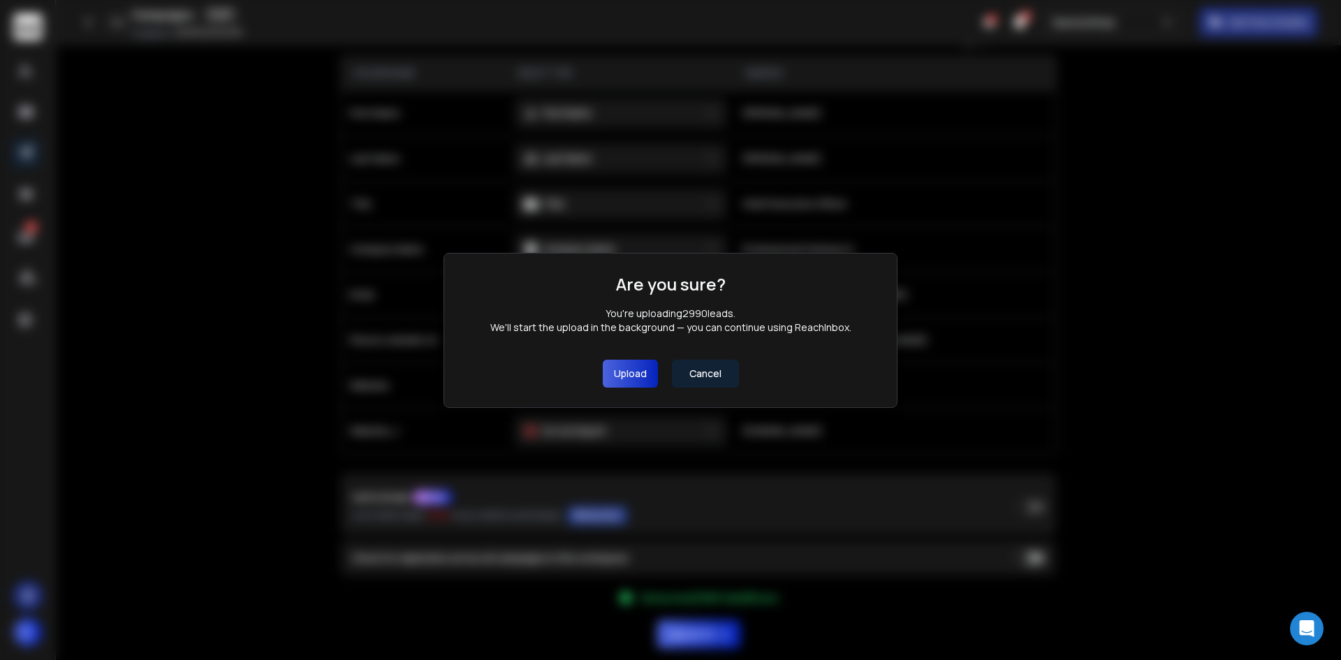
click at [637, 383] on button "Upload" at bounding box center [630, 374] width 55 height 28
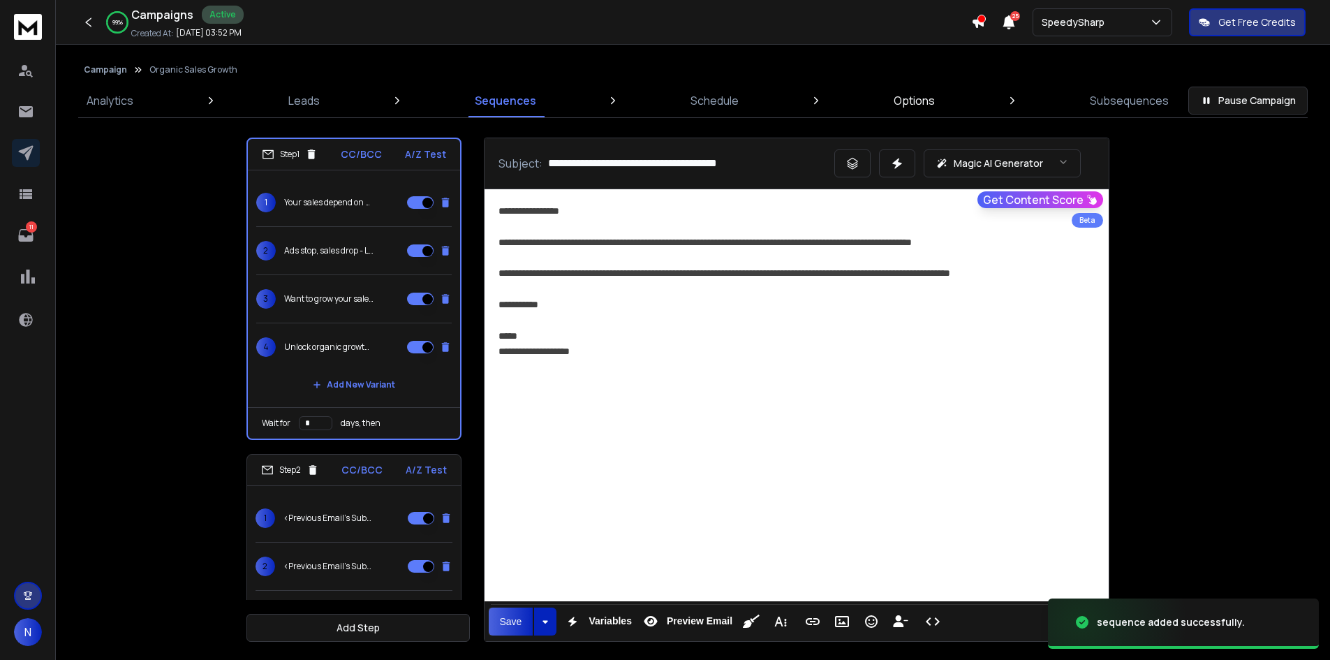
click at [935, 101] on p "Options" at bounding box center [914, 100] width 41 height 17
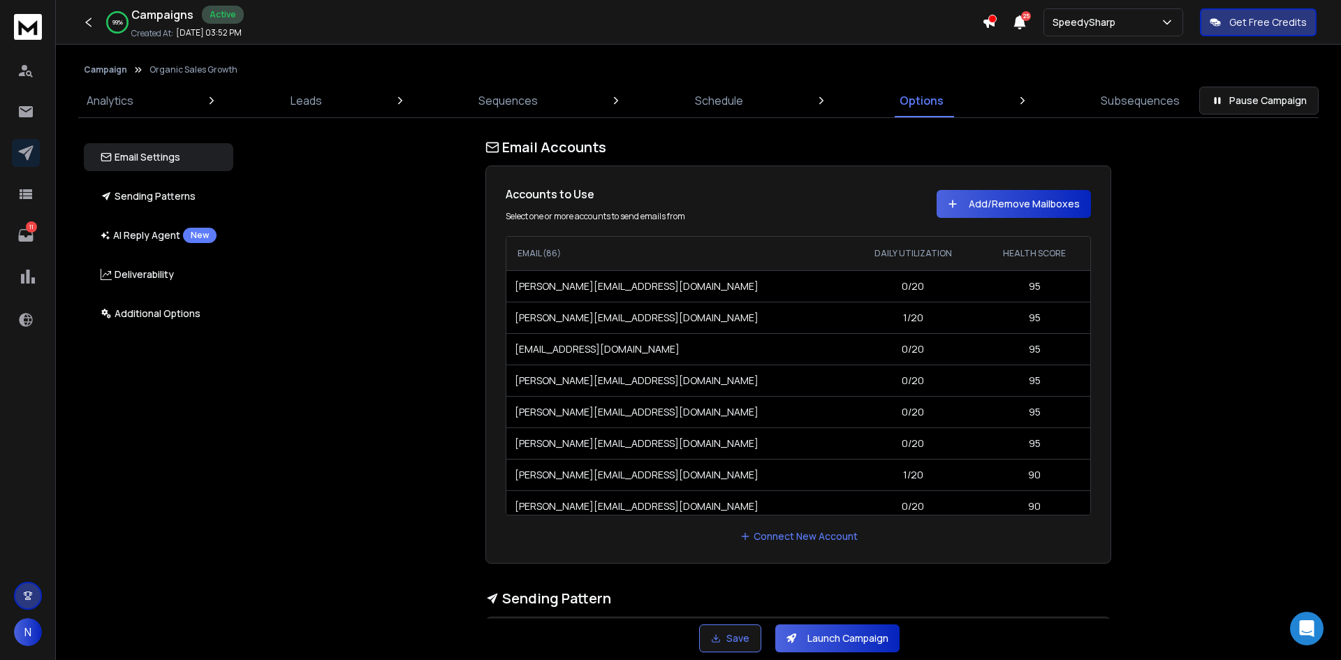
drag, startPoint x: 357, startPoint y: 366, endPoint x: 357, endPoint y: 382, distance: 16.1
click at [357, 366] on div "Email Accounts Accounts to Use Select one or more accounts to send emails from …" at bounding box center [807, 378] width 1102 height 481
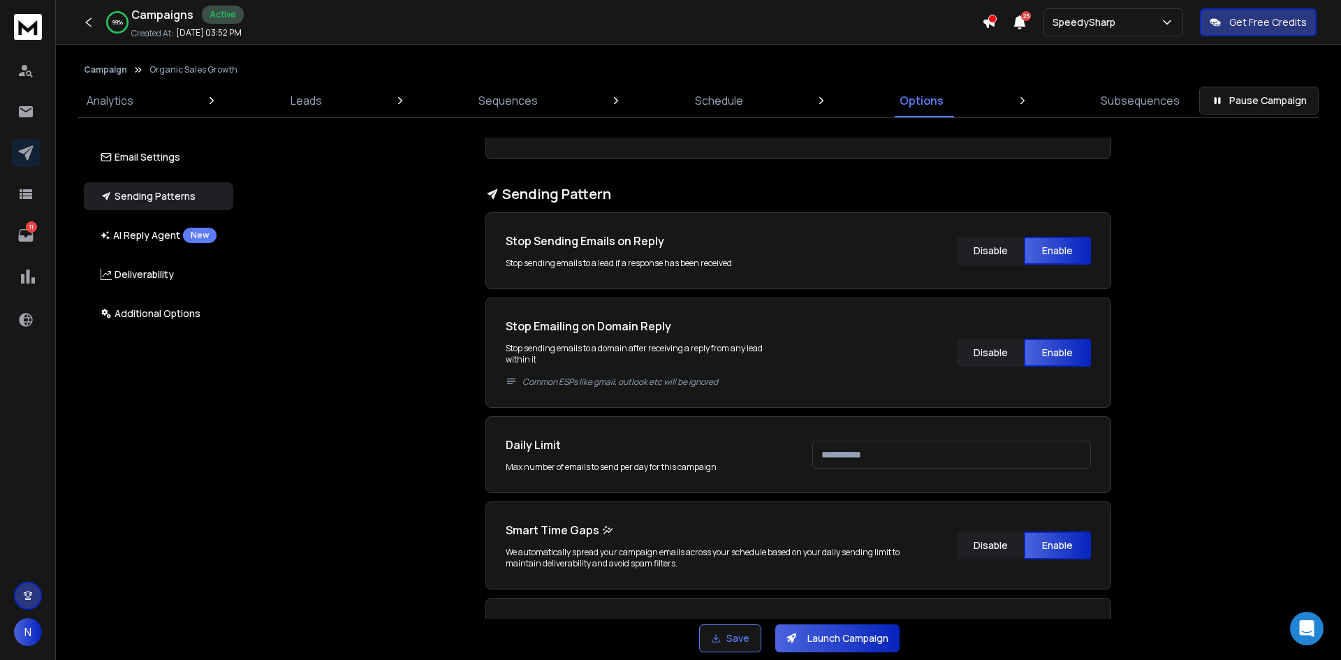
scroll to position [559, 0]
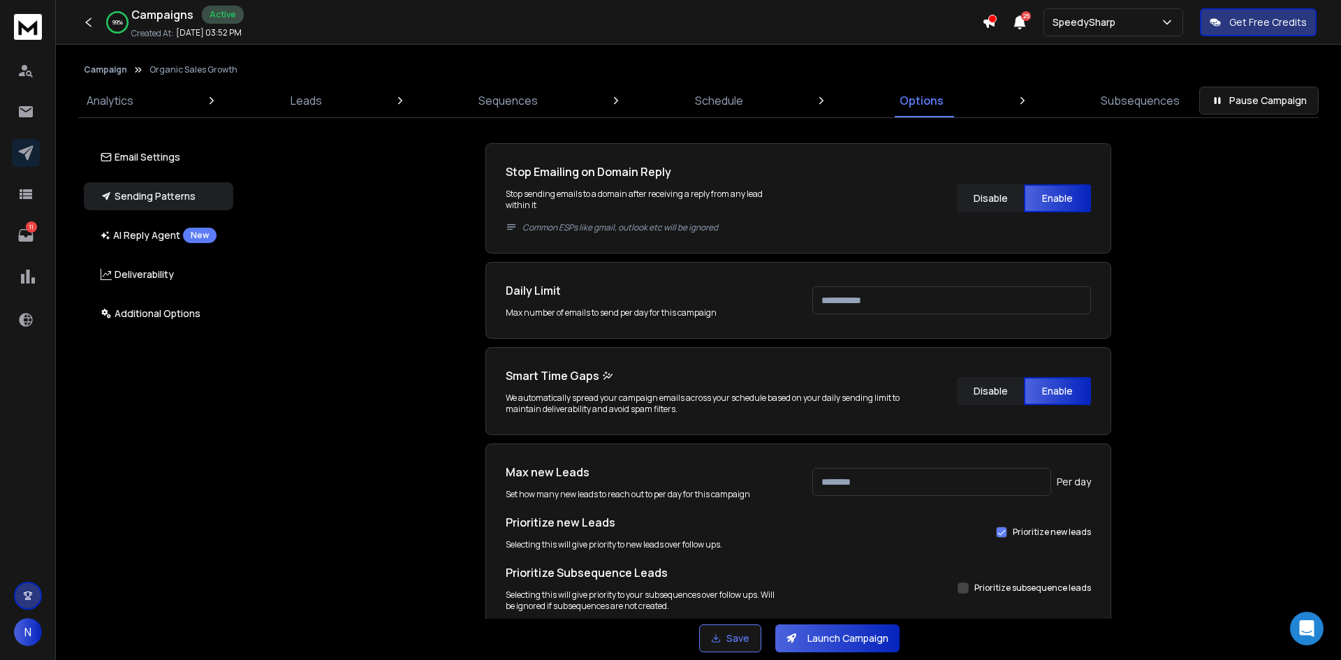
drag, startPoint x: 842, startPoint y: 303, endPoint x: 779, endPoint y: 302, distance: 63.5
click at [779, 302] on div "Daily Limit Max number of emails to send per day for this campaign ***" at bounding box center [798, 300] width 585 height 36
type input "***"
drag, startPoint x: 848, startPoint y: 484, endPoint x: 737, endPoint y: 473, distance: 112.3
click at [742, 473] on div "Max new Leads Set how many new leads to reach out to per day for this campaign …" at bounding box center [798, 482] width 585 height 36
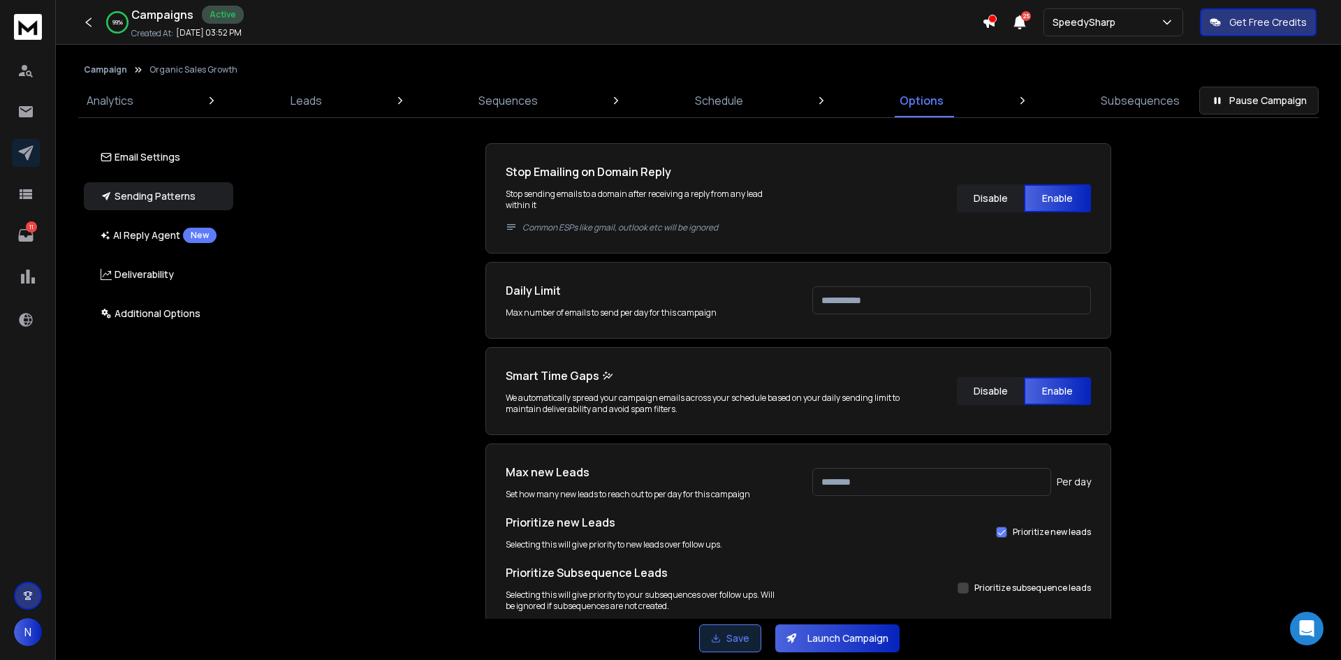
type input "***"
click at [730, 639] on button "Save" at bounding box center [730, 638] width 62 height 28
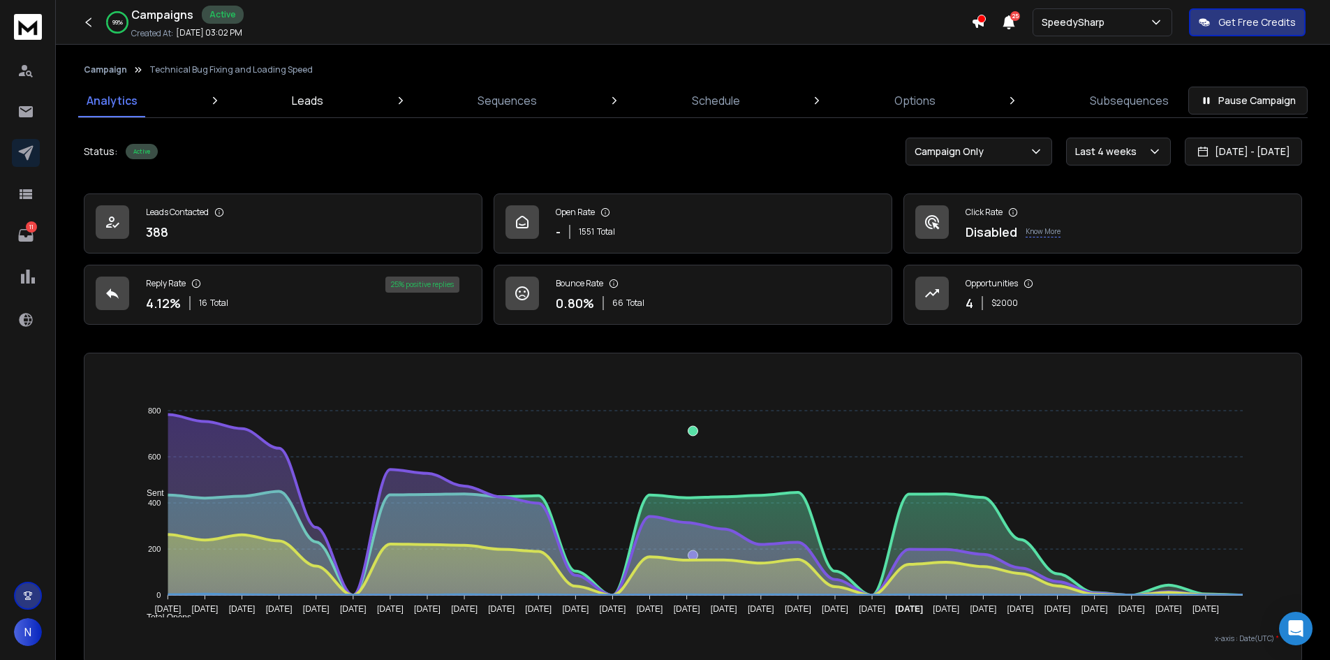
click at [311, 102] on p "Leads" at bounding box center [307, 100] width 31 height 17
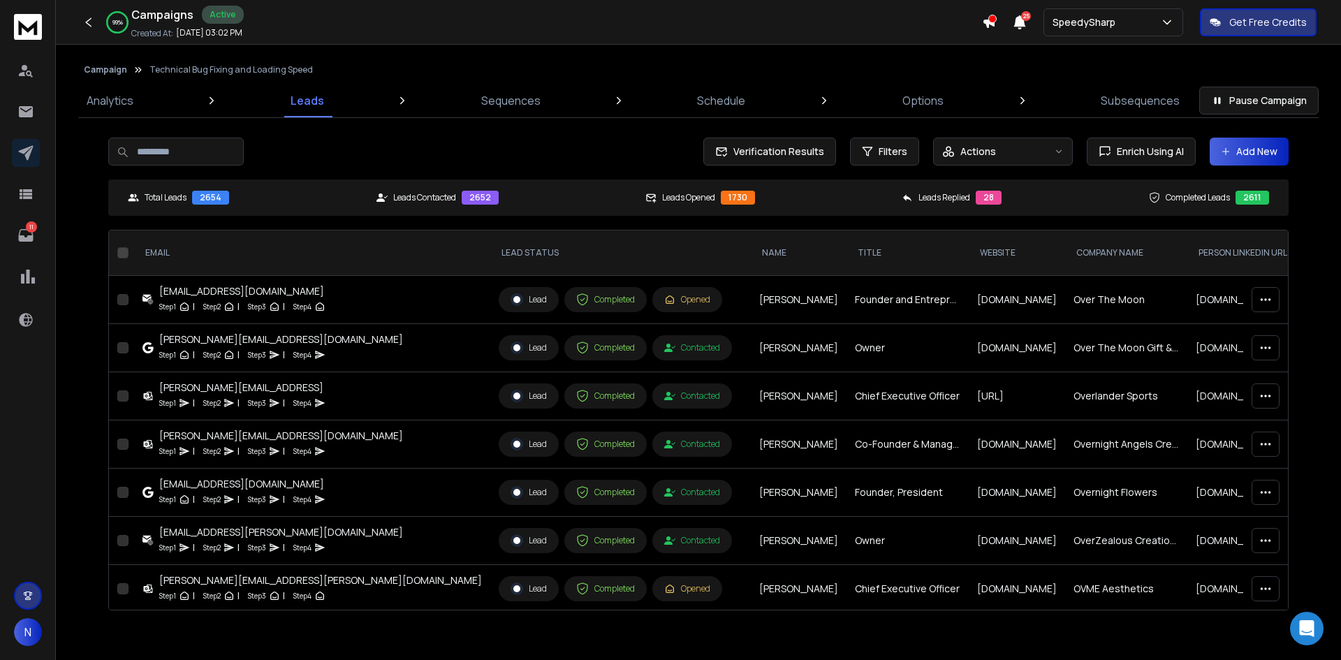
click at [1273, 156] on button "Add New" at bounding box center [1248, 152] width 79 height 28
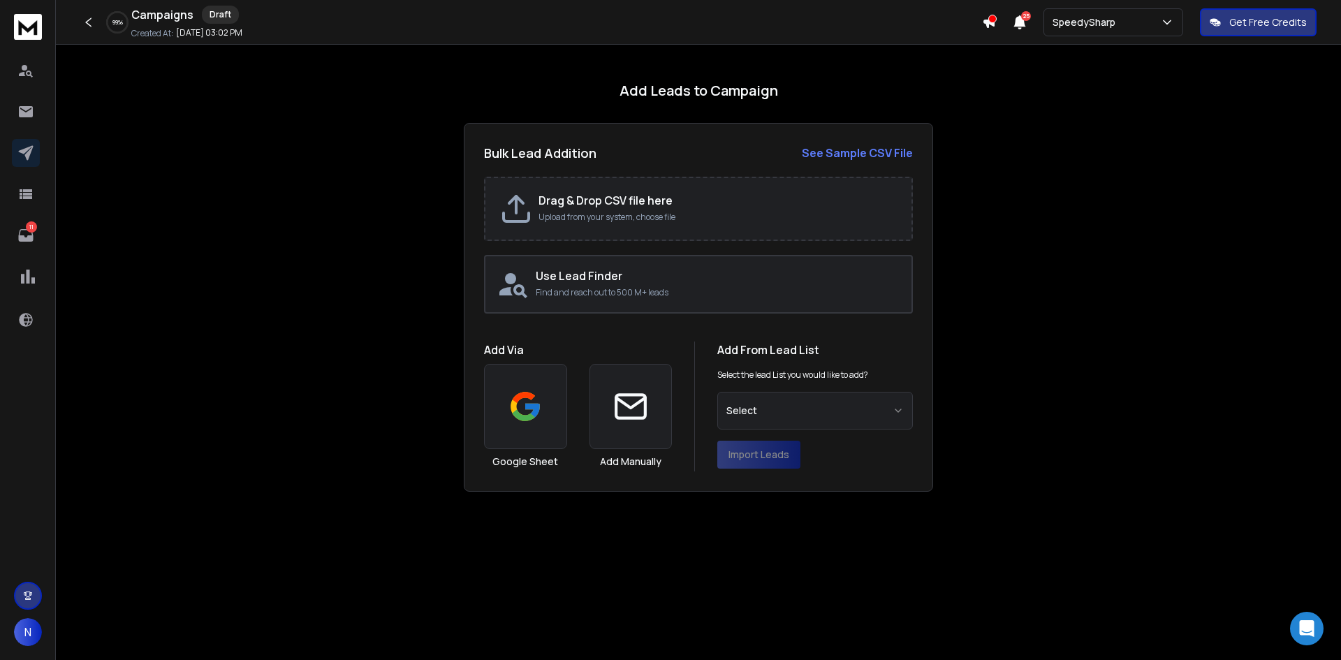
click at [619, 207] on h2 "Drag & Drop CSV file here" at bounding box center [717, 200] width 359 height 17
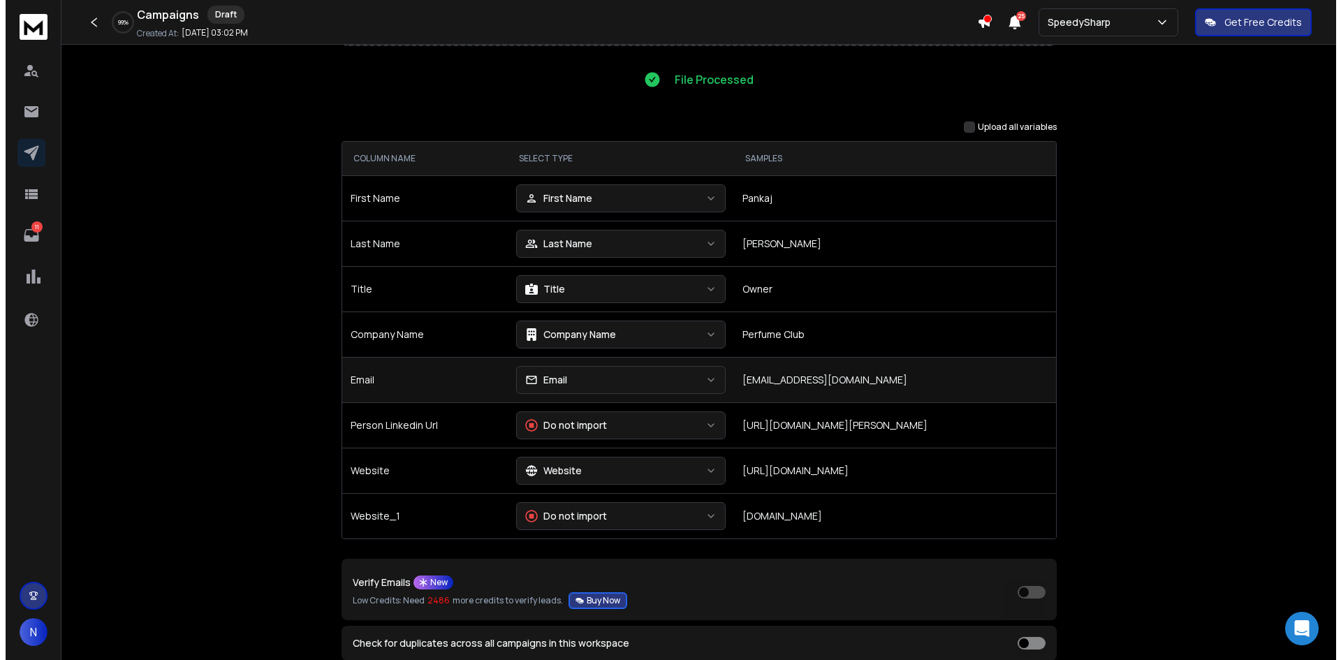
scroll to position [140, 0]
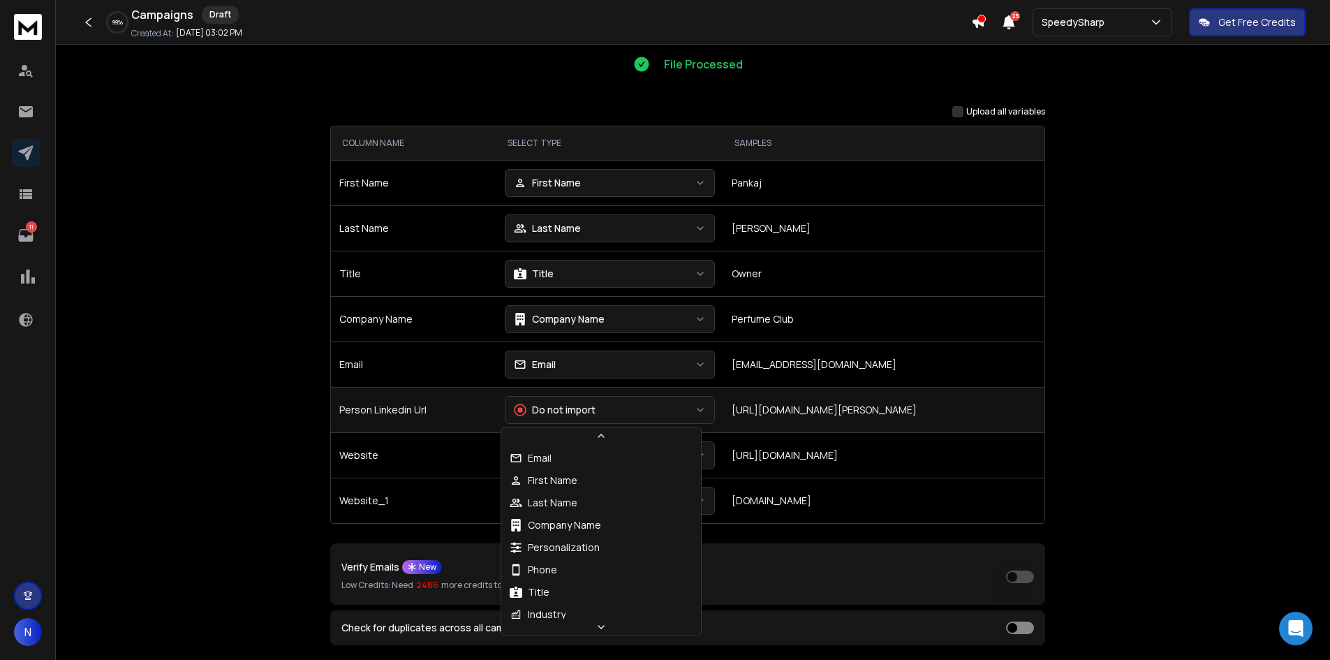
click at [535, 407] on div "Do not import" at bounding box center [555, 410] width 82 height 14
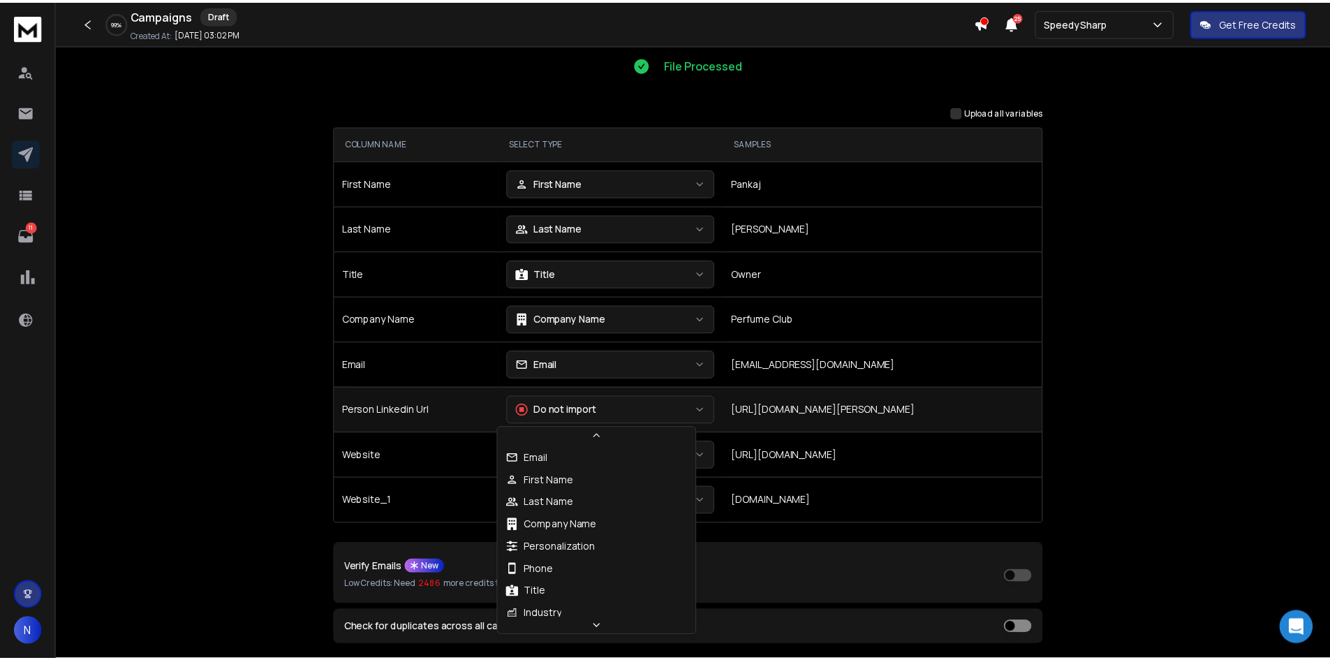
scroll to position [141, 0]
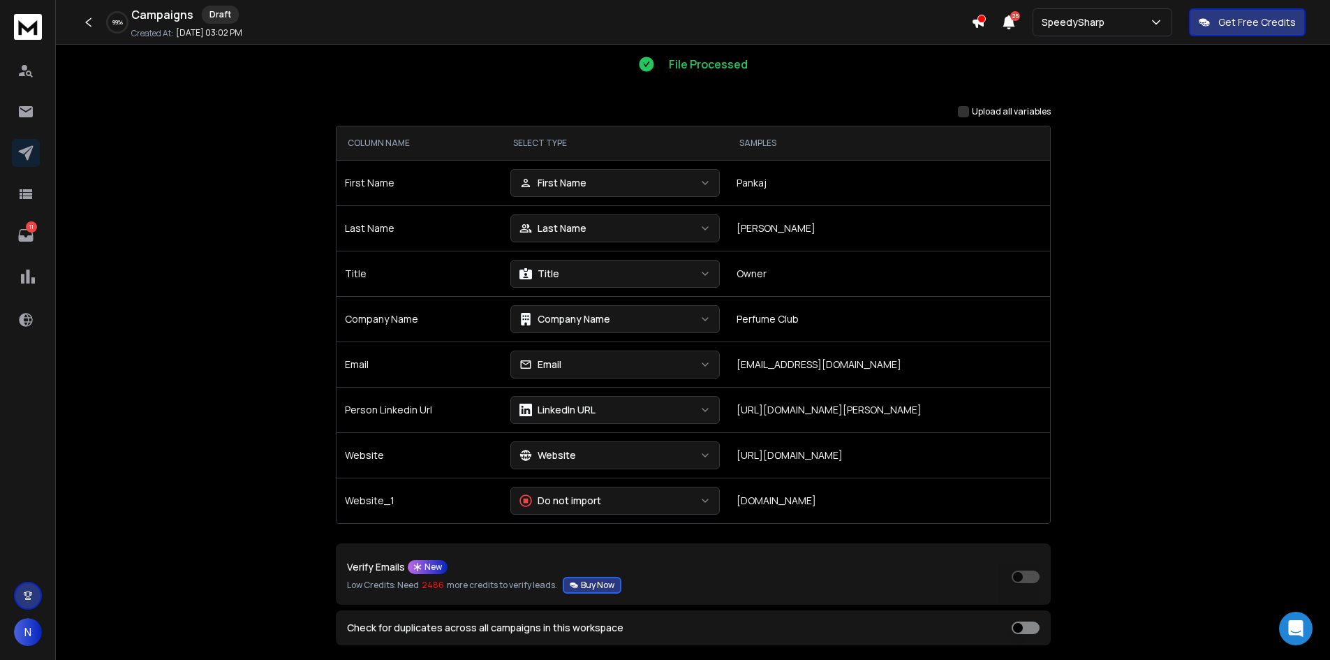
click at [214, 443] on div "Untitled spreadsheet - Sheet4.csv File Processed Upload all variables COLUMN NA…" at bounding box center [665, 300] width 1330 height 880
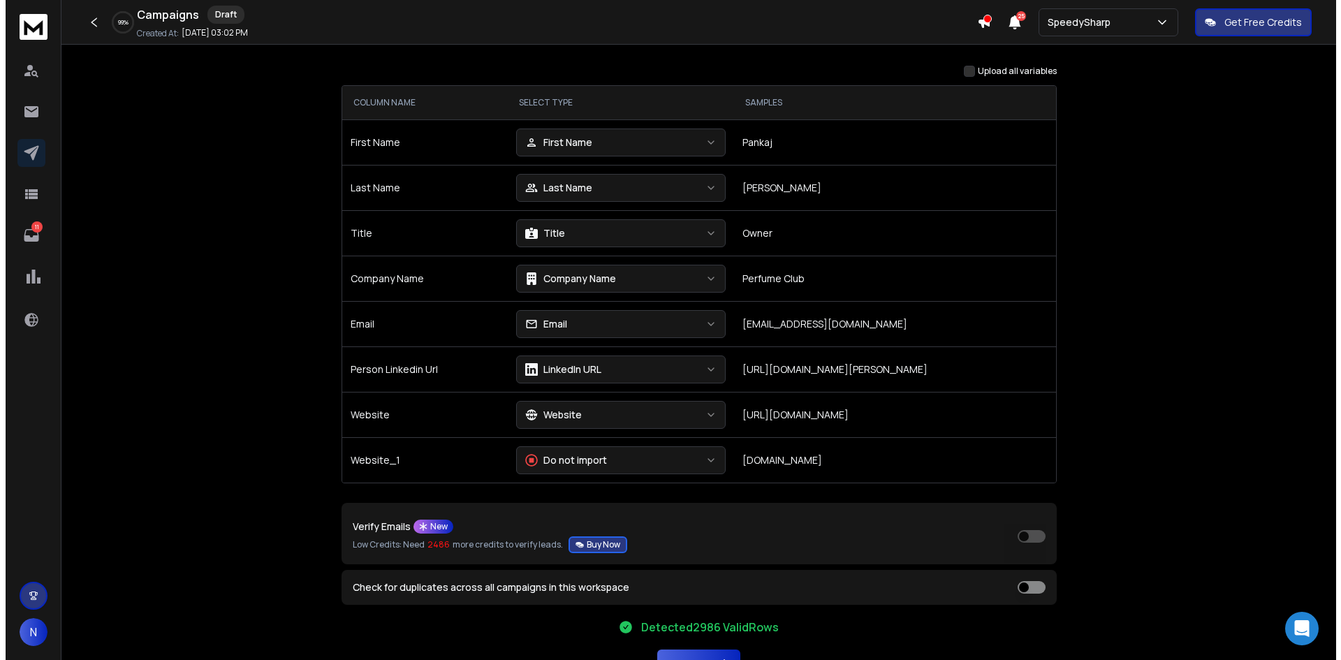
scroll to position [220, 0]
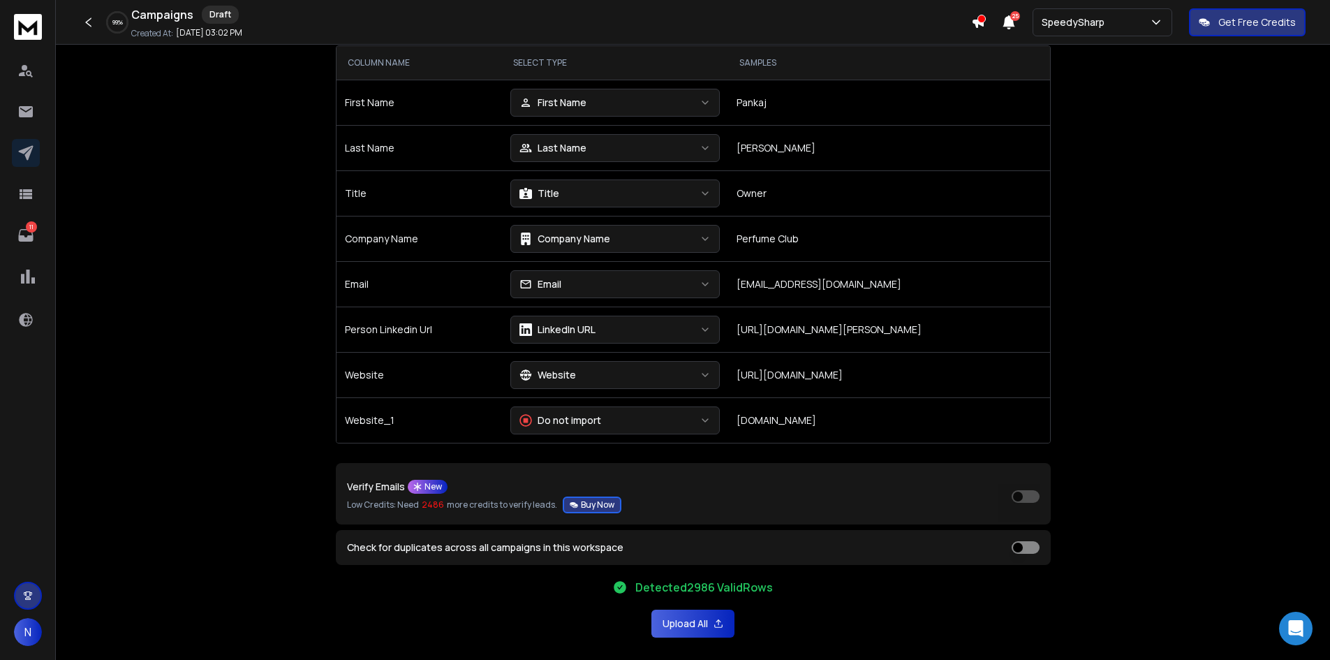
click at [693, 624] on button "Upload All" at bounding box center [692, 624] width 83 height 28
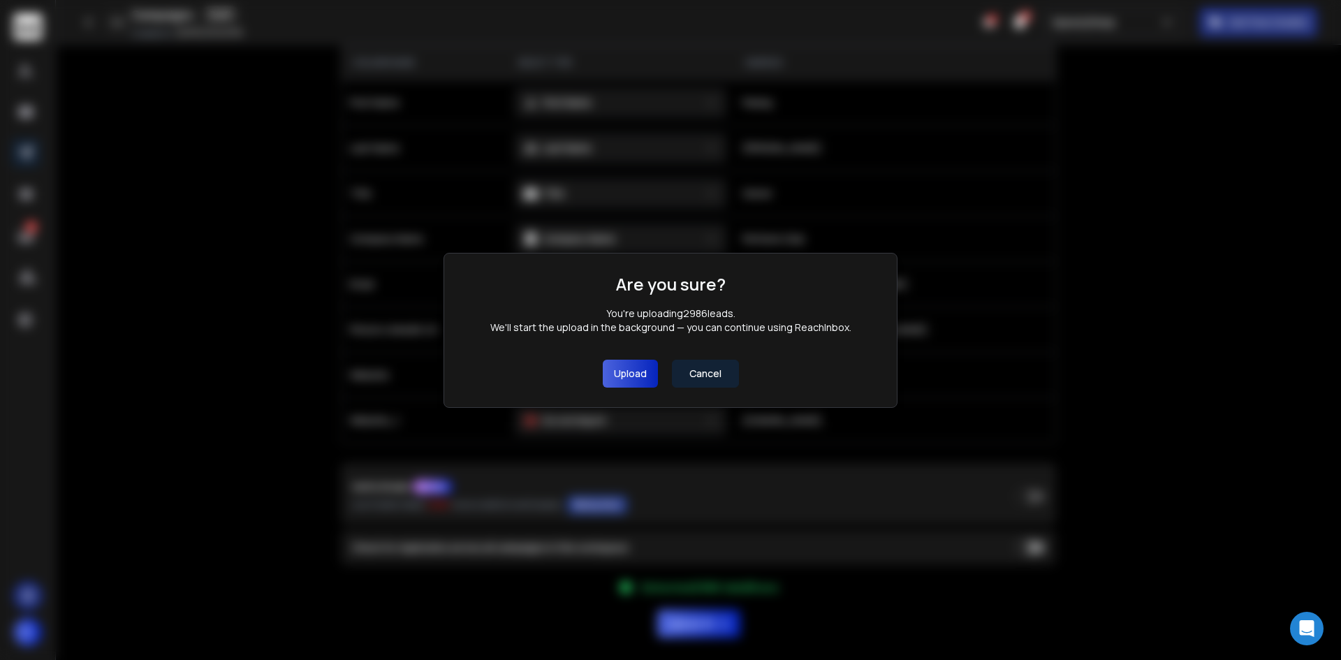
click at [649, 371] on button "Upload" at bounding box center [630, 374] width 55 height 28
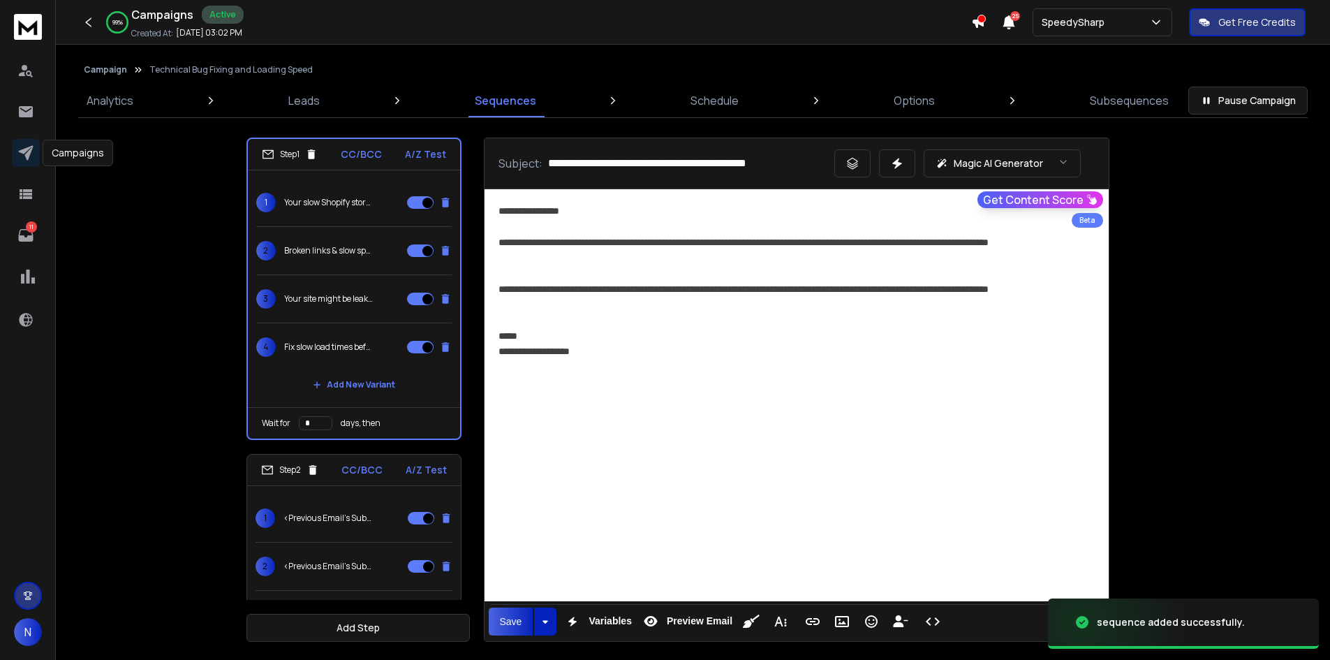
click at [23, 151] on icon at bounding box center [25, 152] width 15 height 15
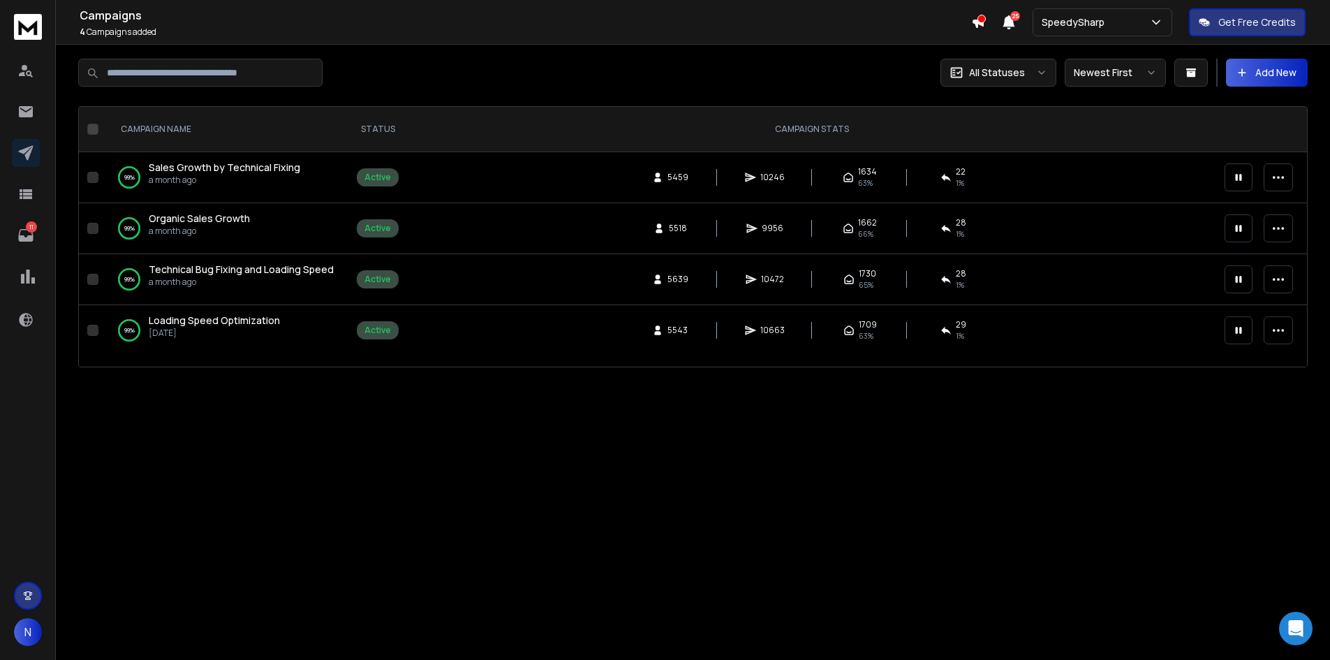
click at [429, 419] on div "Campaigns 4 Campaigns Added All Statuses Newest First Add New CAMPAIGN NAME STA…" at bounding box center [693, 389] width 1230 height 660
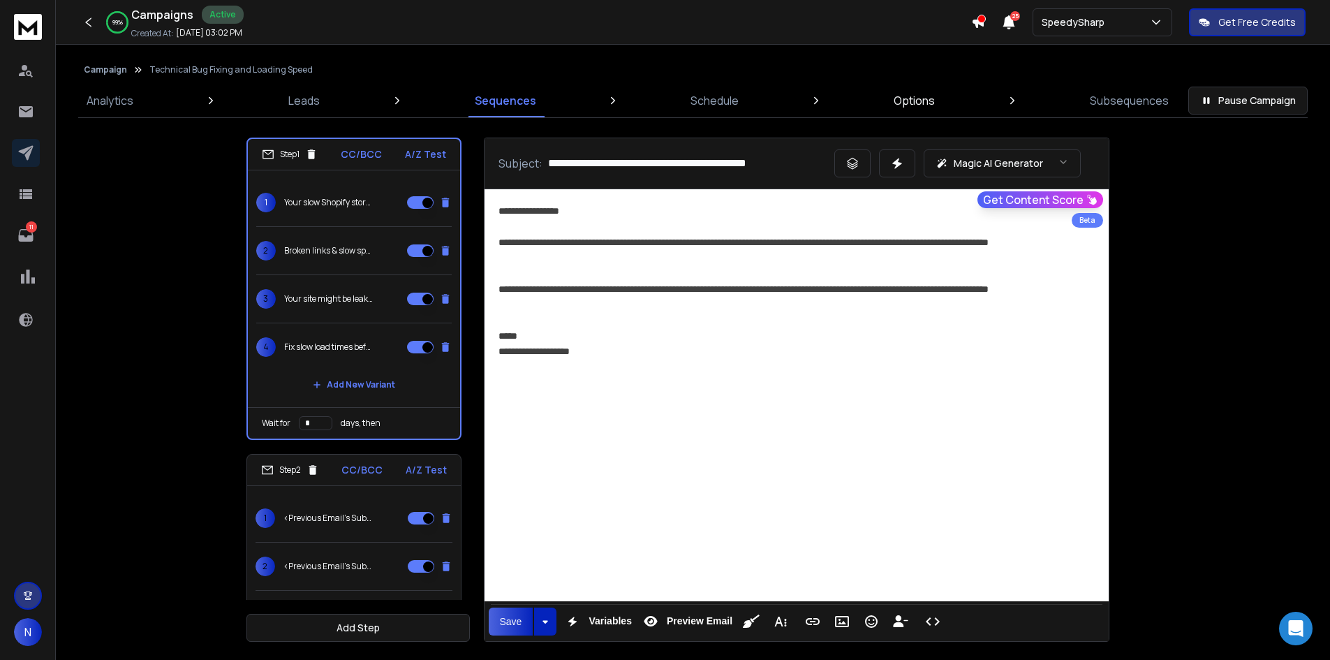
click at [935, 99] on p "Options" at bounding box center [914, 100] width 41 height 17
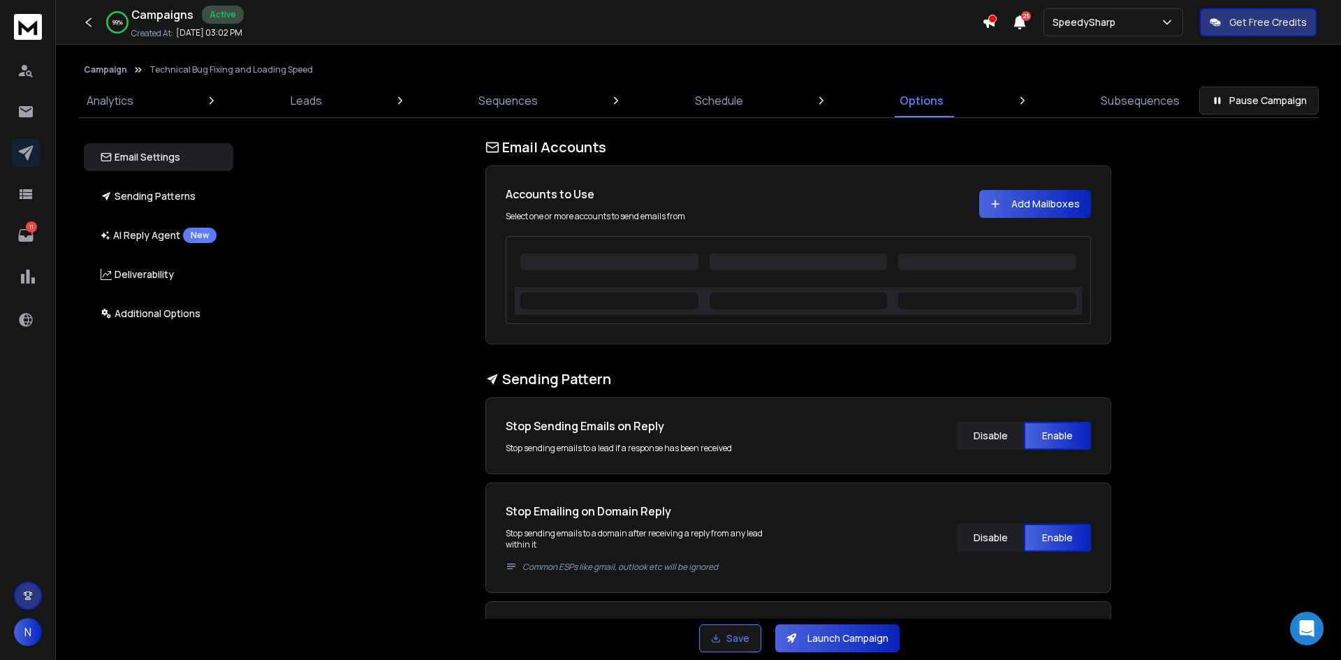
scroll to position [349, 0]
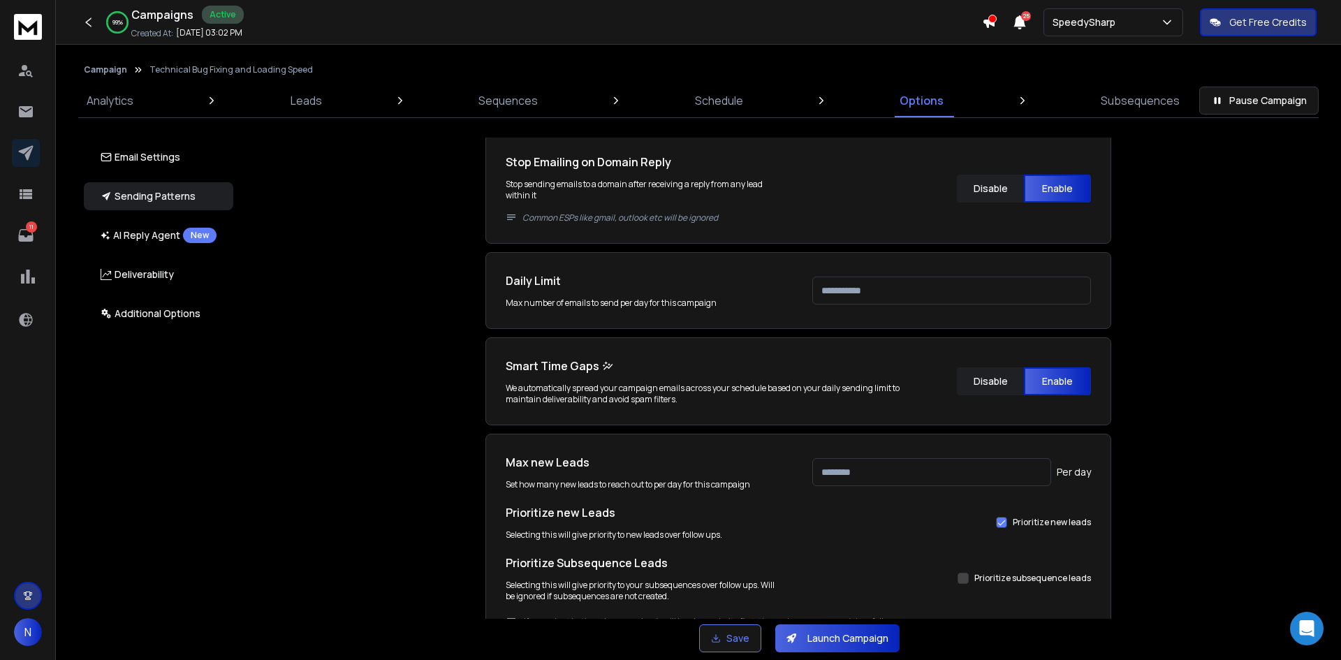
drag, startPoint x: 850, startPoint y: 295, endPoint x: 604, endPoint y: 305, distance: 246.7
click at [605, 304] on div "Daily Limit Max number of emails to send per day for this campaign ***" at bounding box center [798, 290] width 585 height 36
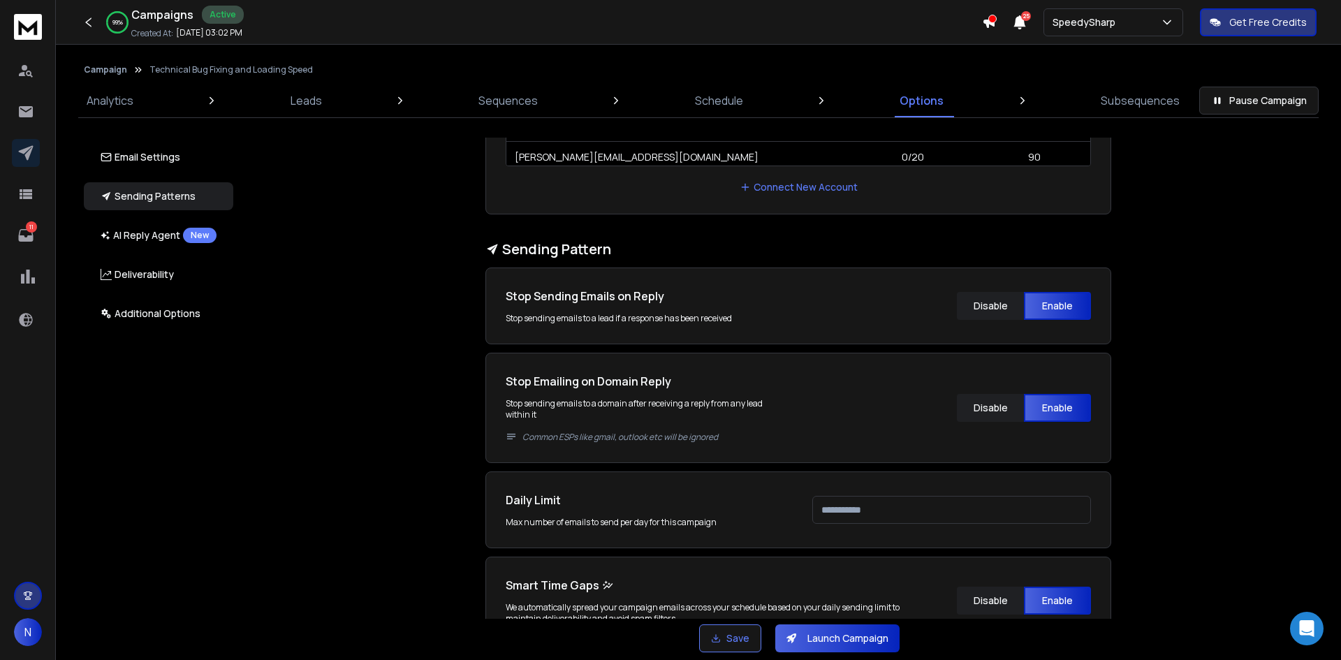
scroll to position [568, 0]
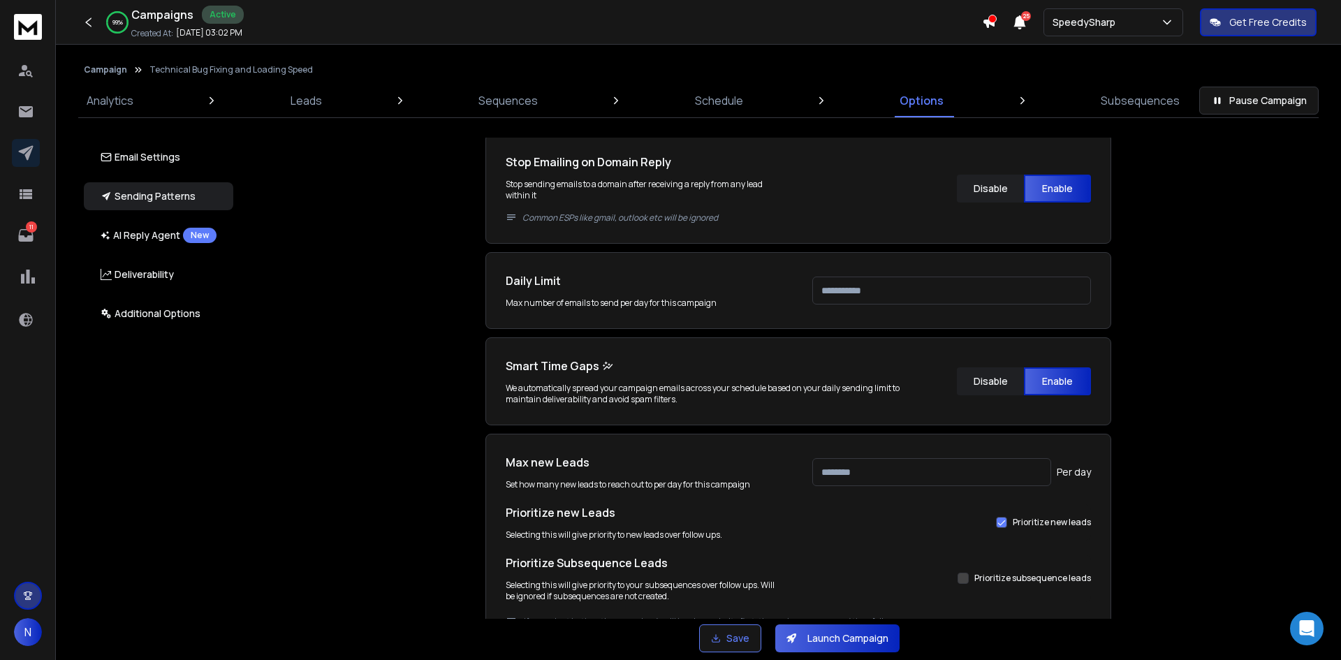
type input "***"
drag, startPoint x: 844, startPoint y: 477, endPoint x: 739, endPoint y: 472, distance: 104.9
click at [740, 472] on div "Max new Leads Set how many new leads to reach out to per day for this campaign …" at bounding box center [798, 472] width 585 height 36
type input "***"
click at [727, 631] on button "Save" at bounding box center [730, 638] width 62 height 28
